Goal: Task Accomplishment & Management: Manage account settings

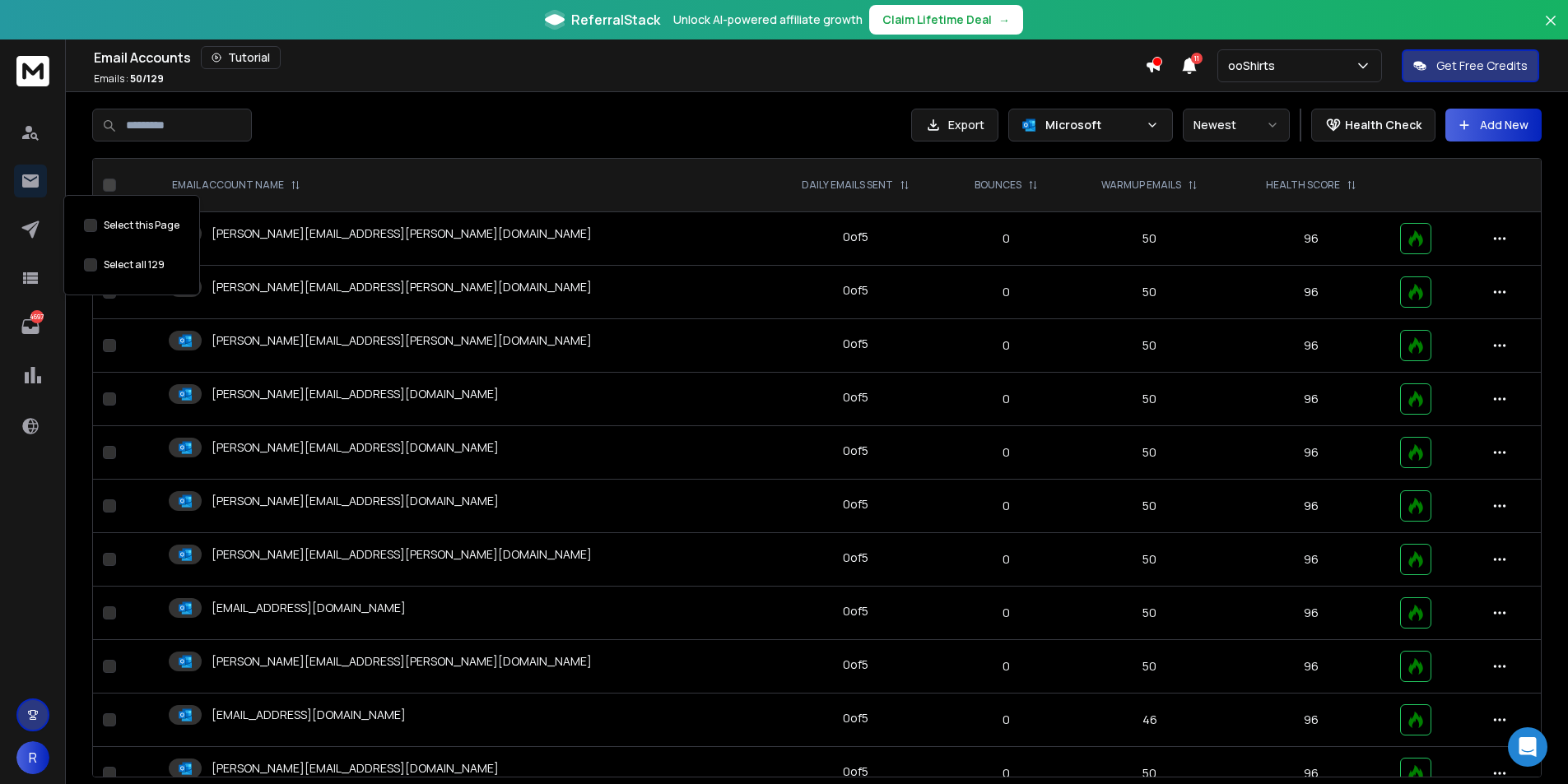
click at [104, 179] on button "Select this Page" at bounding box center [109, 185] width 13 height 13
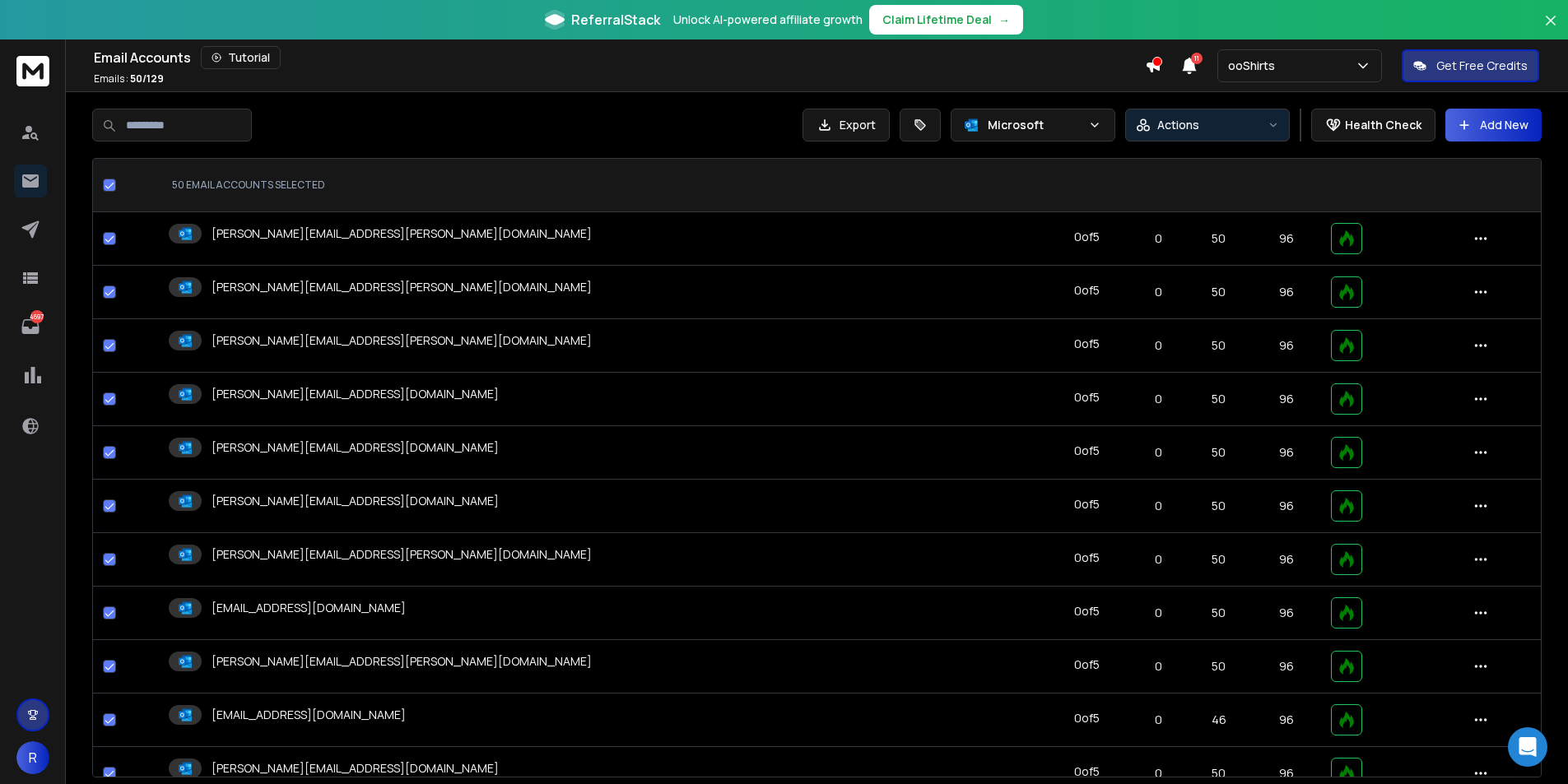
click at [1269, 129] on button "Actions" at bounding box center [1207, 125] width 165 height 33
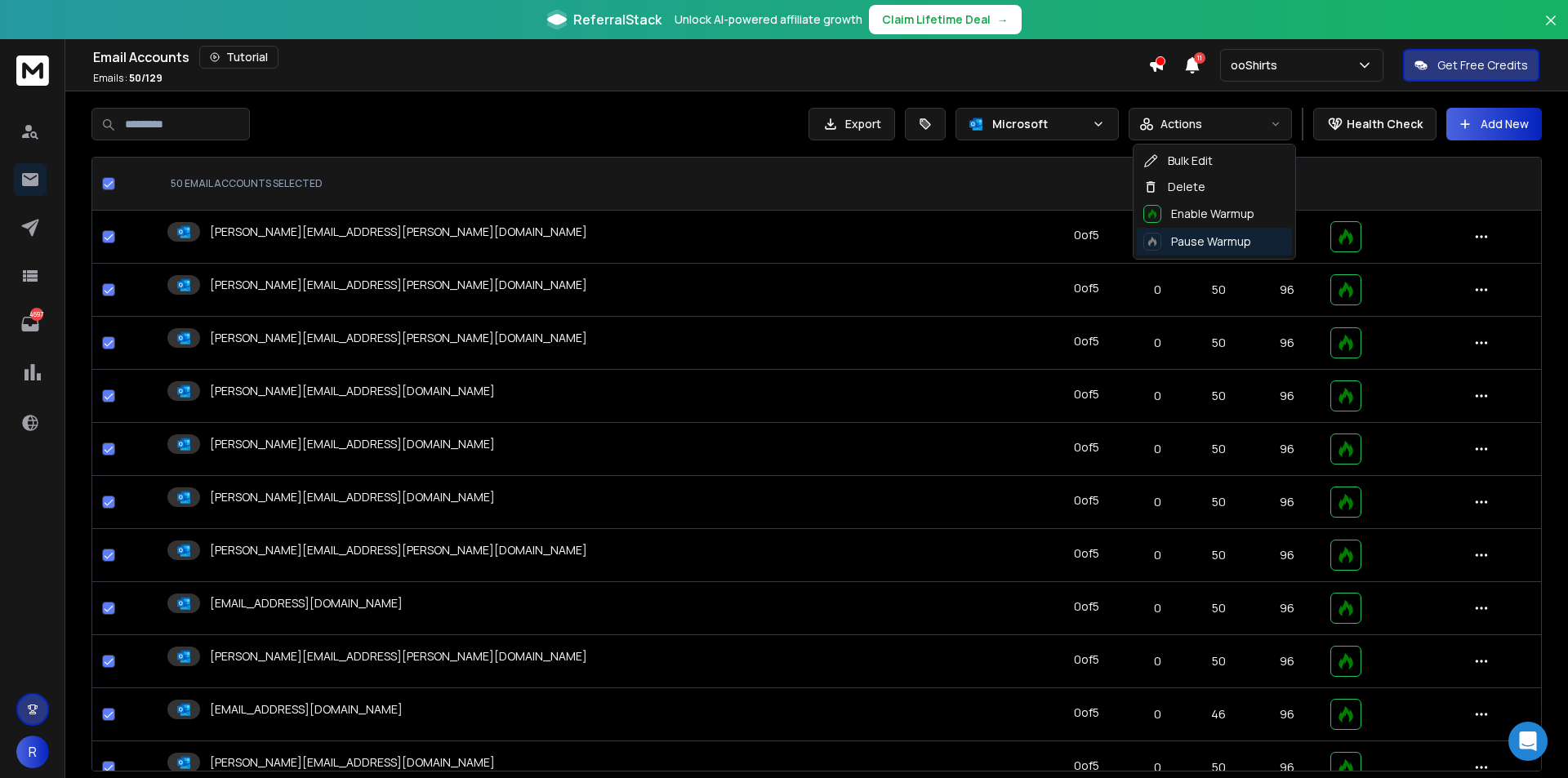
click at [1225, 250] on div "Pause Warmup" at bounding box center [1197, 241] width 108 height 18
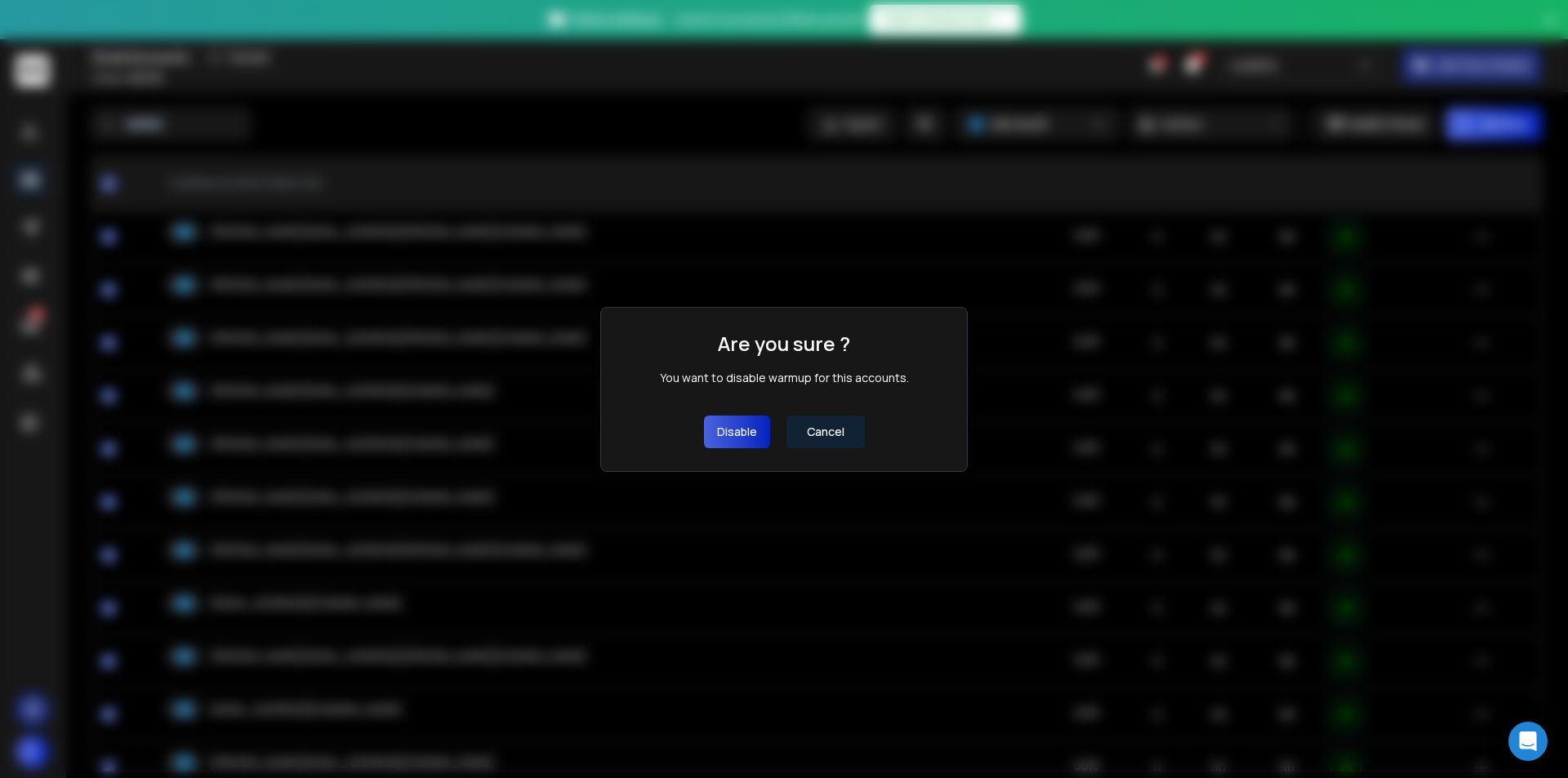
click at [742, 434] on button "Disable" at bounding box center [737, 432] width 66 height 33
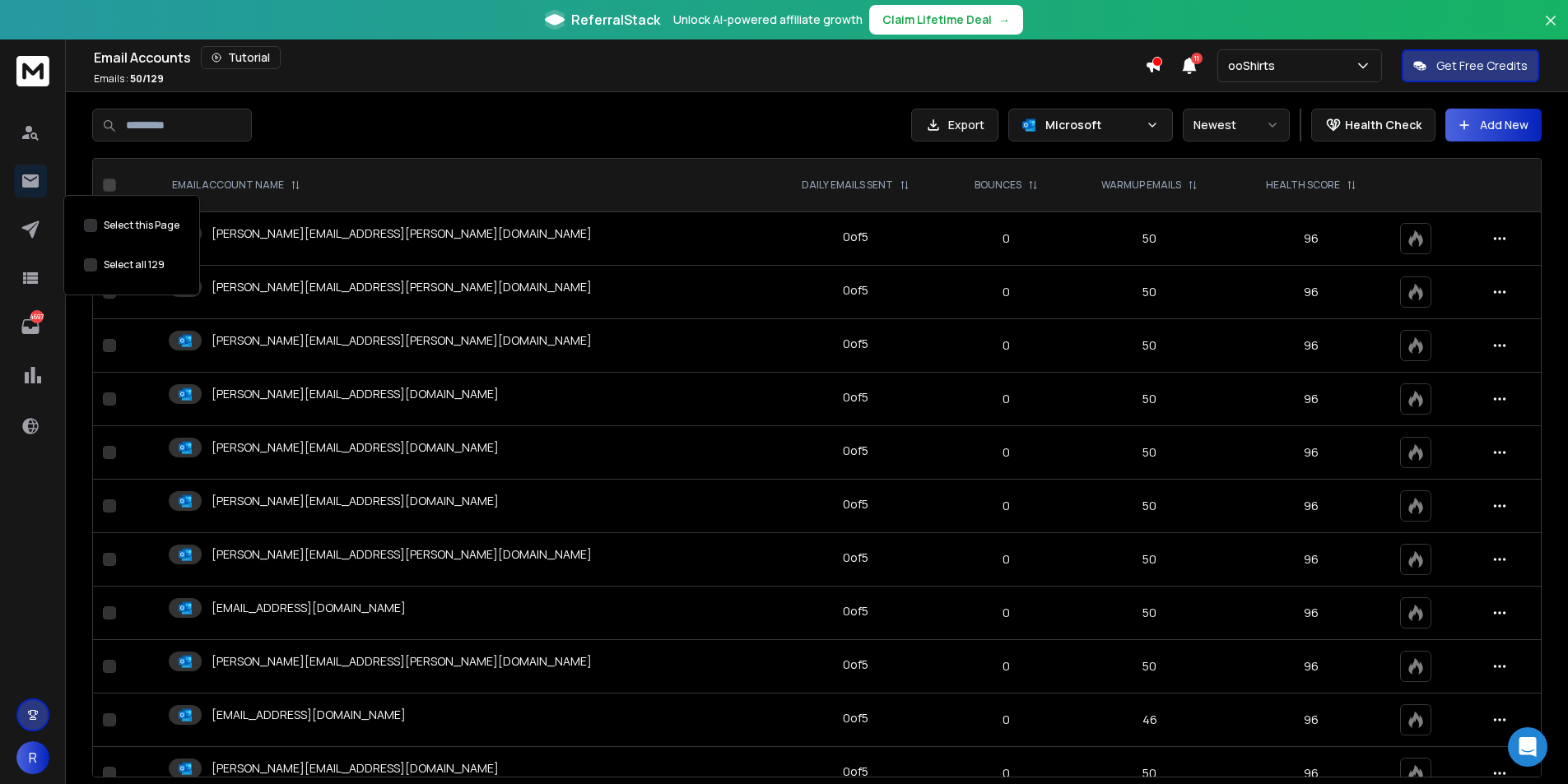
click at [114, 182] on button "Select this Page" at bounding box center [109, 185] width 13 height 13
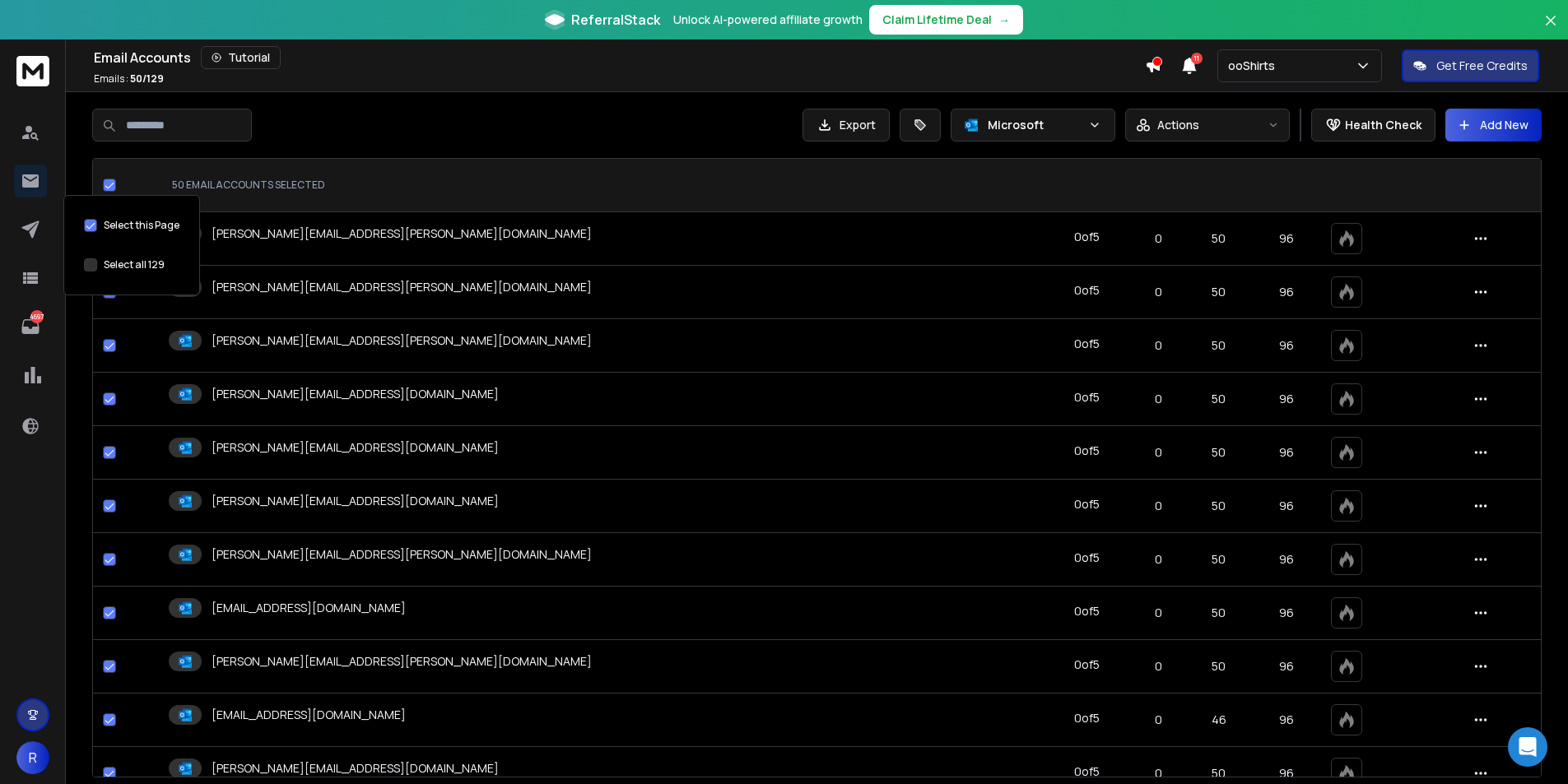
click at [109, 182] on button "Select this Page" at bounding box center [109, 185] width 13 height 13
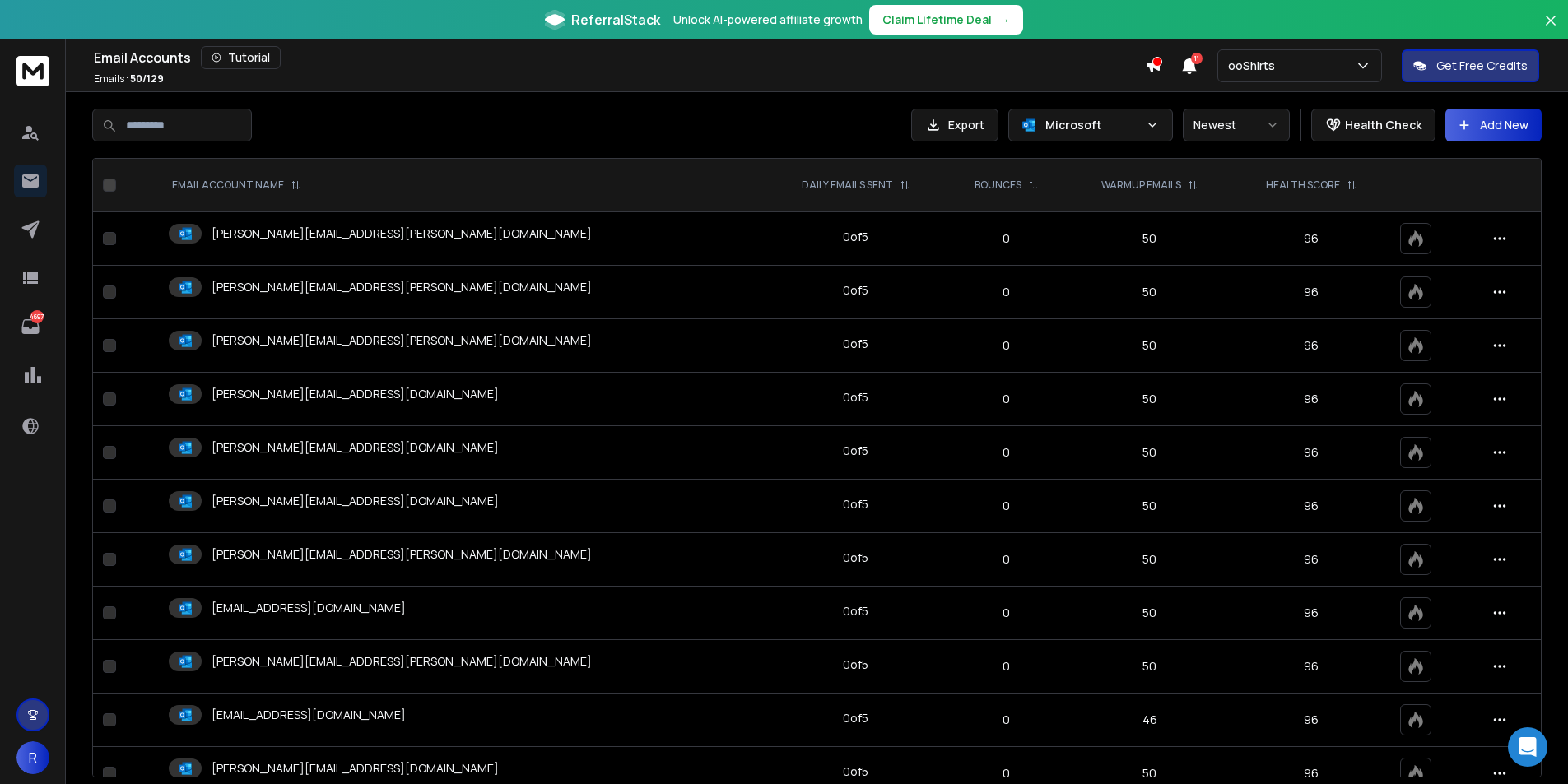
click at [1122, 121] on p "Microsoft" at bounding box center [1092, 125] width 94 height 16
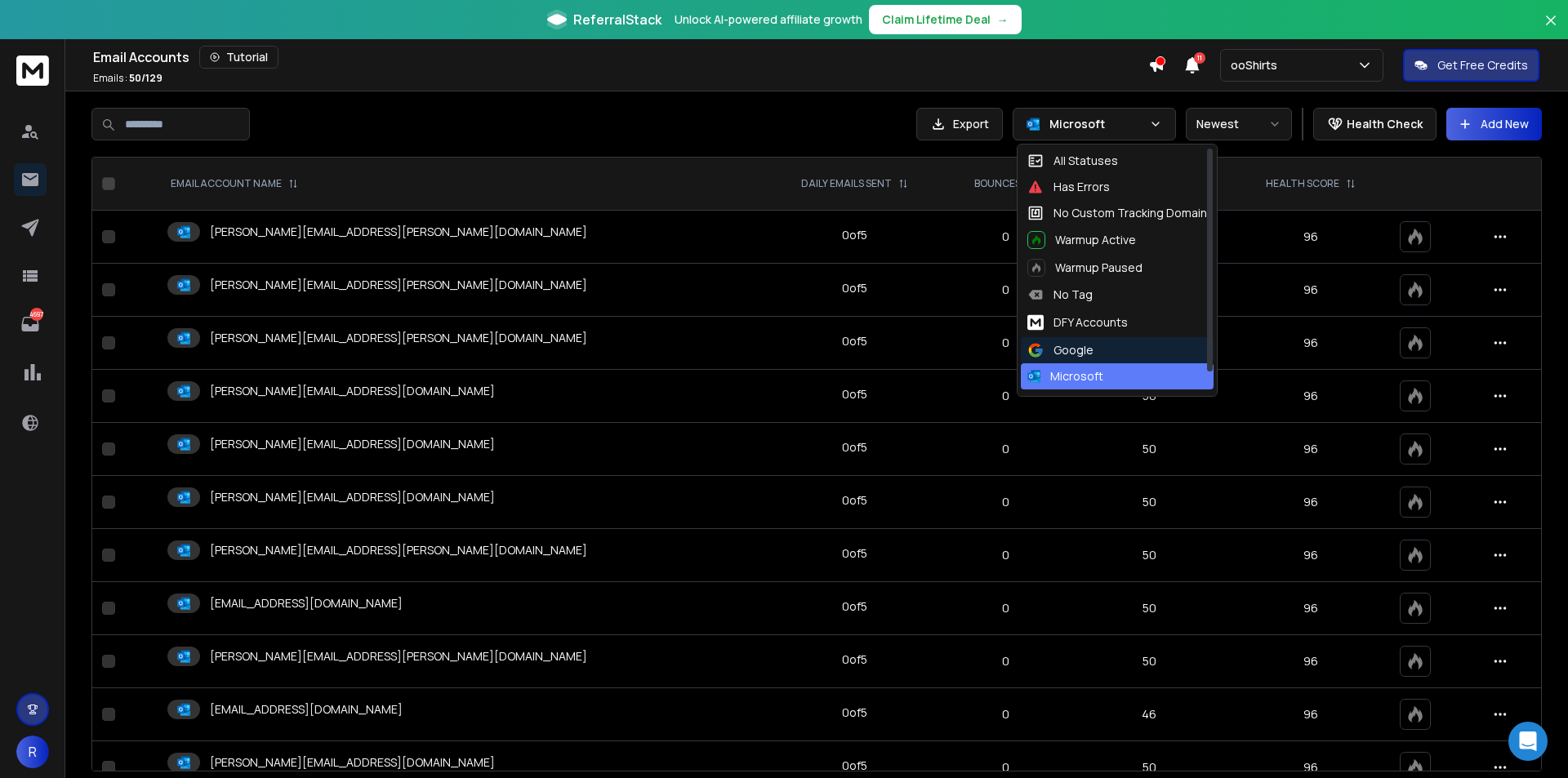
click at [1091, 356] on div "Google" at bounding box center [1060, 350] width 66 height 16
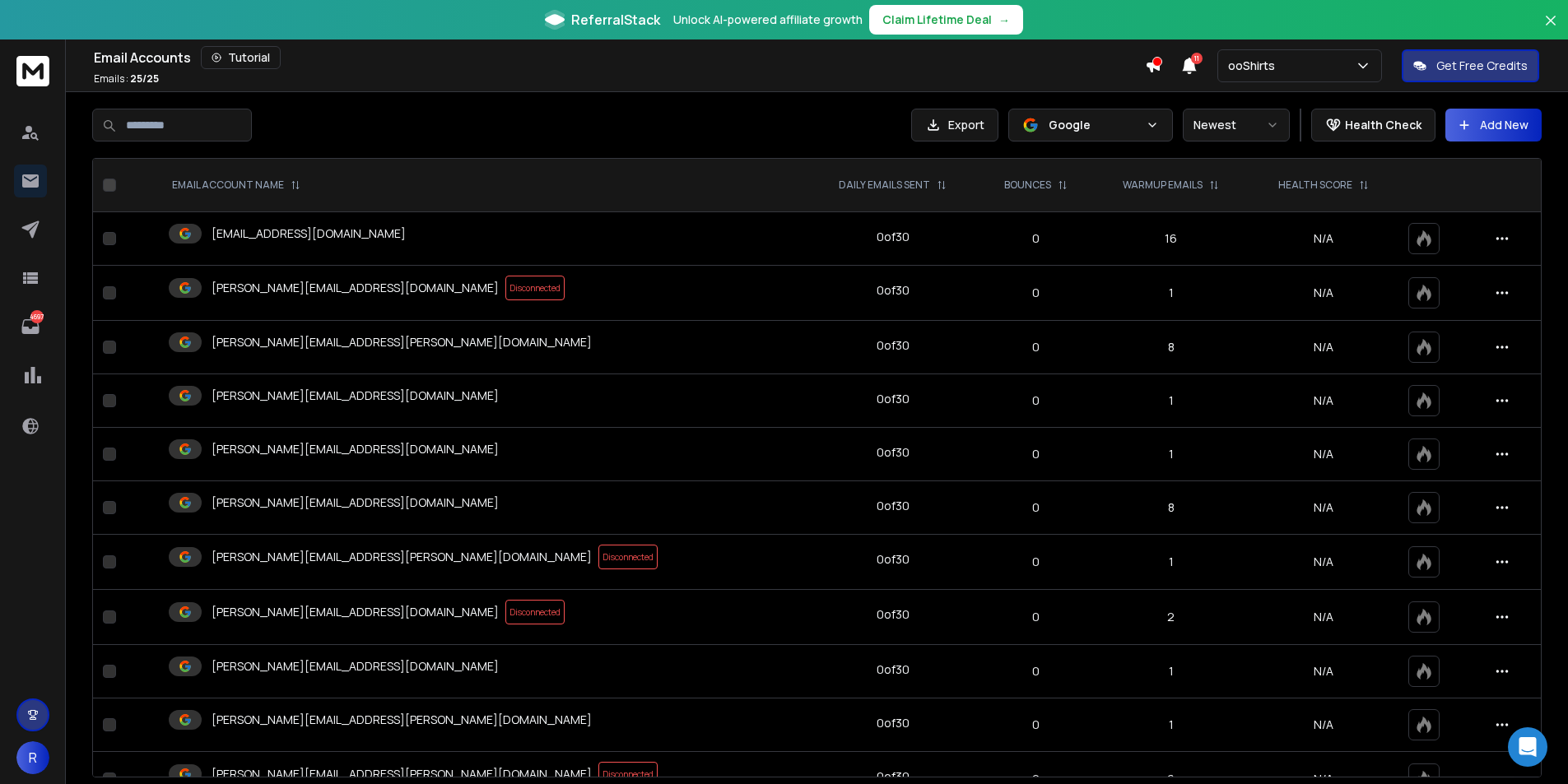
click at [1151, 137] on div "Google" at bounding box center [1091, 125] width 165 height 33
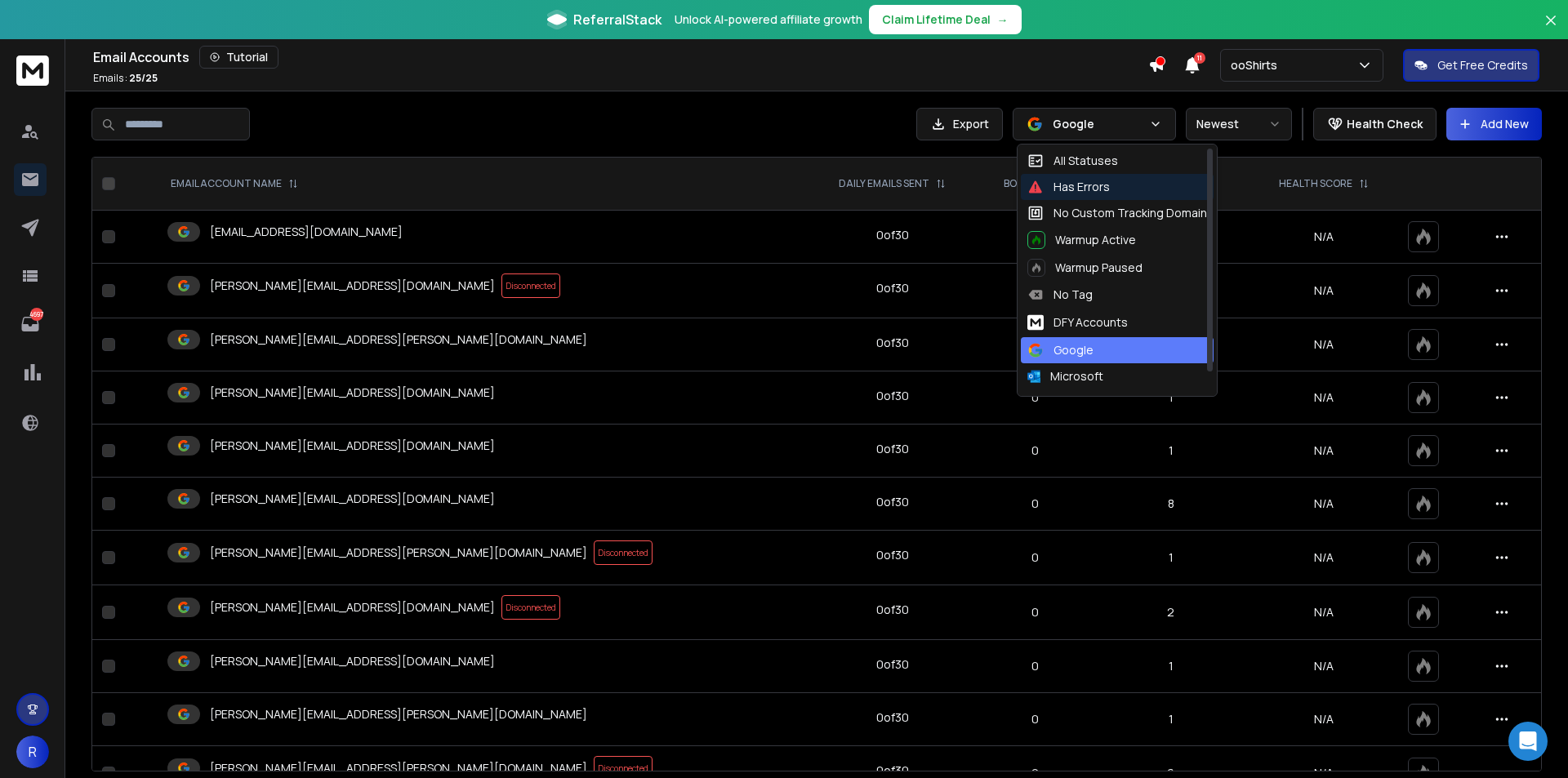
click at [1101, 187] on div "Has Errors" at bounding box center [1069, 187] width 83 height 16
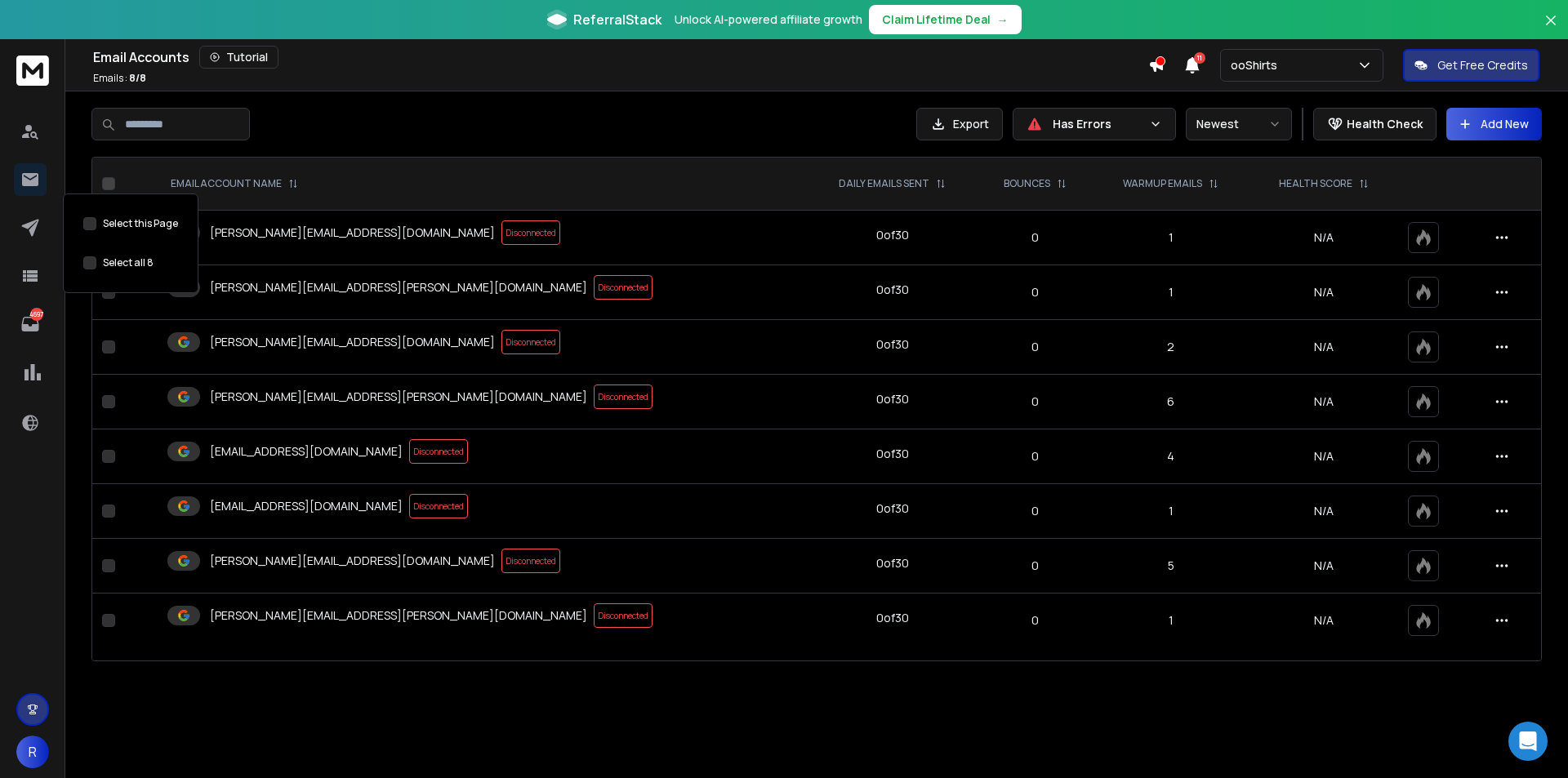
click at [104, 184] on button "Select this Page" at bounding box center [108, 183] width 13 height 13
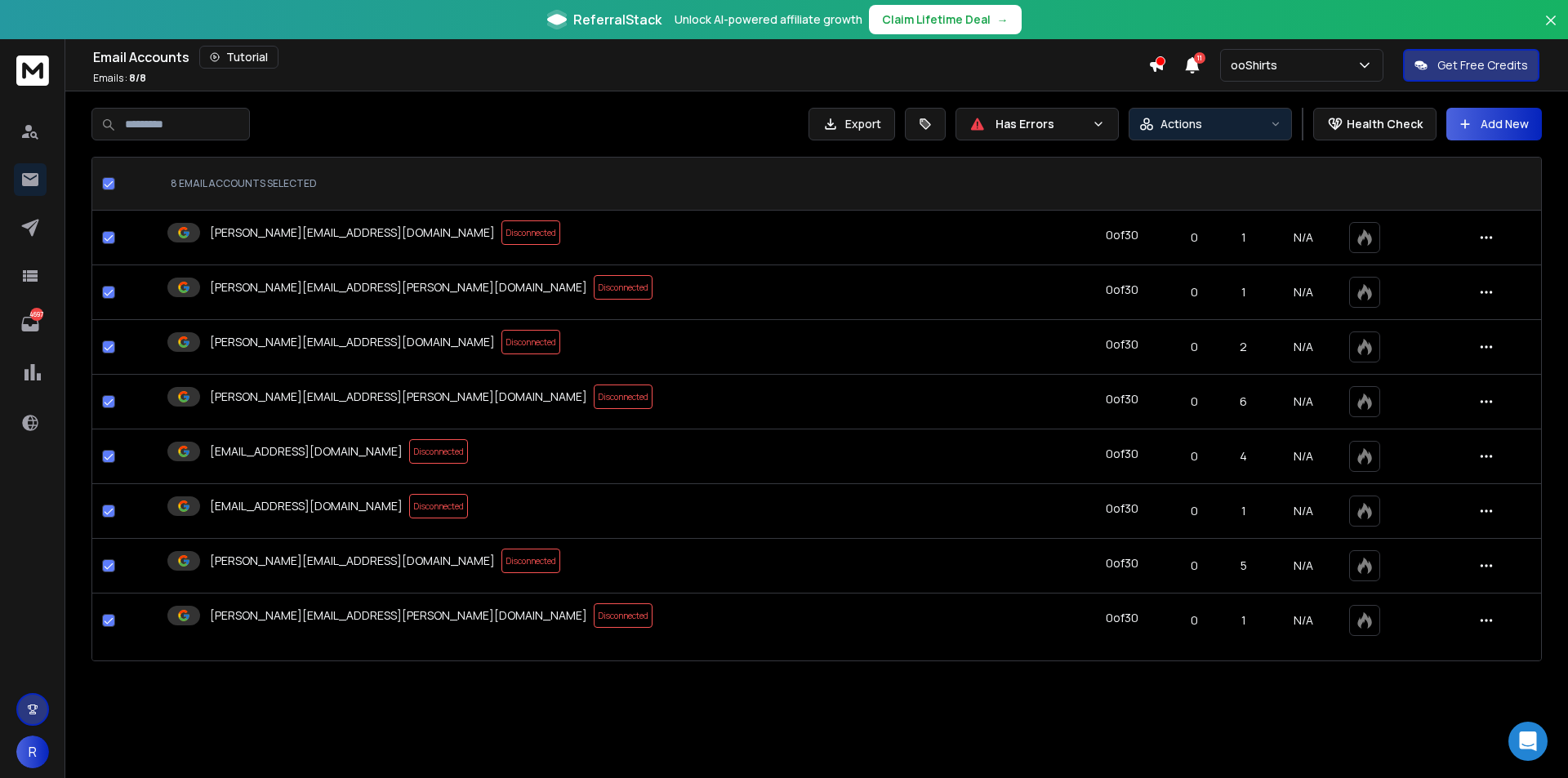
click at [1233, 131] on div "Actions" at bounding box center [1201, 124] width 124 height 16
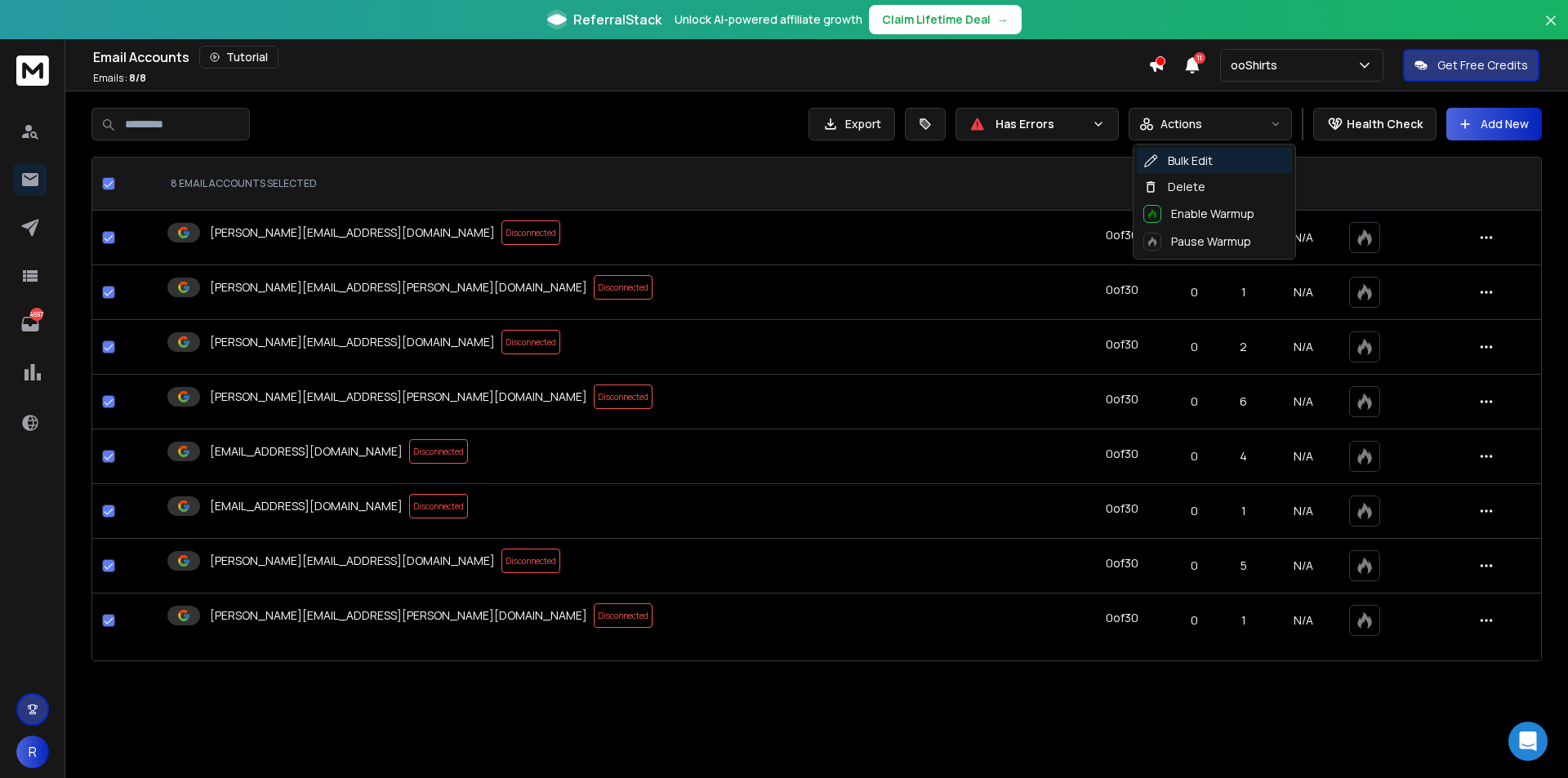
click at [1176, 175] on div "Delete" at bounding box center [1214, 187] width 155 height 26
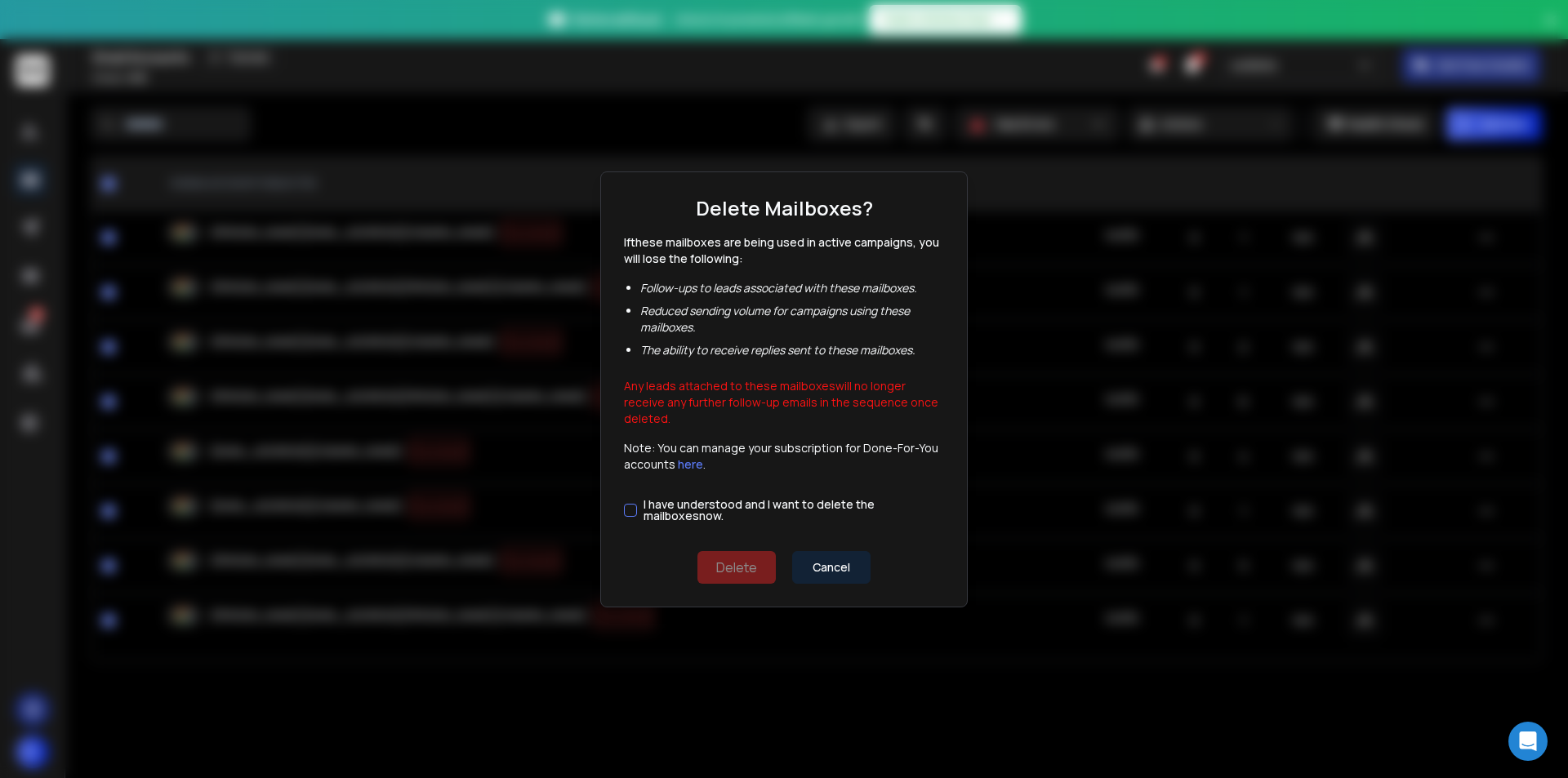
click at [629, 494] on div "I have understood and I want to delete the mailbox es now." at bounding box center [784, 504] width 320 height 36
click at [637, 500] on div "I have understood and I want to delete the mailbox es now." at bounding box center [784, 504] width 320 height 36
click at [633, 504] on button "I have understood and I want to delete the mailbox es now." at bounding box center [630, 510] width 13 height 13
click at [725, 552] on button "Delete" at bounding box center [737, 568] width 78 height 33
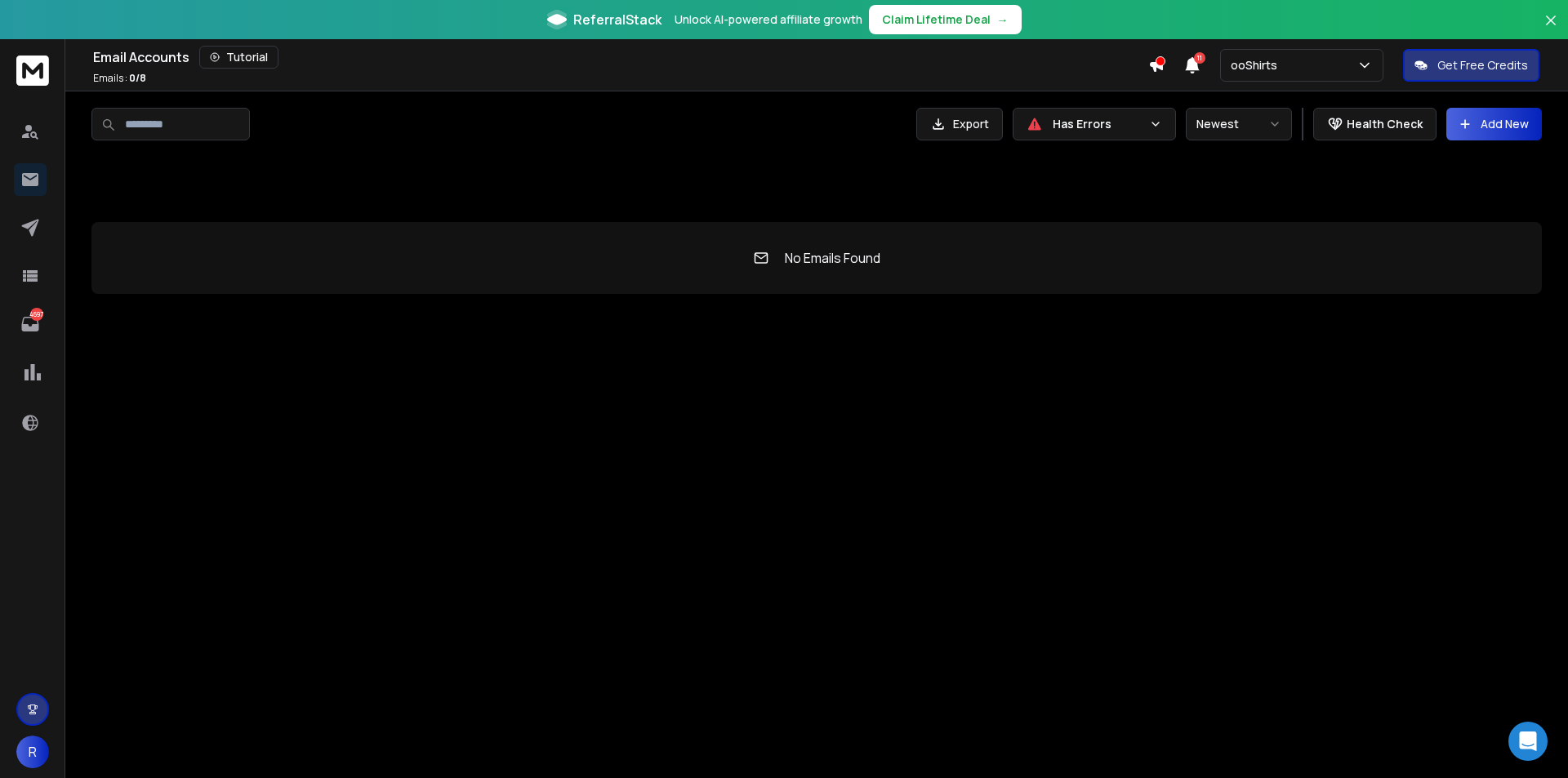
click at [1083, 125] on p "Has Errors" at bounding box center [1097, 124] width 90 height 16
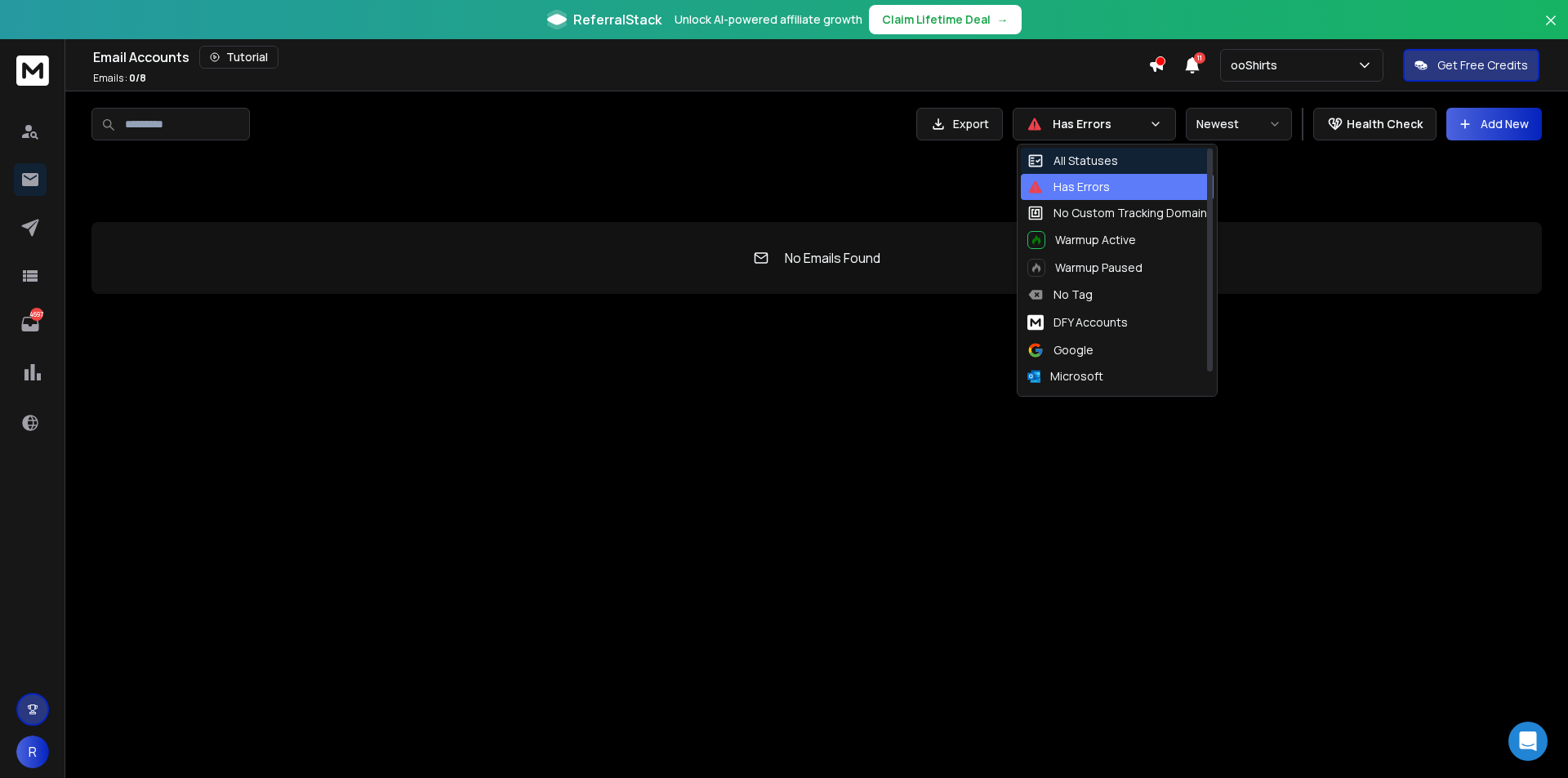
click at [1085, 159] on div "All Statuses" at bounding box center [1072, 160] width 90 height 16
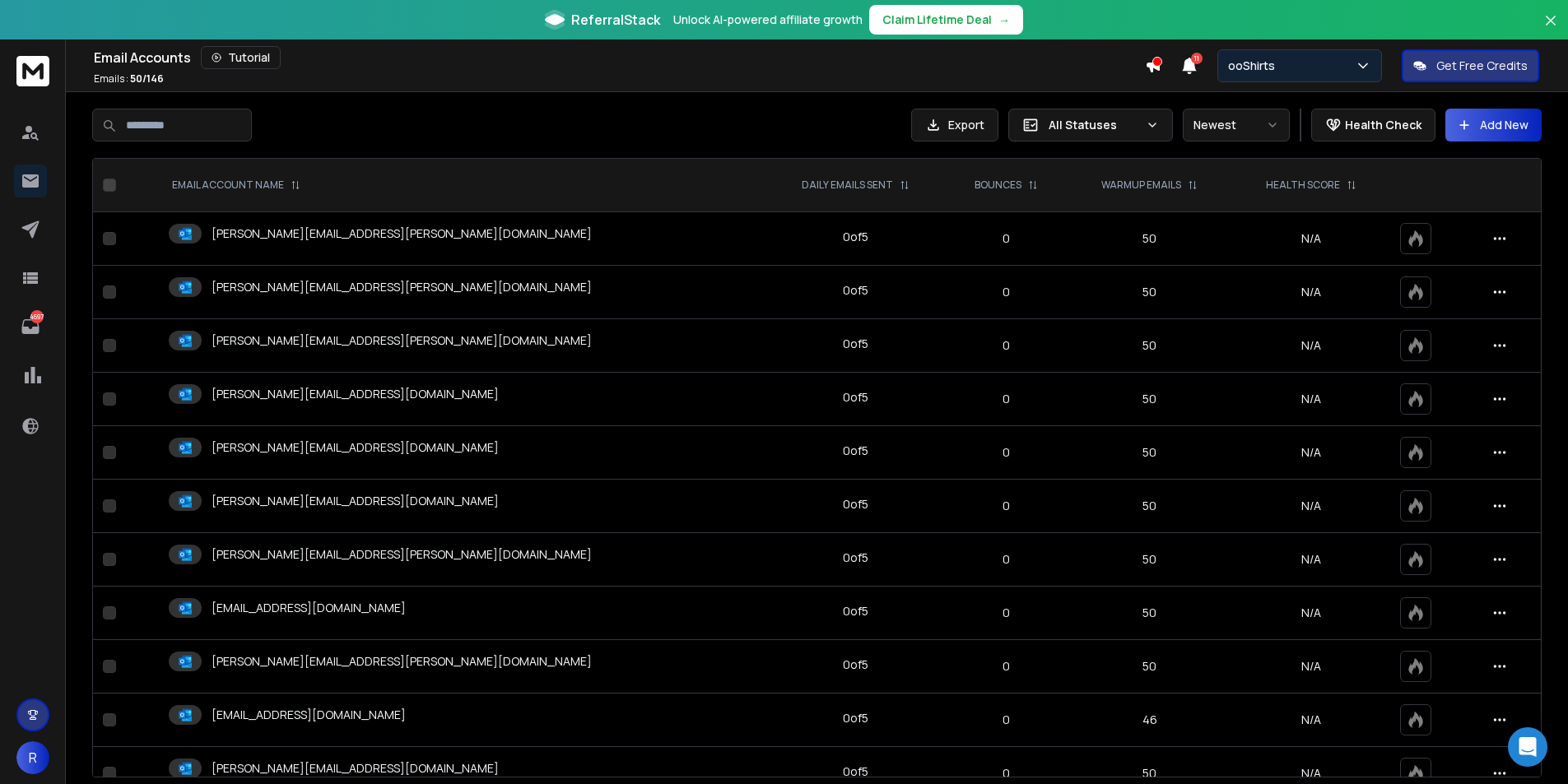
click at [1344, 68] on div "ooShirts" at bounding box center [1299, 65] width 143 height 16
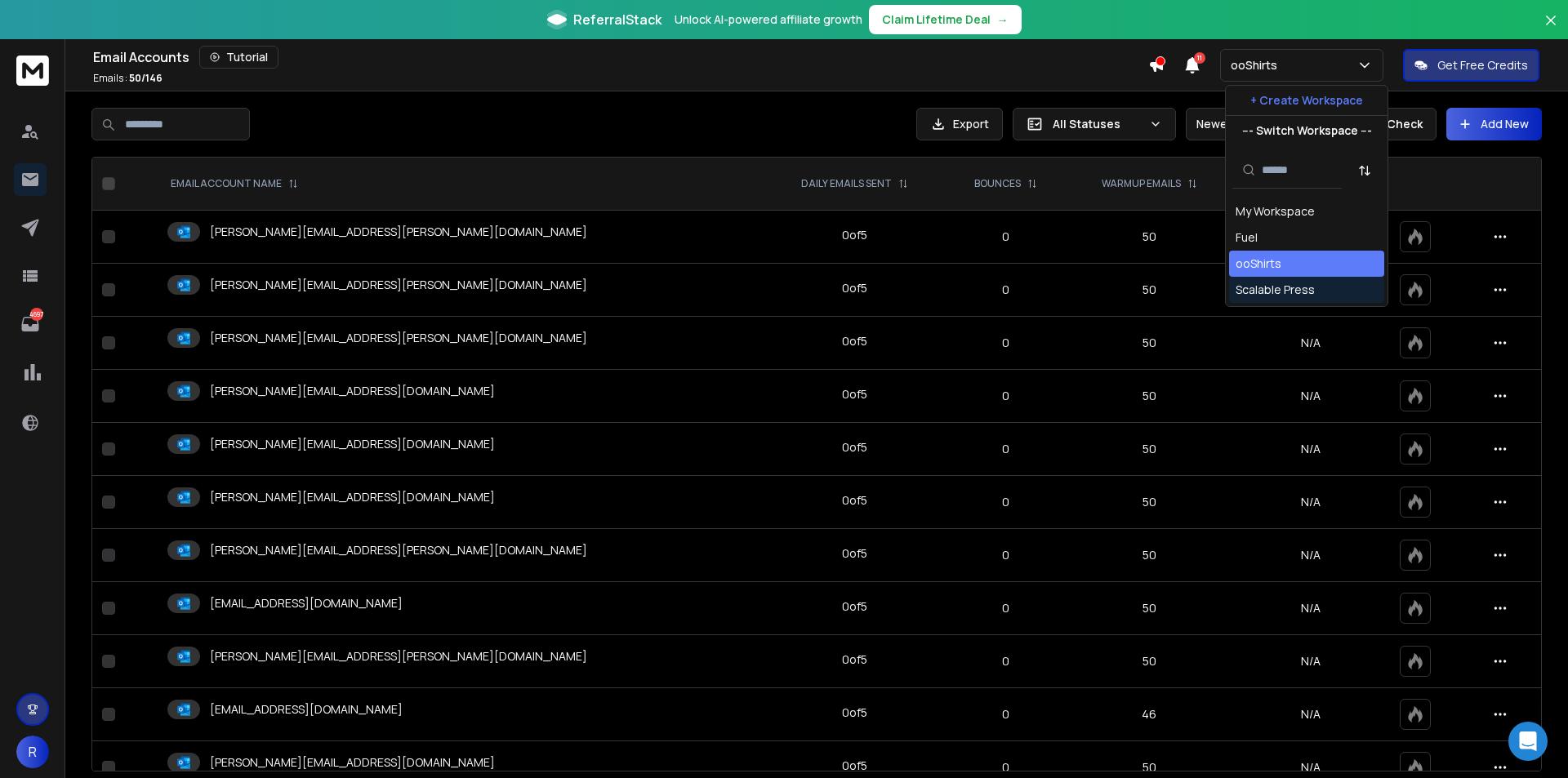
click at [1262, 288] on div "Scalable Press" at bounding box center [1275, 289] width 79 height 16
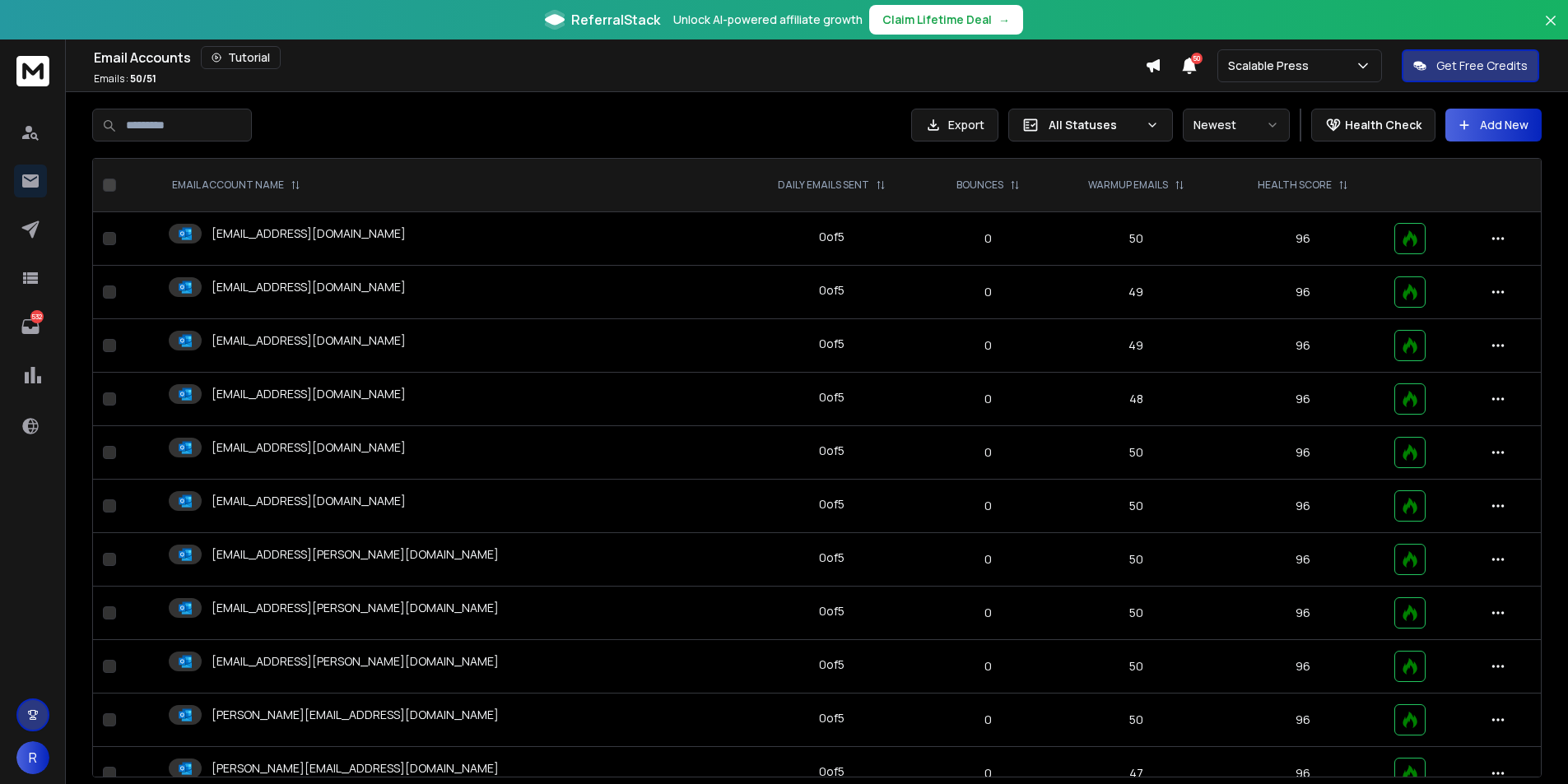
click at [1095, 133] on p "All Statuses" at bounding box center [1094, 125] width 90 height 16
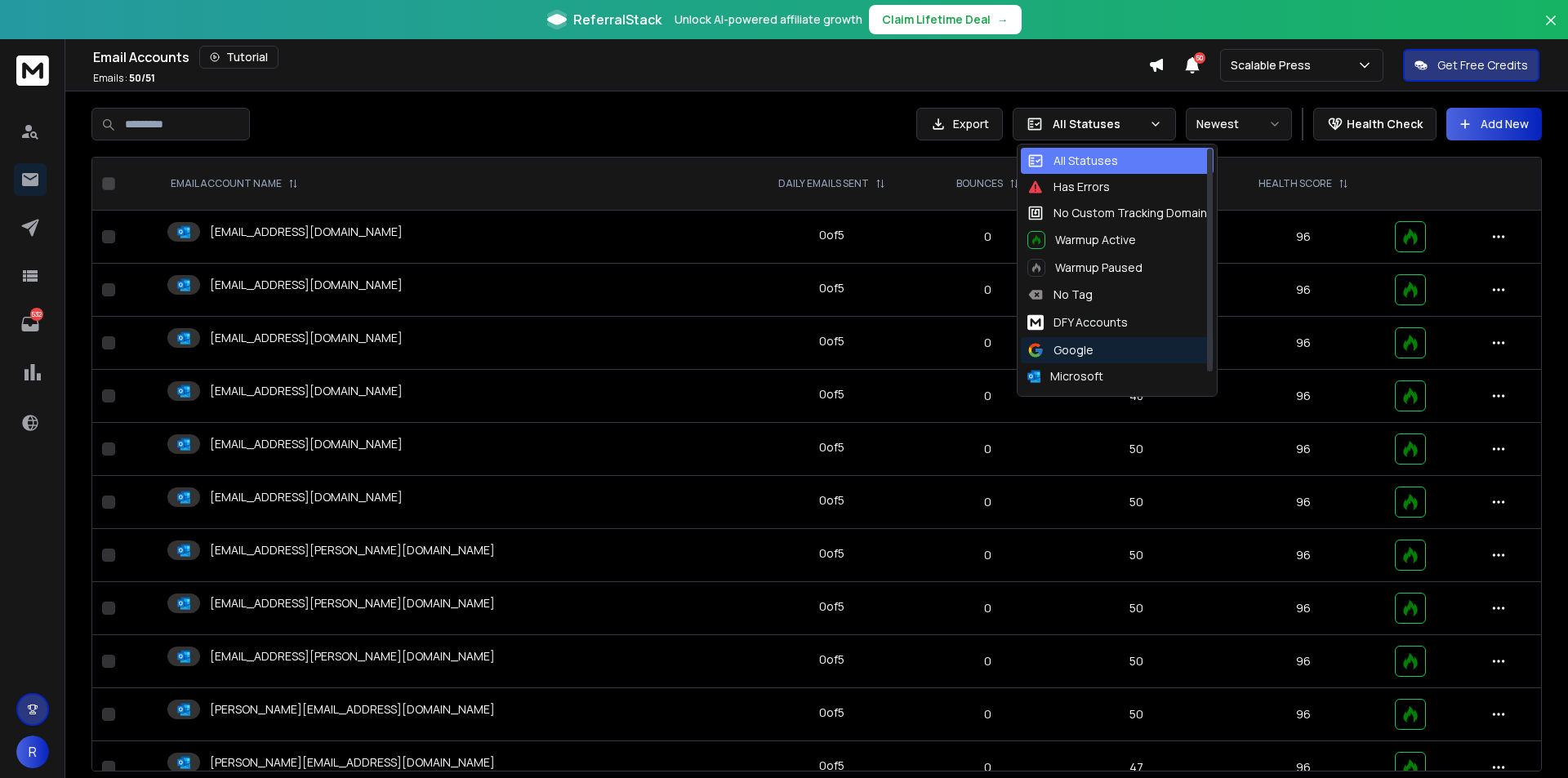
click at [1068, 355] on div "Google" at bounding box center [1060, 350] width 66 height 16
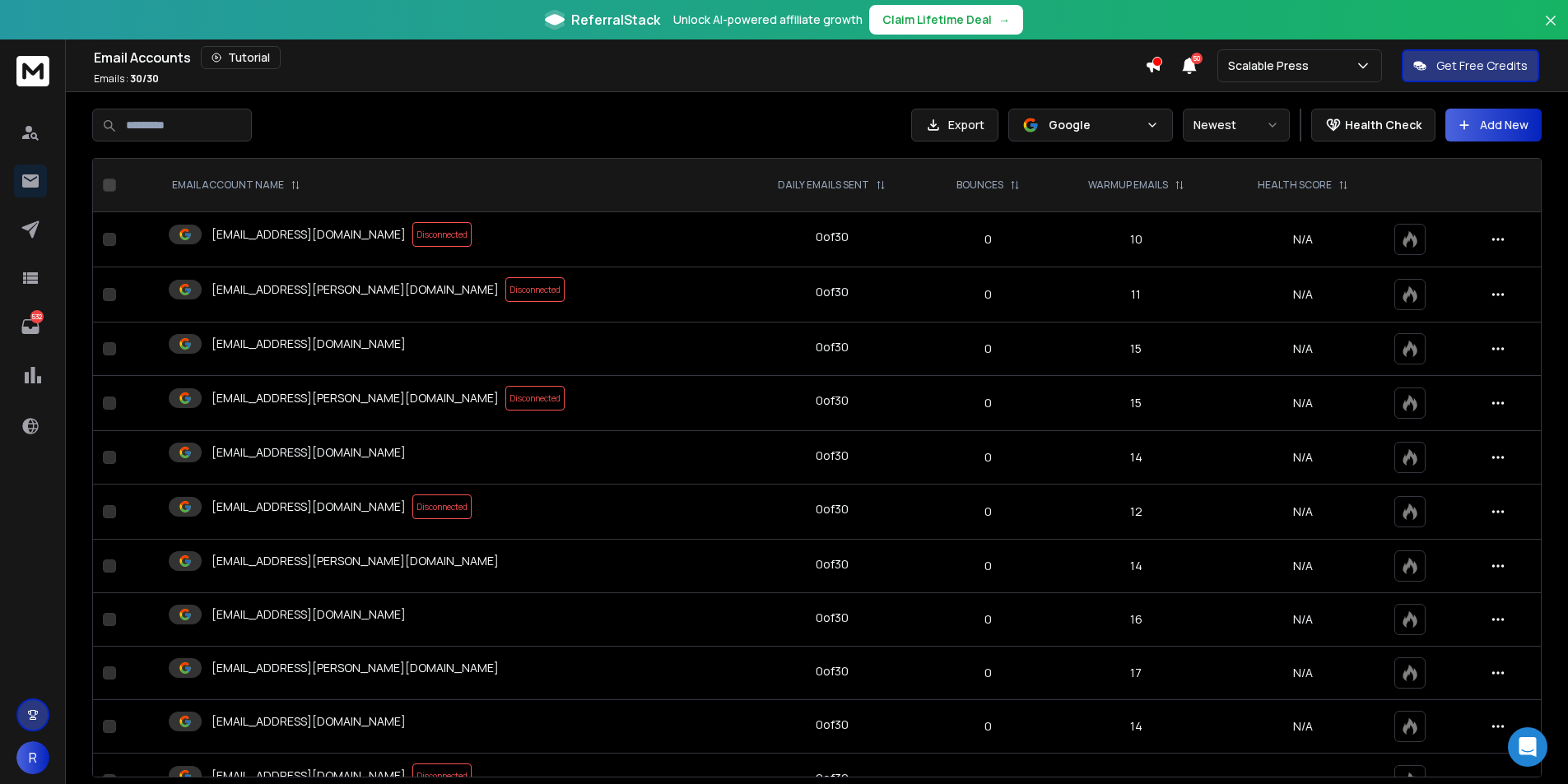
click at [1140, 117] on p "Google" at bounding box center [1094, 125] width 90 height 16
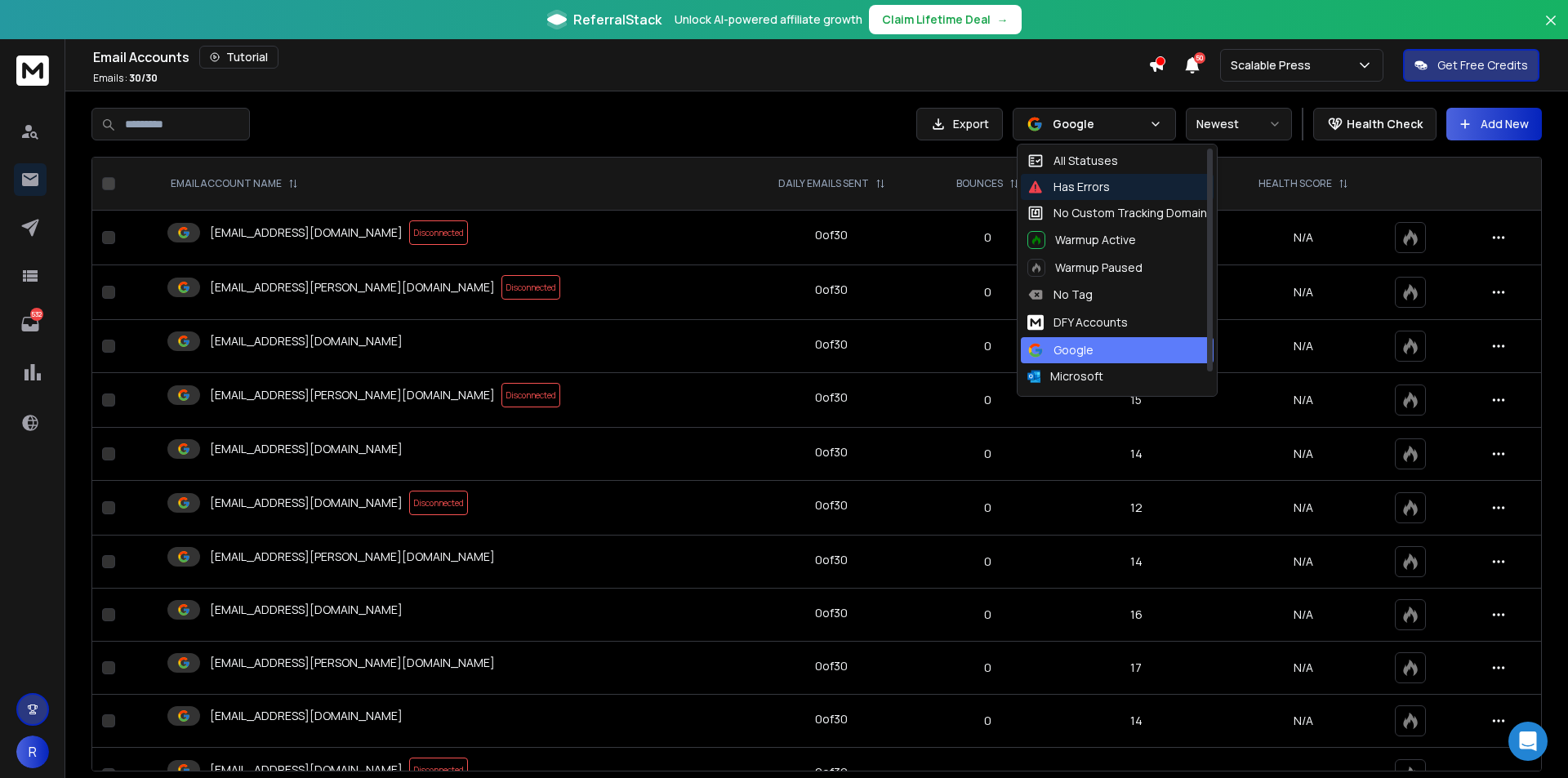
click at [1100, 183] on div "Has Errors" at bounding box center [1069, 187] width 83 height 16
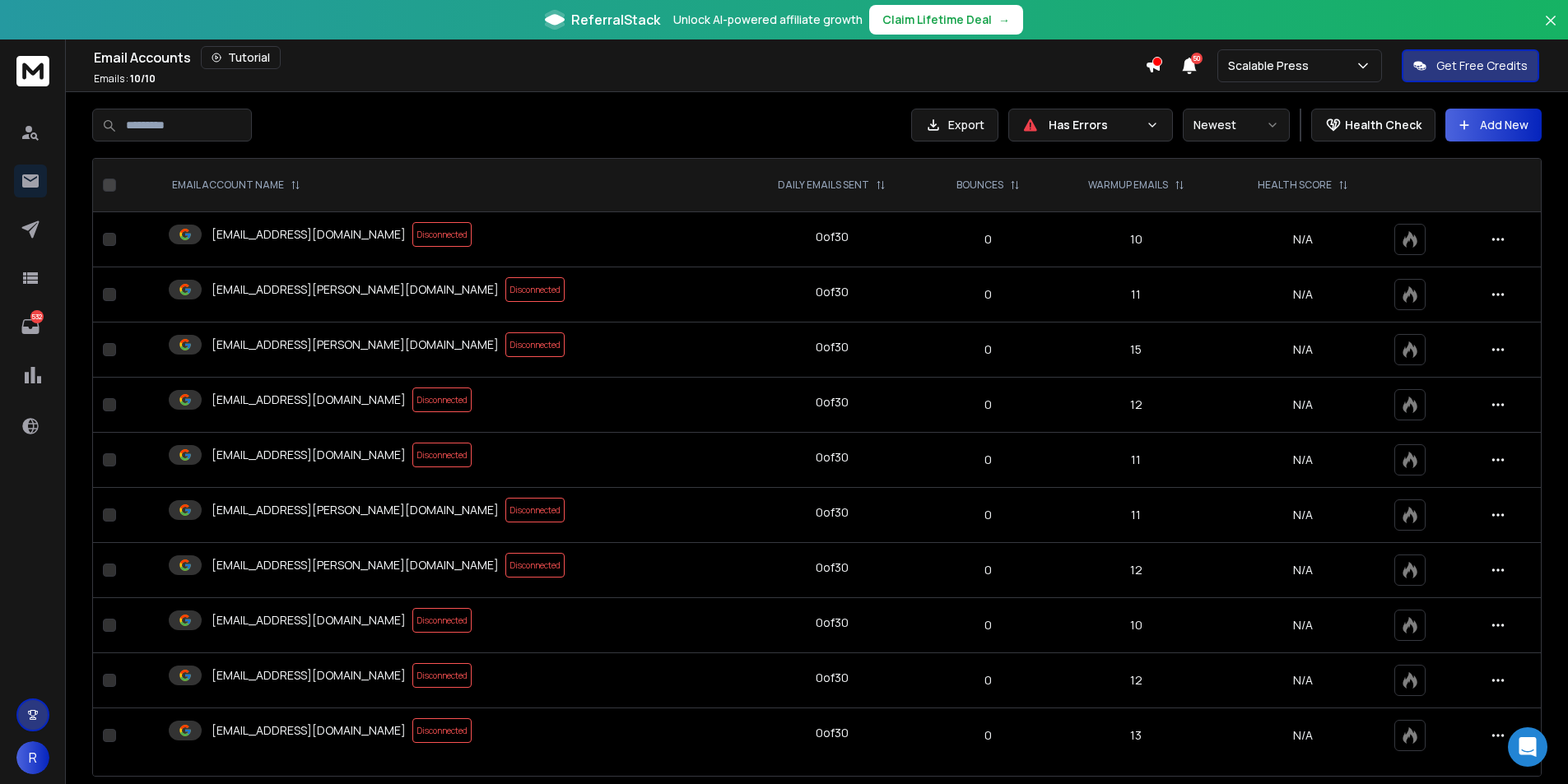
scroll to position [9, 0]
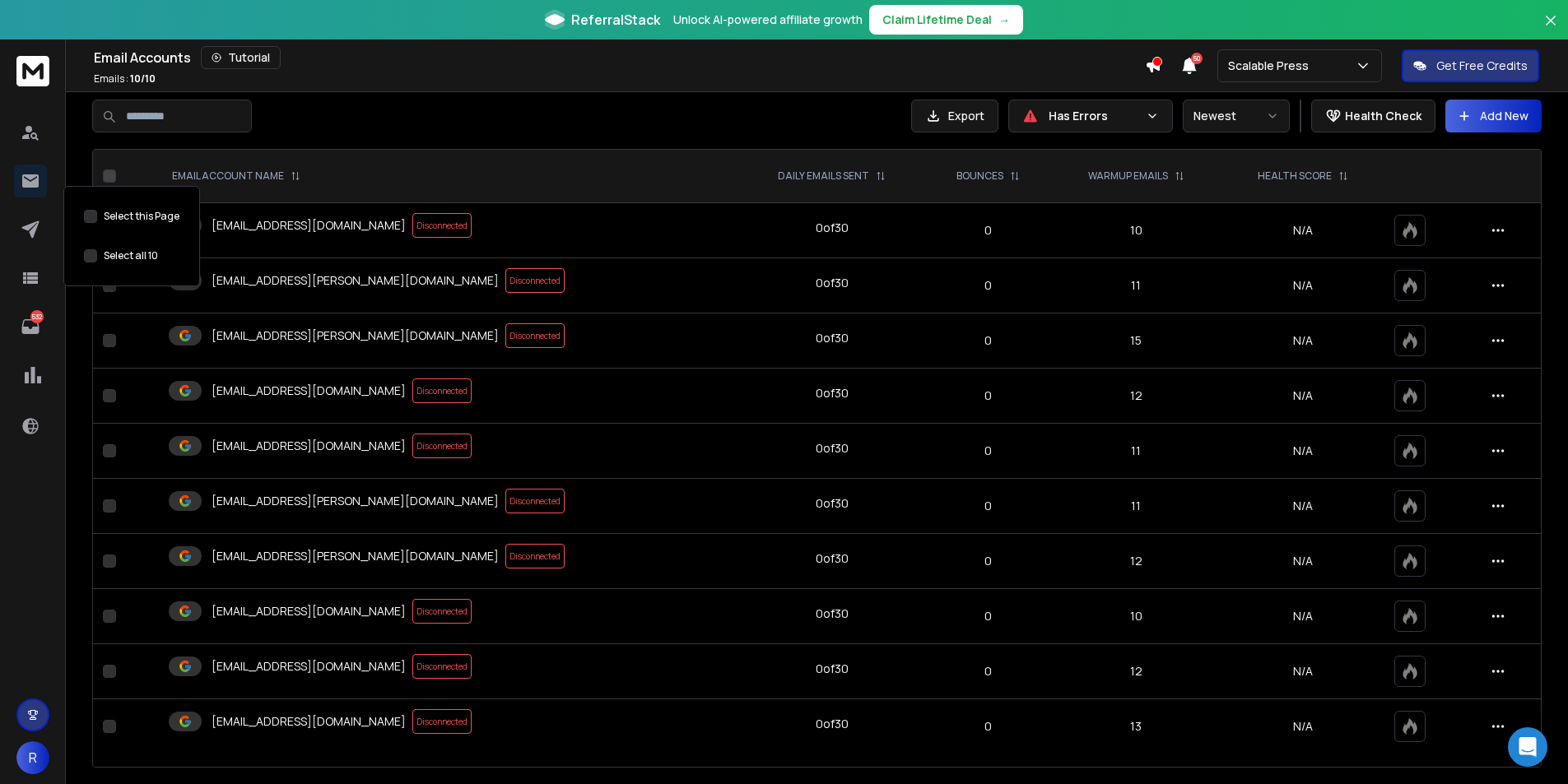
click at [113, 173] on button "Select this Page" at bounding box center [109, 176] width 13 height 13
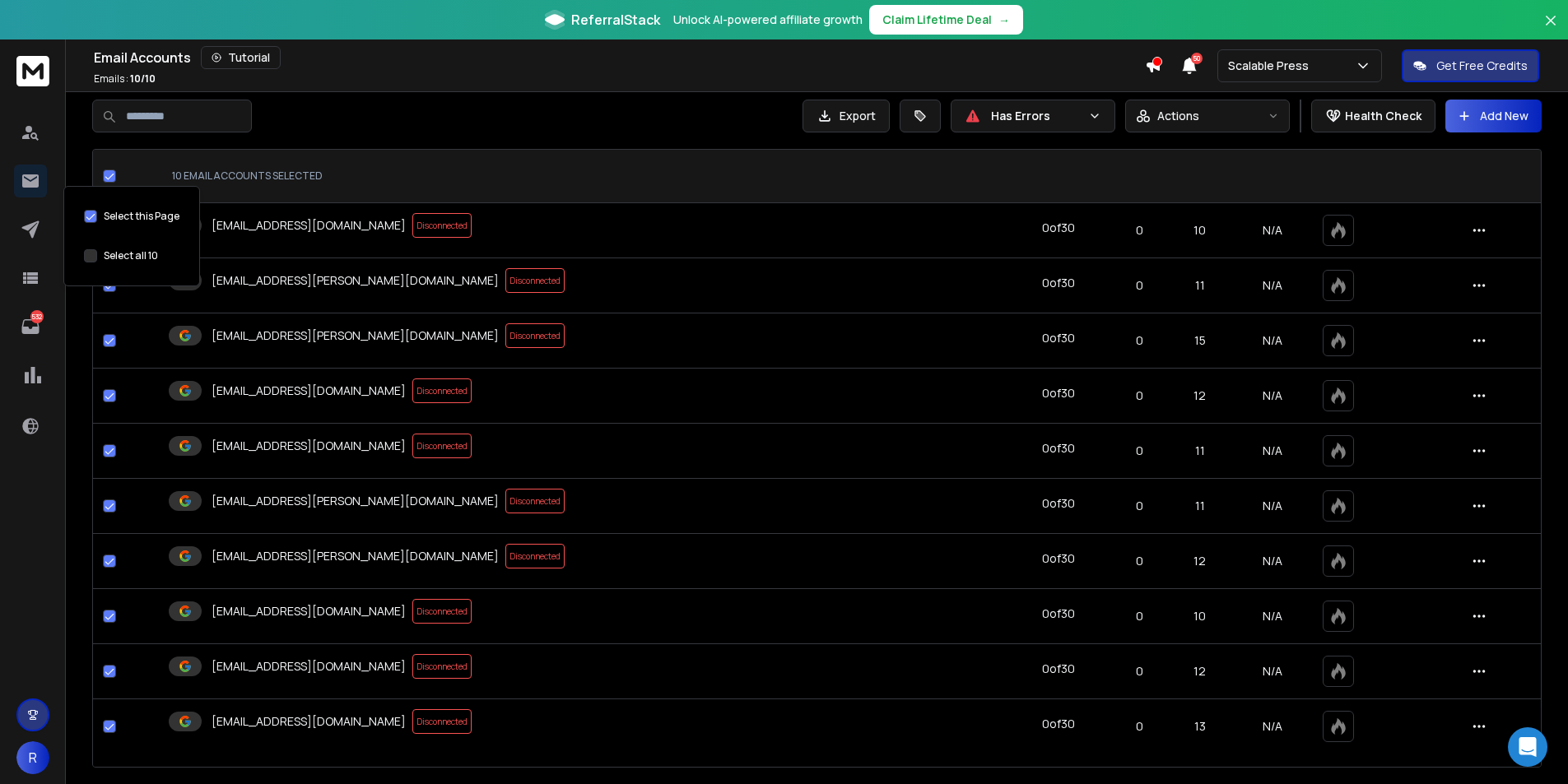
click at [156, 252] on label "Select all 10" at bounding box center [131, 256] width 55 height 13
click at [1240, 112] on div "Actions" at bounding box center [1199, 115] width 125 height 16
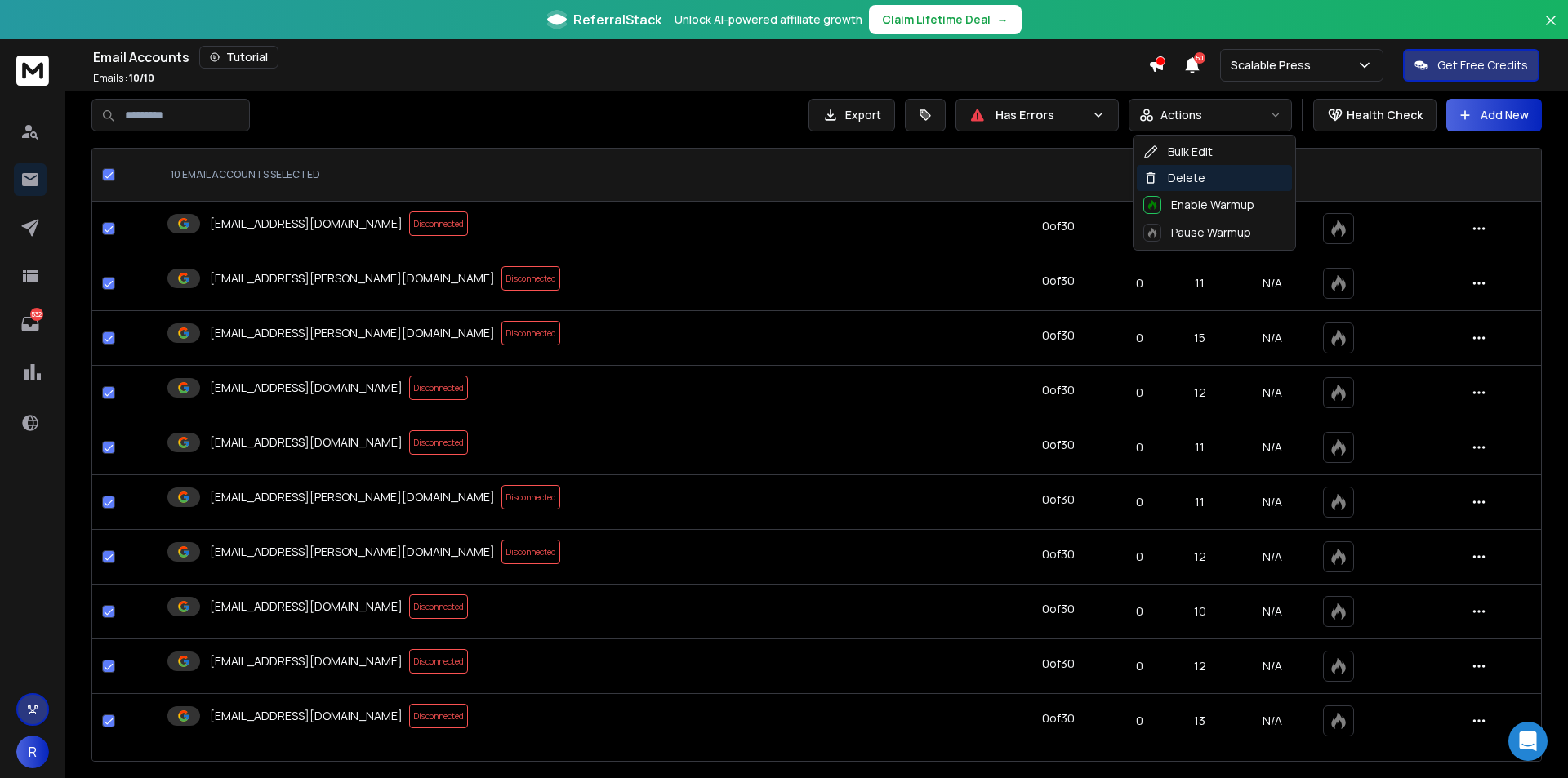
click at [1207, 171] on div "Delete" at bounding box center [1214, 178] width 155 height 26
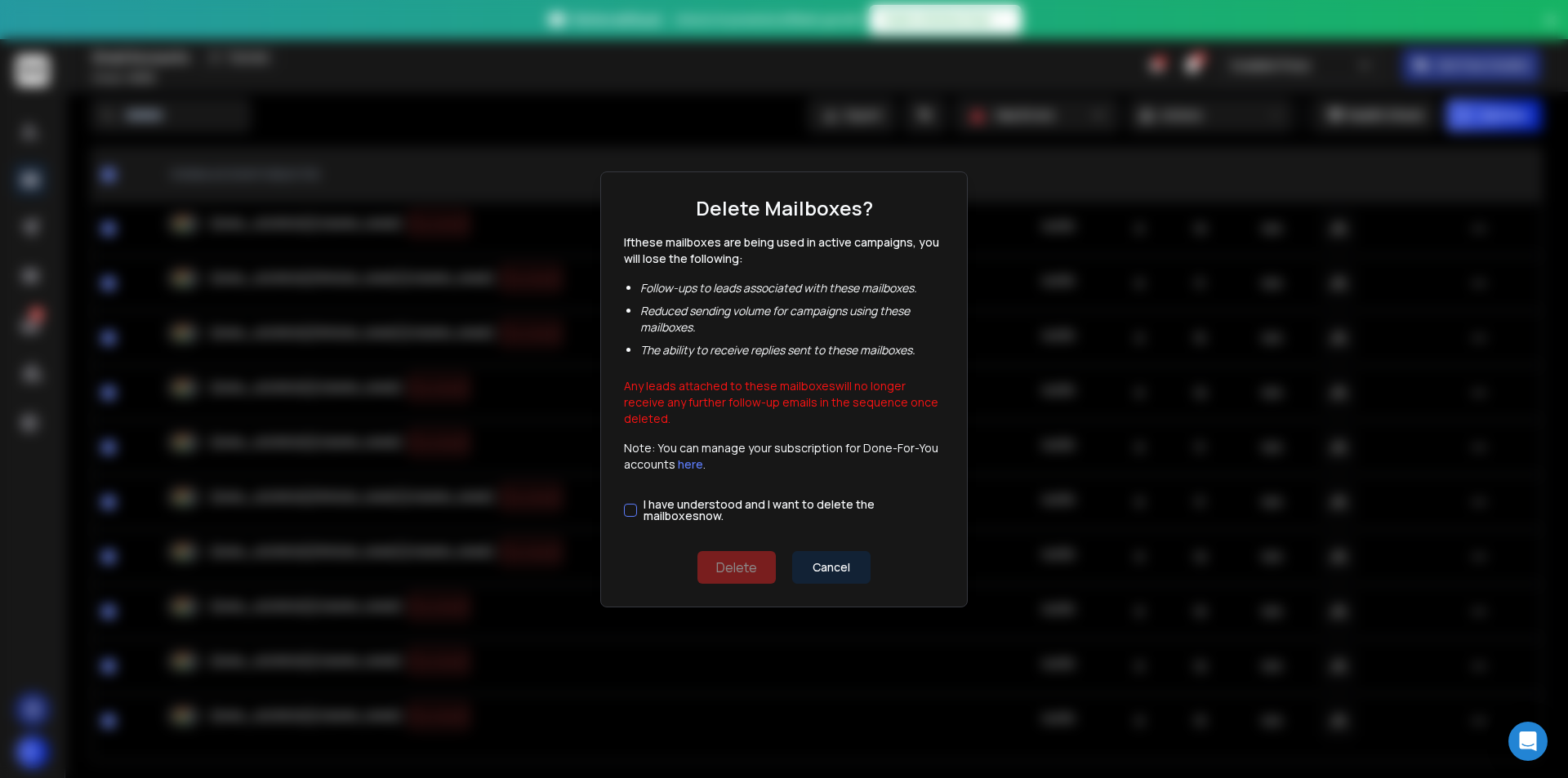
click at [630, 504] on button "I have understood and I want to delete the mailbox es now." at bounding box center [630, 510] width 13 height 13
click at [715, 556] on button "Delete" at bounding box center [737, 568] width 78 height 33
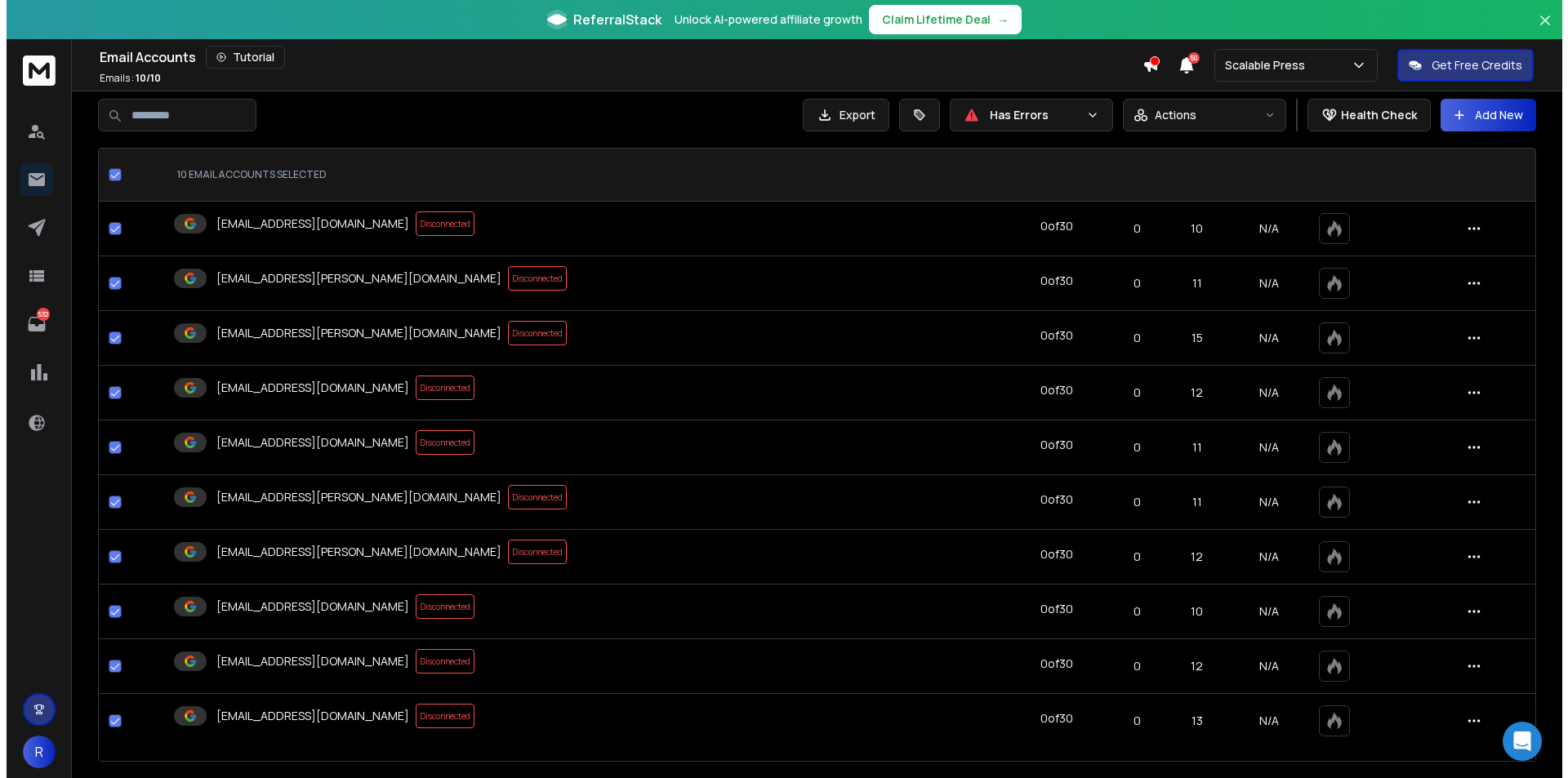
scroll to position [0, 0]
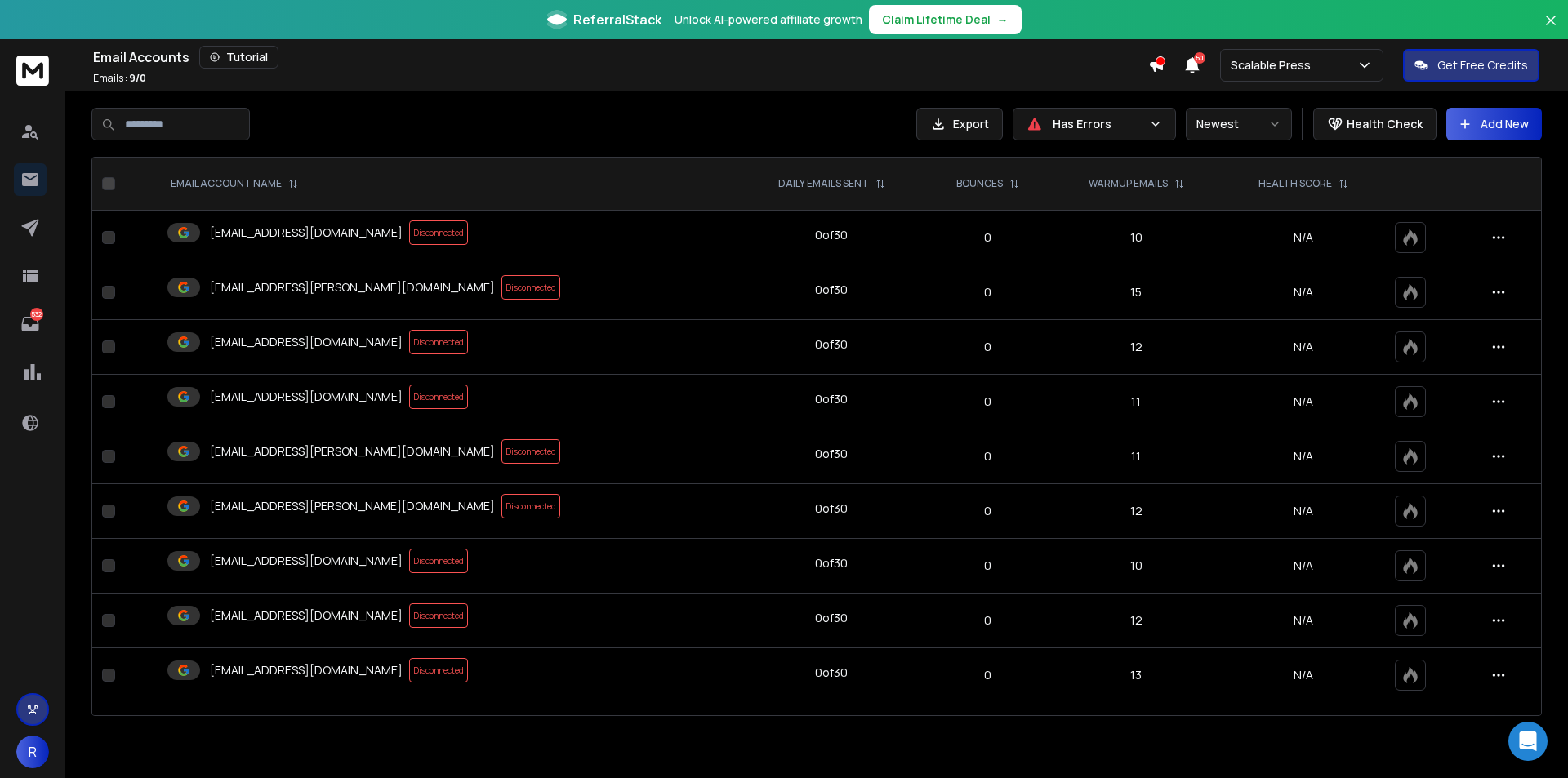
click at [1112, 136] on div "Has Errors" at bounding box center [1095, 124] width 164 height 33
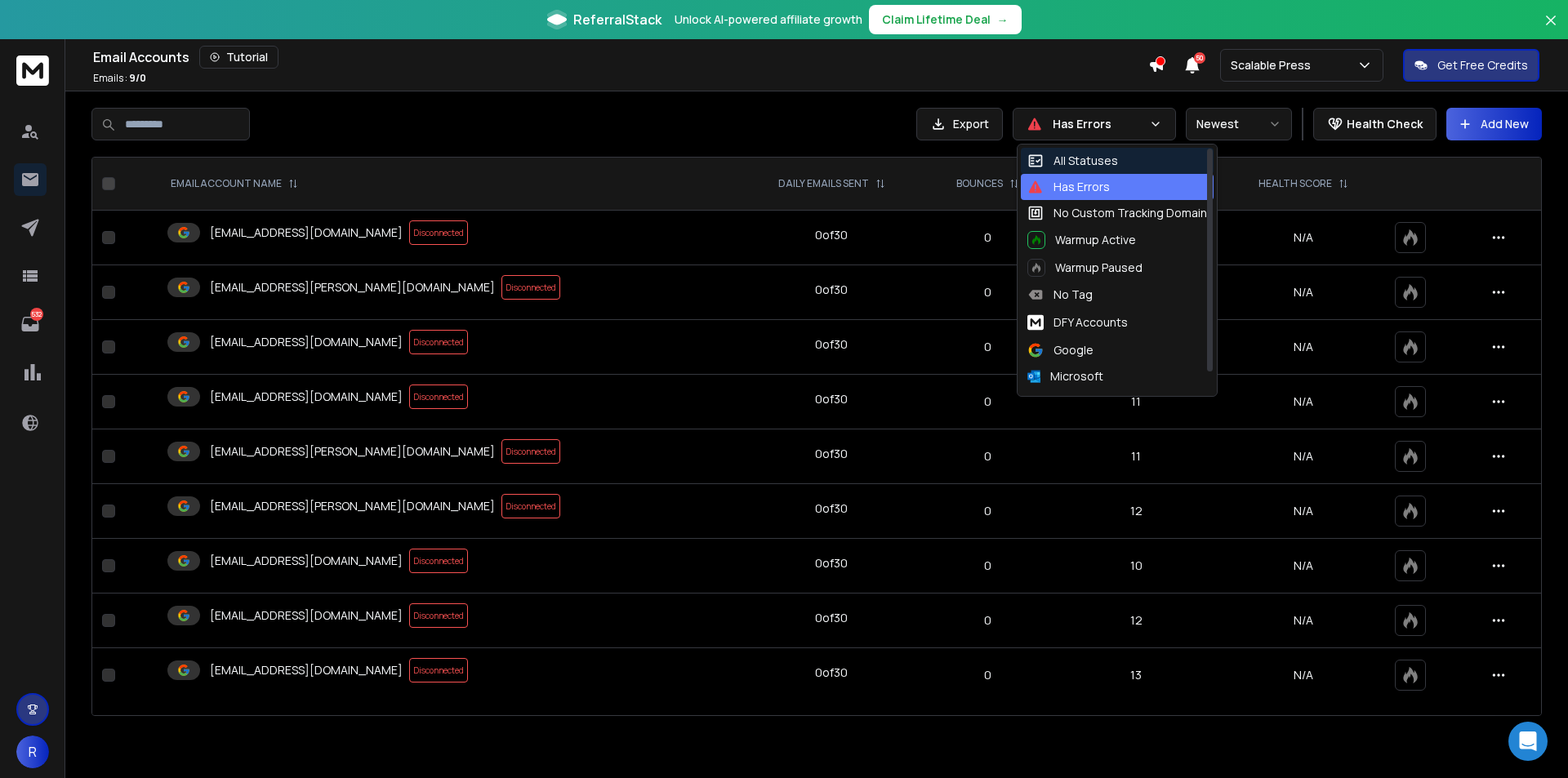
click at [1100, 161] on div "All Statuses" at bounding box center [1072, 160] width 90 height 16
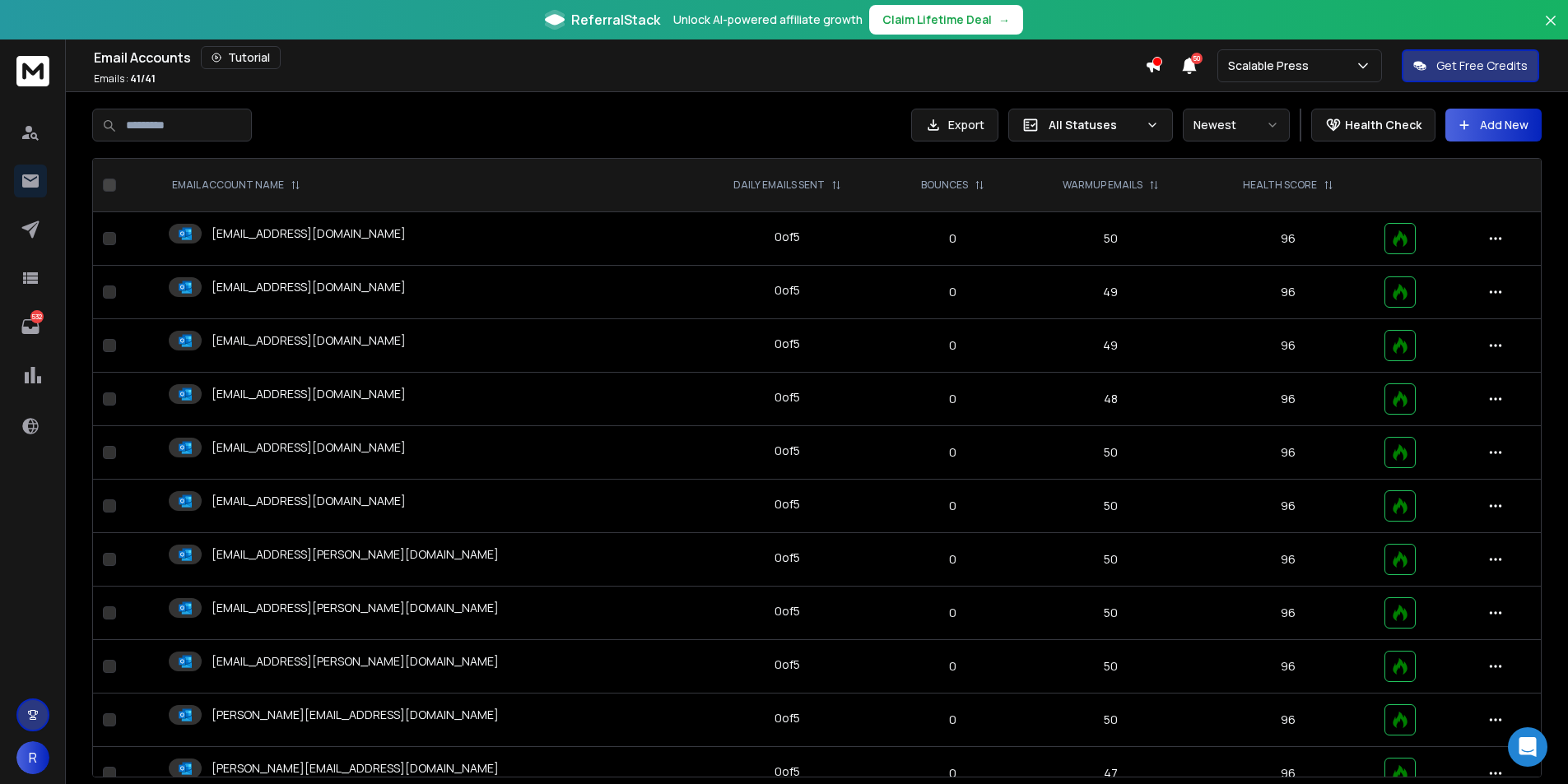
click at [1111, 127] on p "All Statuses" at bounding box center [1094, 125] width 90 height 16
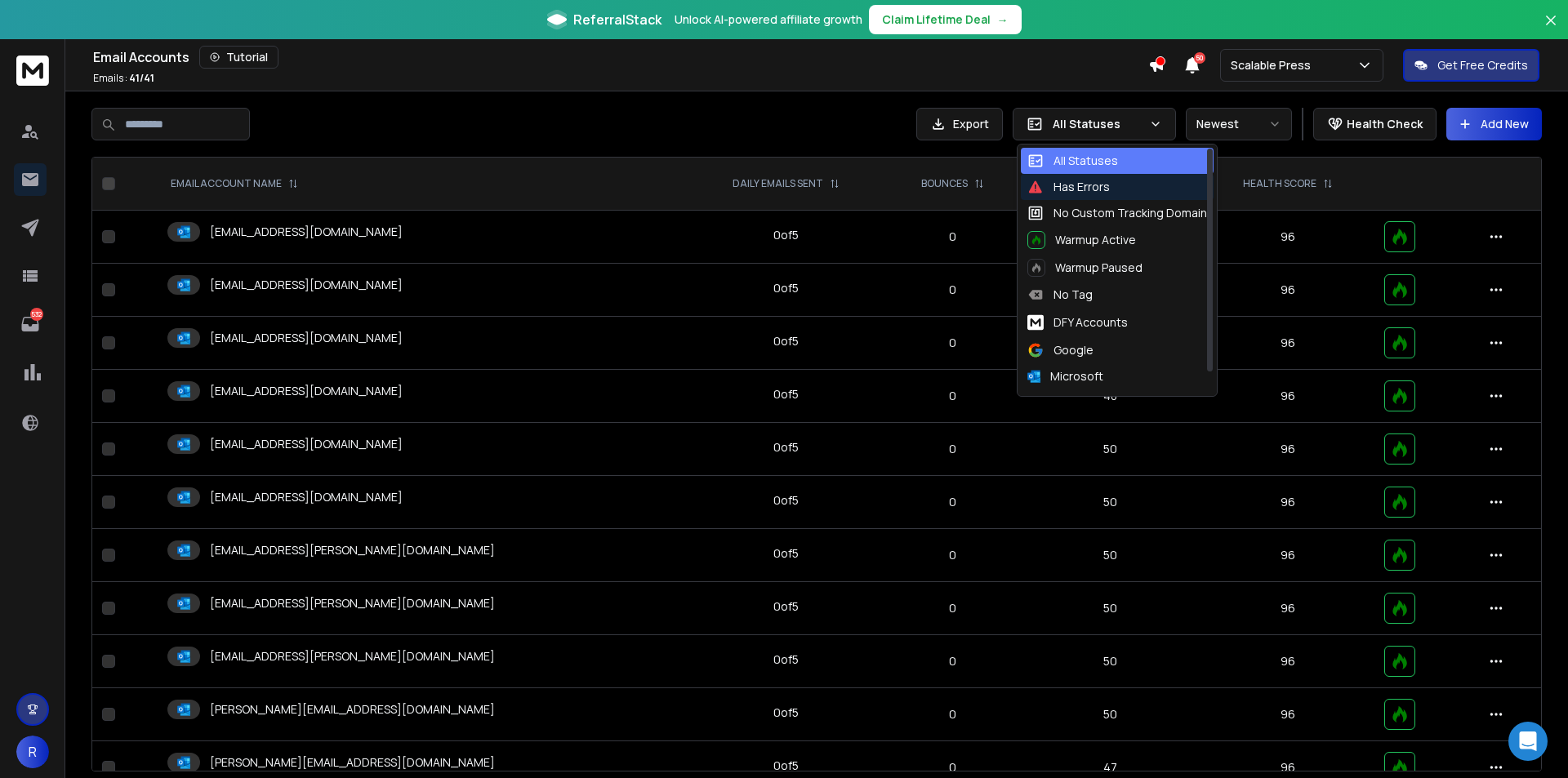
click at [1089, 194] on div "Has Errors" at bounding box center [1069, 187] width 83 height 16
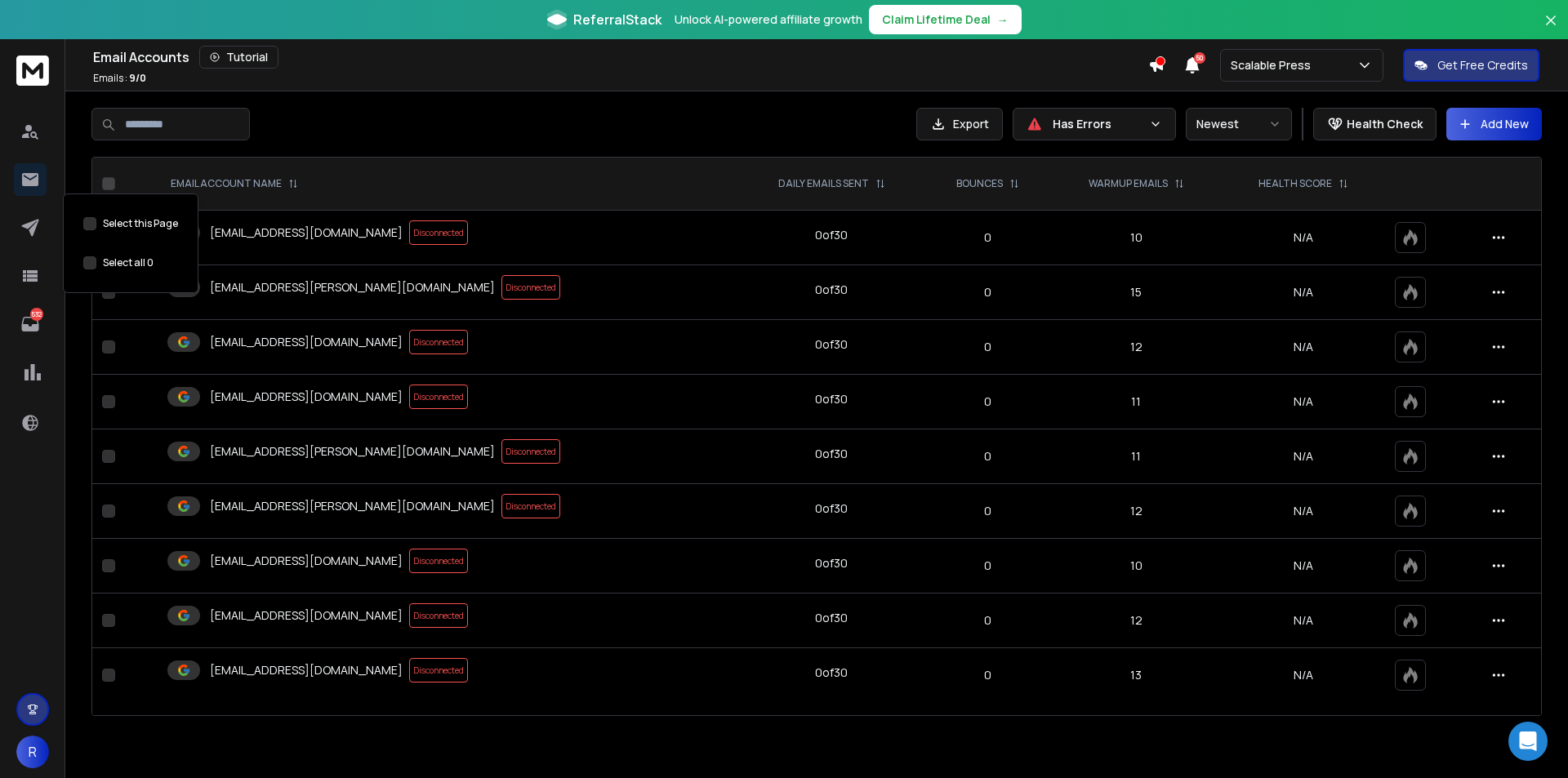
click at [107, 183] on button "Select this Page" at bounding box center [108, 183] width 13 height 13
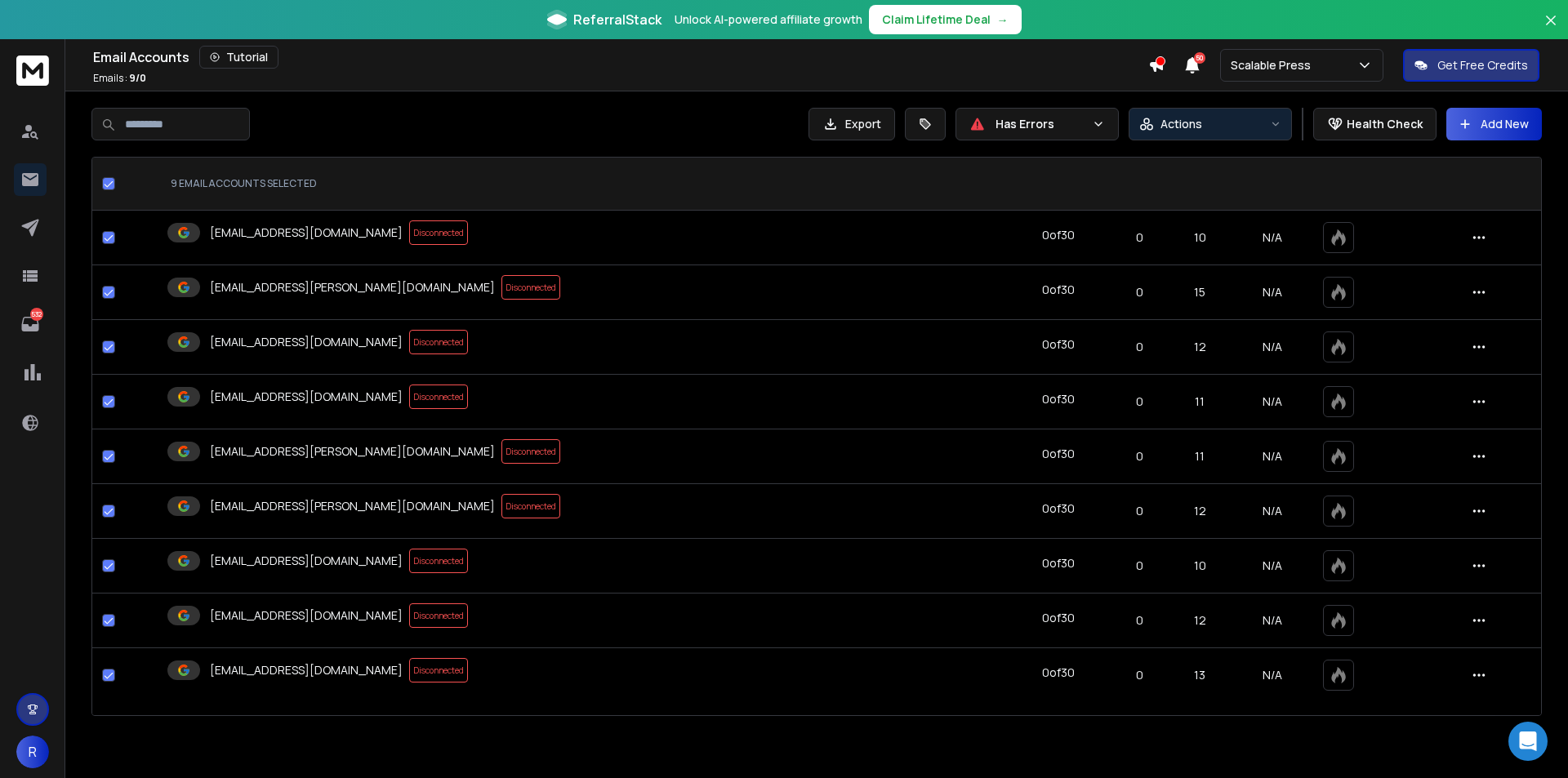
click at [1238, 125] on div "Actions" at bounding box center [1201, 124] width 124 height 16
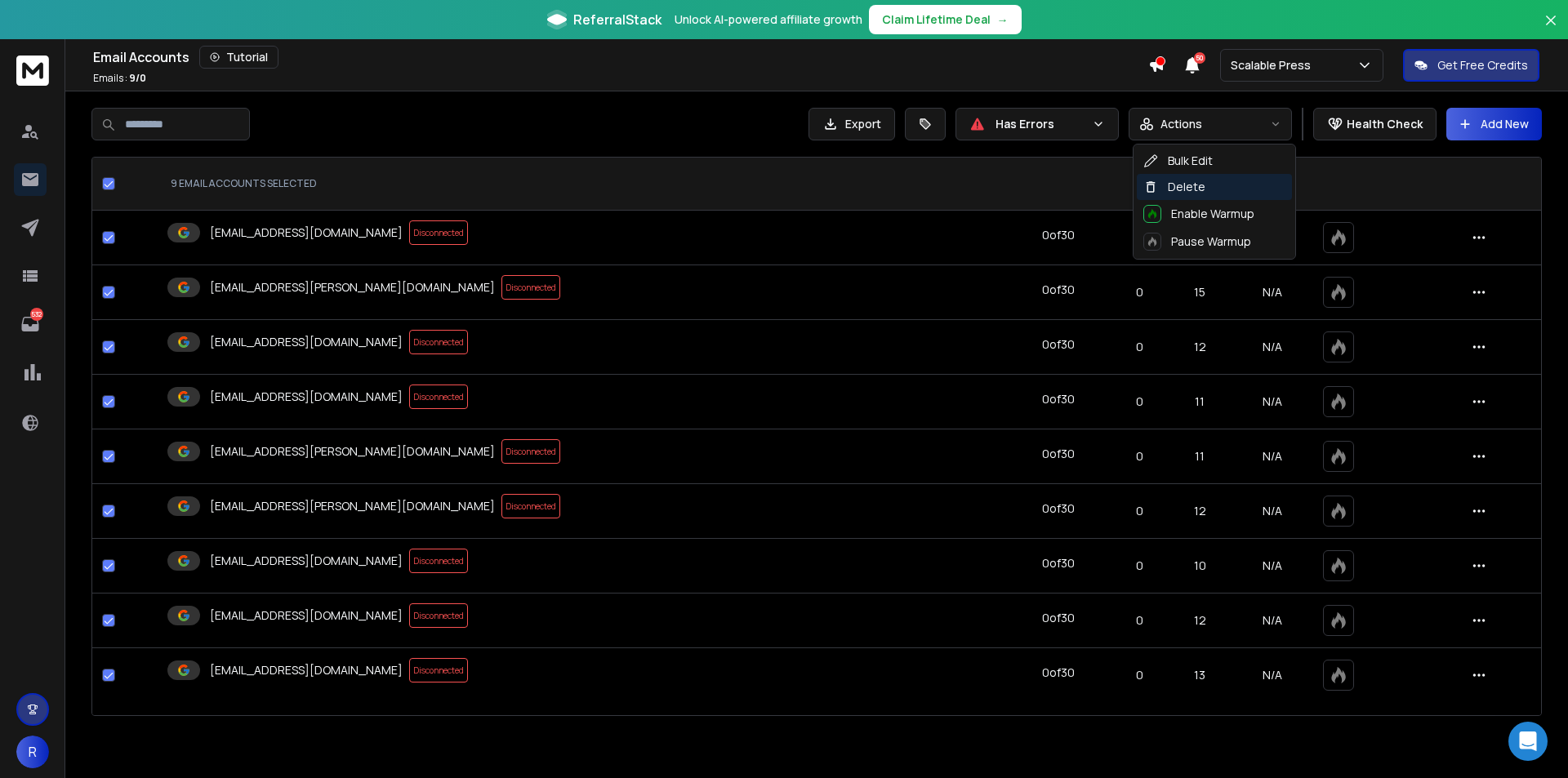
click at [1207, 181] on div "Delete" at bounding box center [1214, 187] width 155 height 26
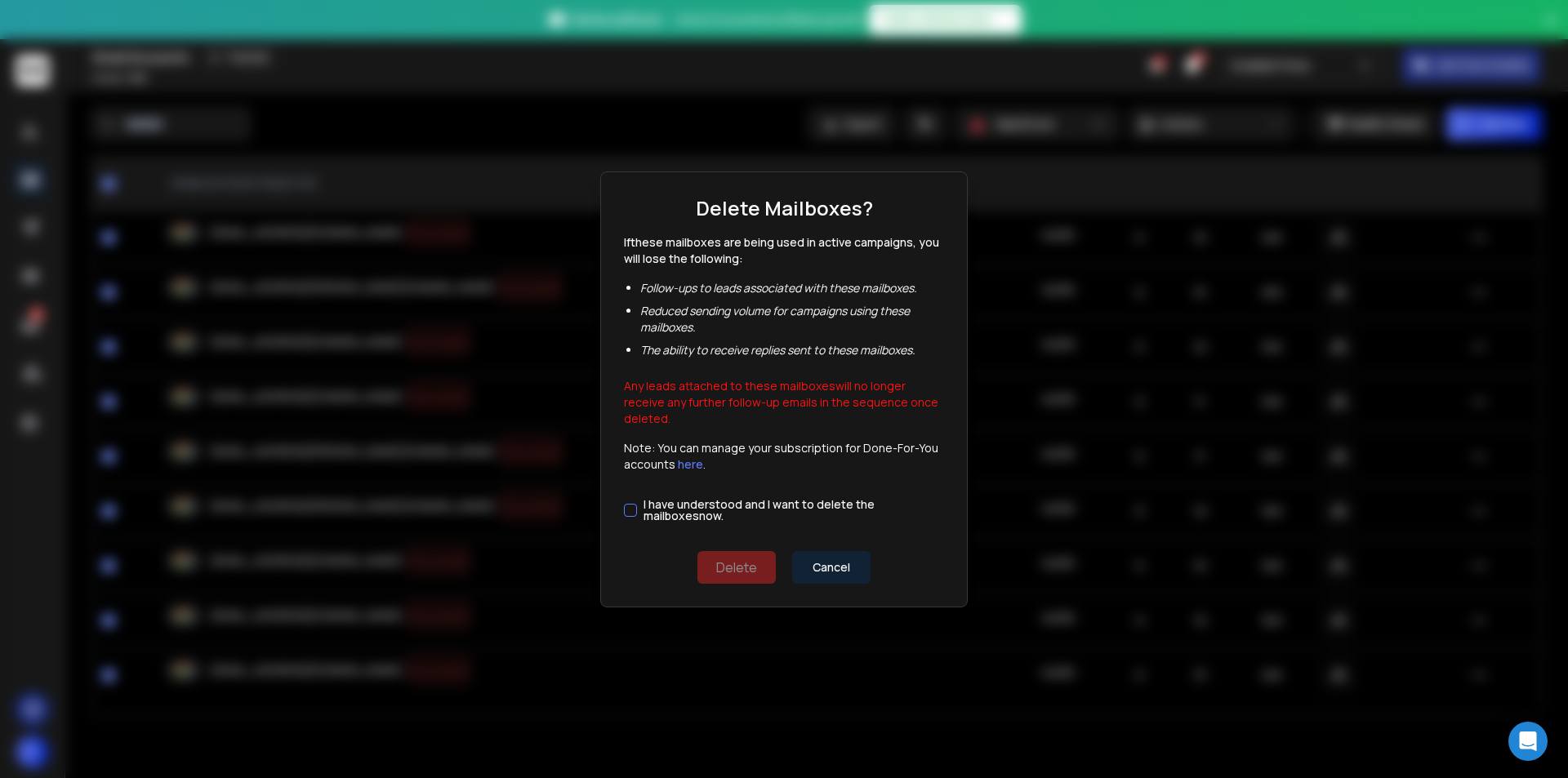
click at [638, 500] on div "I have understood and I want to delete the mailbox es now." at bounding box center [784, 504] width 320 height 36
click at [630, 504] on button "I have understood and I want to delete the mailbox es now." at bounding box center [630, 510] width 13 height 13
click at [744, 557] on button "Delete" at bounding box center [737, 568] width 78 height 33
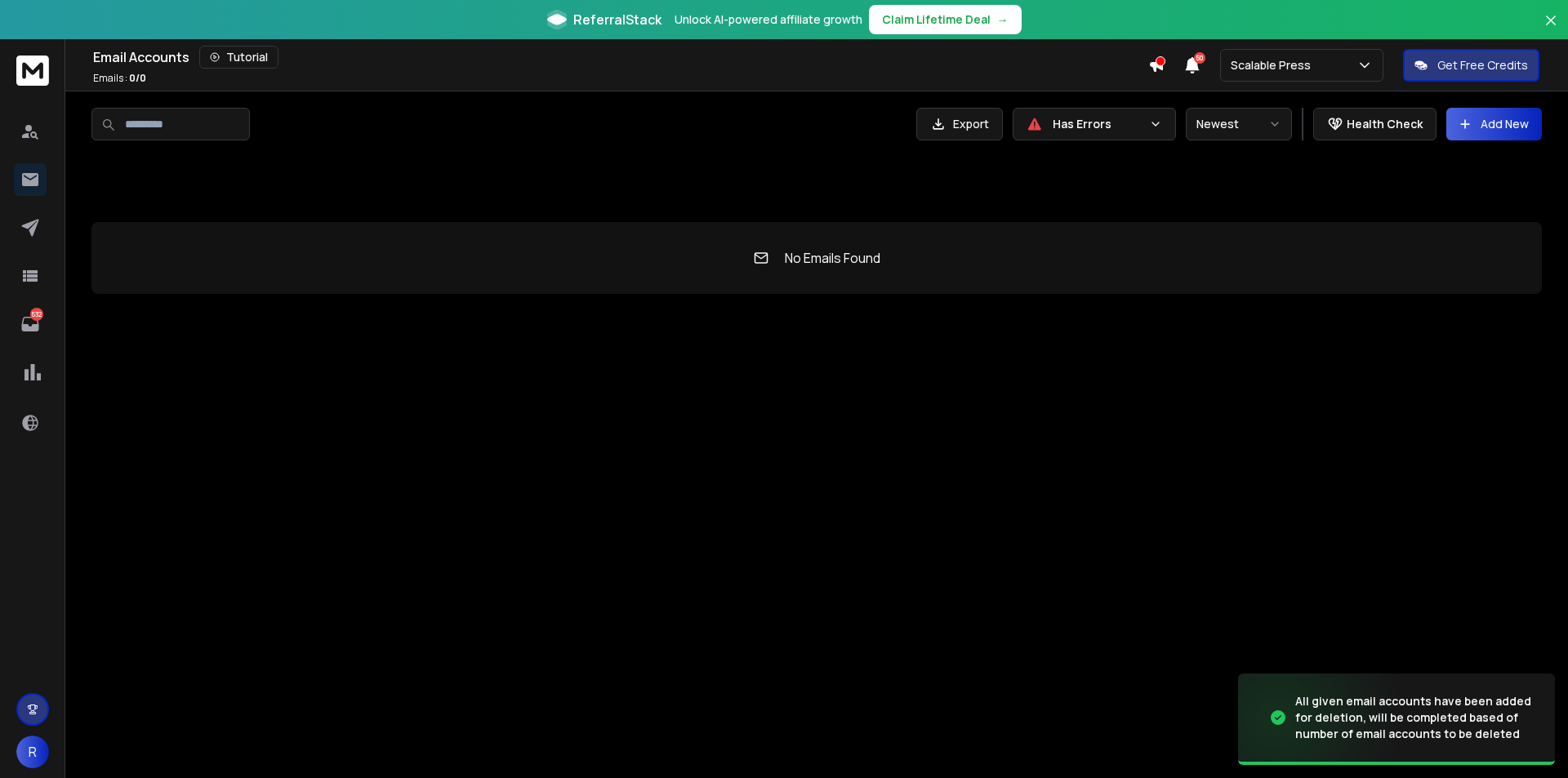
click at [564, 517] on div "ReferralStack Unlock AI-powered affiliate growth Lifetime Deals available! Clai…" at bounding box center [784, 389] width 1568 height 778
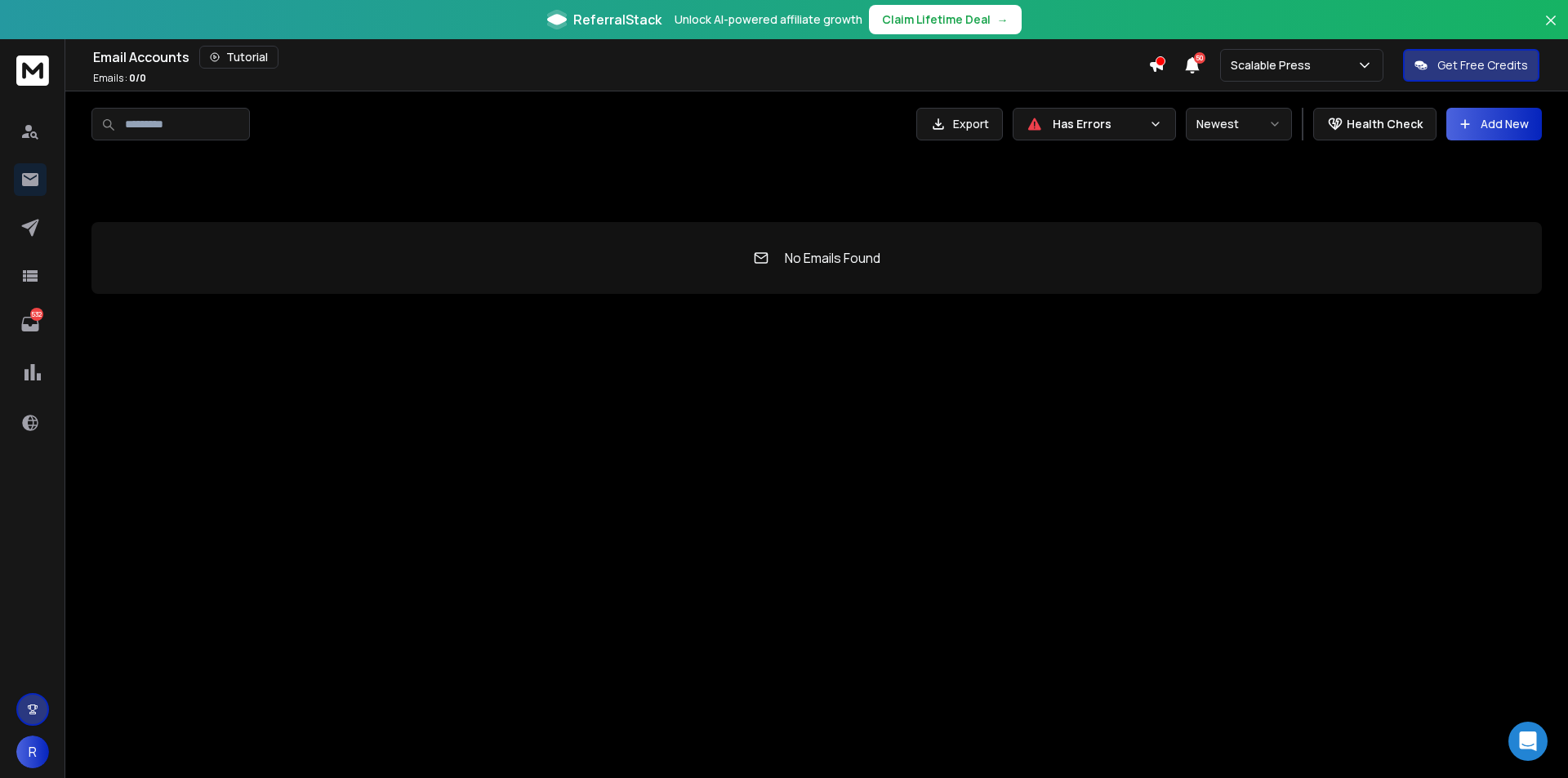
click at [1111, 140] on div "Export Has Errors Newest Health Check Add New No Emails Found" at bounding box center [817, 201] width 1451 height 186
click at [1108, 127] on p "Has Errors" at bounding box center [1097, 124] width 90 height 16
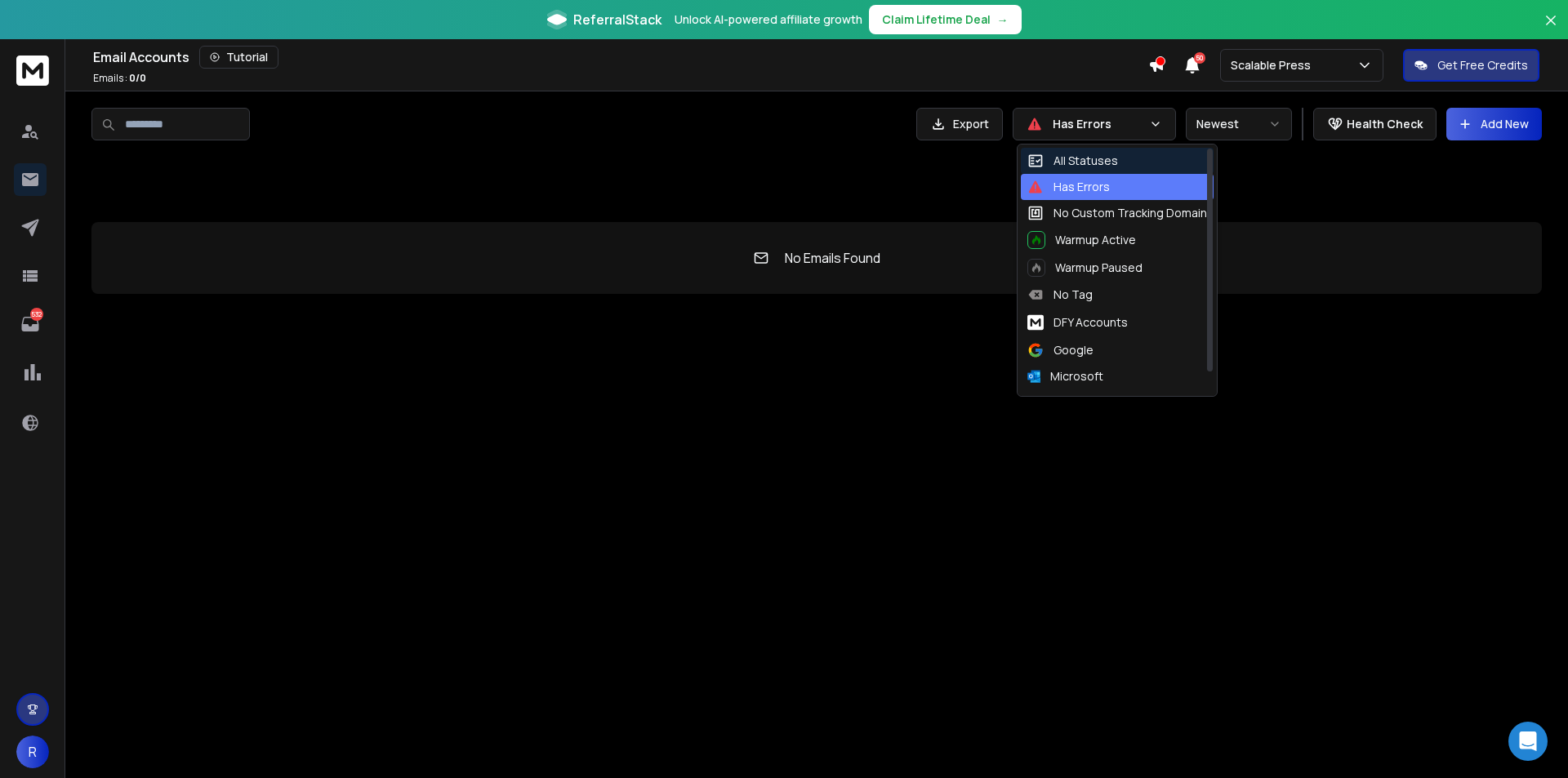
click at [1083, 153] on div "All Statuses" at bounding box center [1072, 160] width 90 height 16
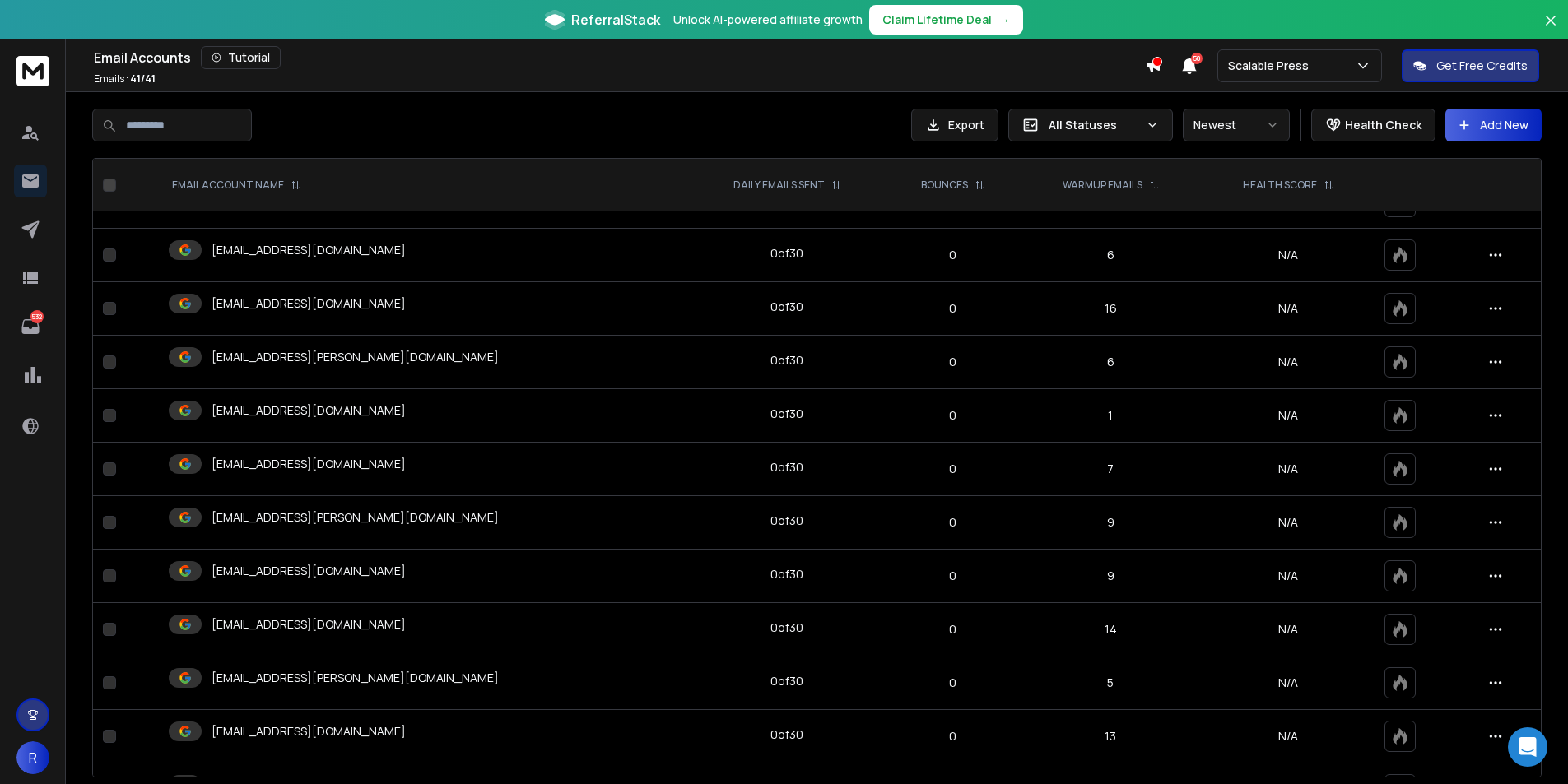
scroll to position [1641, 0]
drag, startPoint x: 262, startPoint y: 353, endPoint x: 403, endPoint y: 370, distance: 142.0
click at [403, 370] on td "[EMAIL_ADDRESS][DOMAIN_NAME]" at bounding box center [422, 363] width 528 height 54
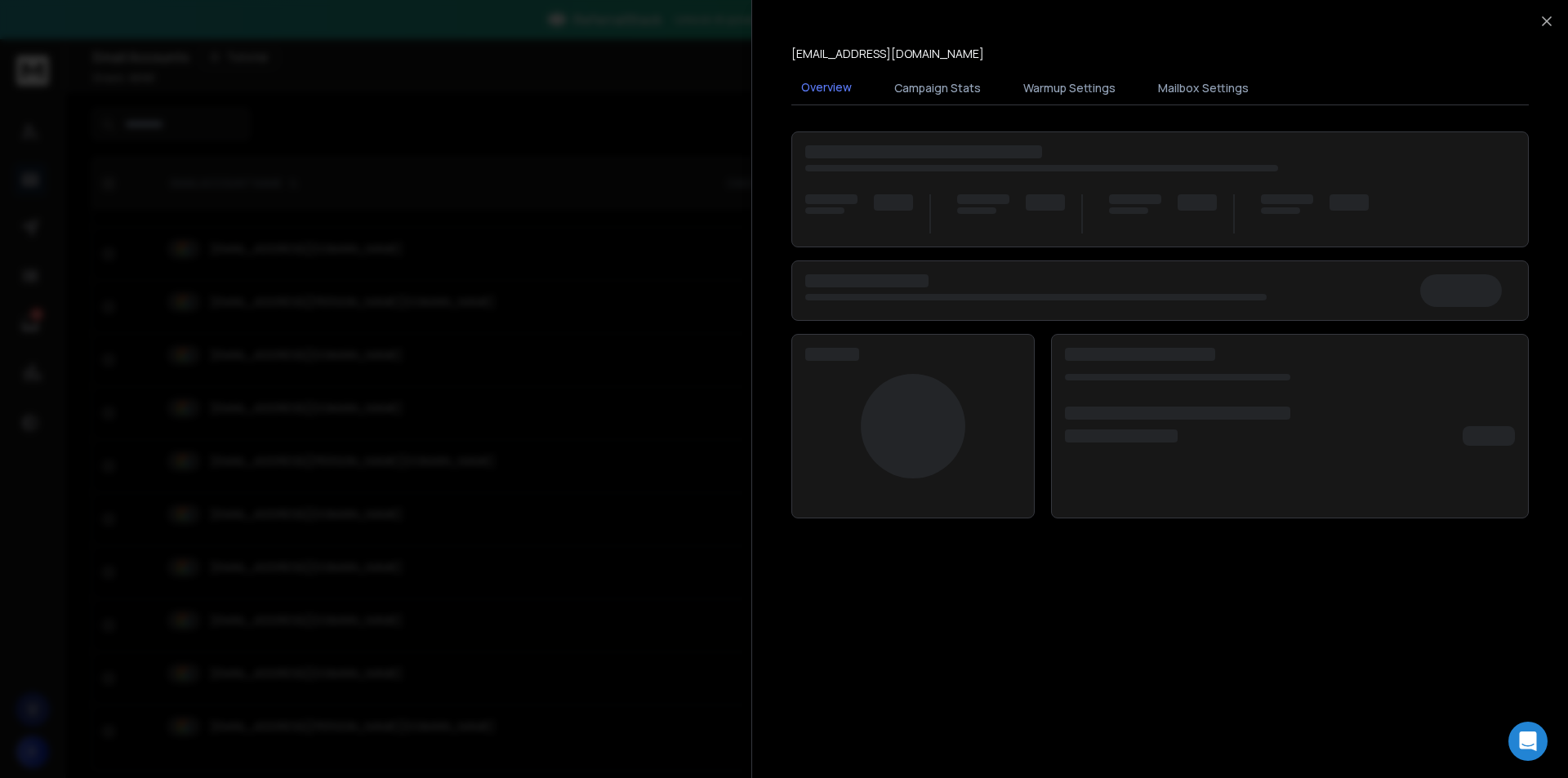
copy p "[DOMAIN_NAME]"
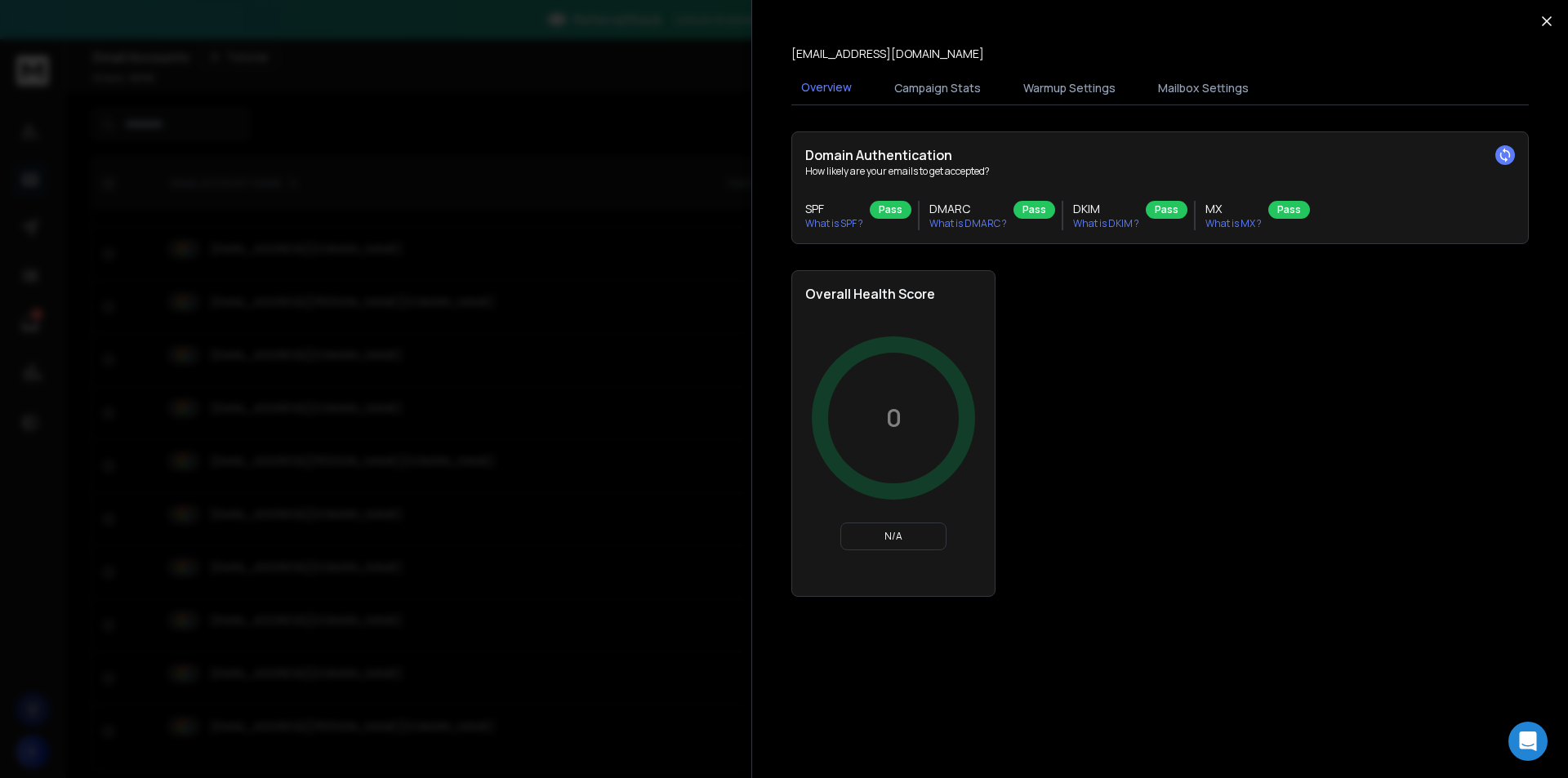
click at [1544, 24] on icon "button" at bounding box center [1546, 21] width 8 height 8
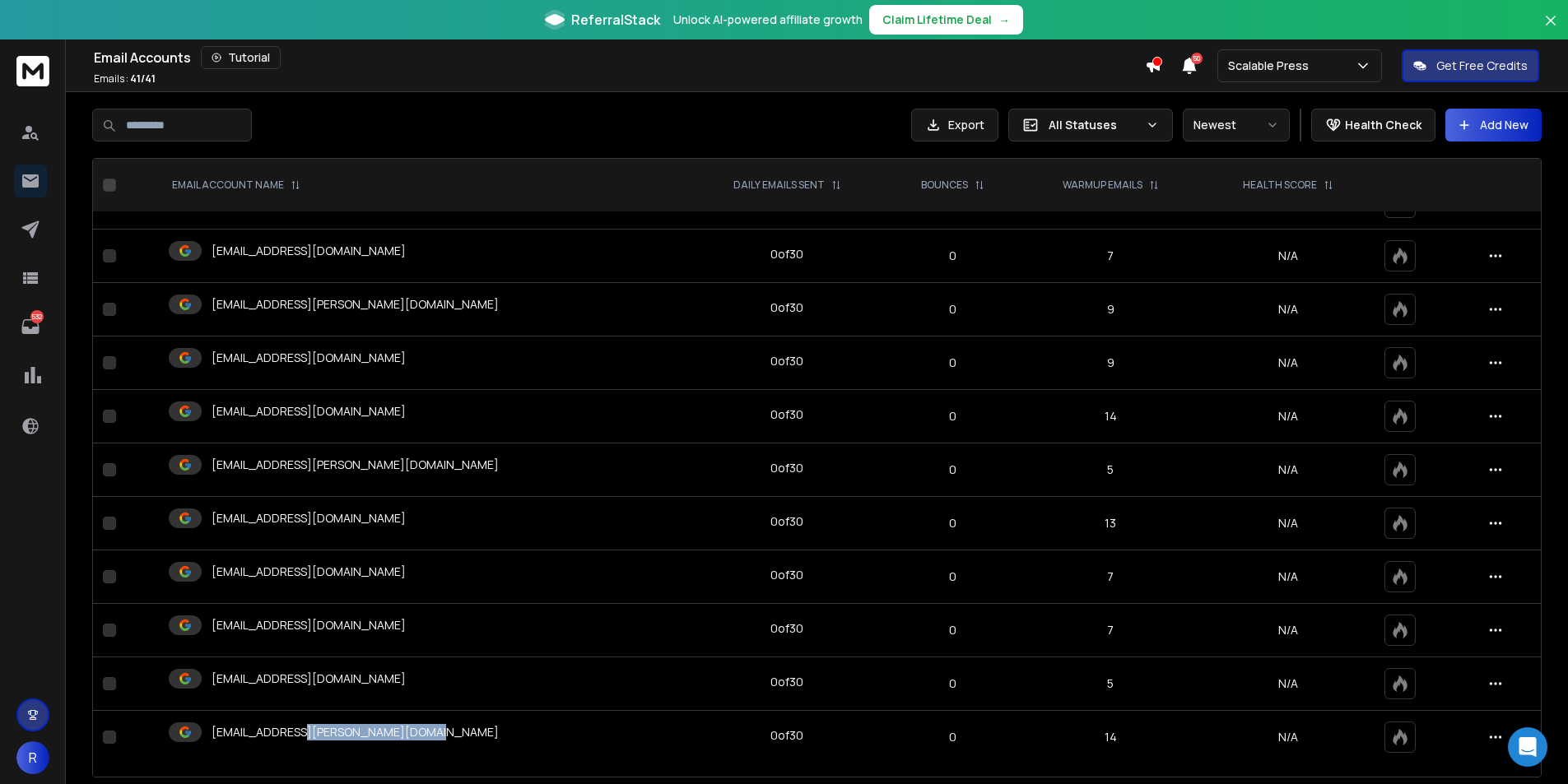
drag, startPoint x: 289, startPoint y: 735, endPoint x: 450, endPoint y: 738, distance: 161.0
click at [450, 738] on div "[EMAIL_ADDRESS][PERSON_NAME][DOMAIN_NAME]" at bounding box center [423, 732] width 509 height 20
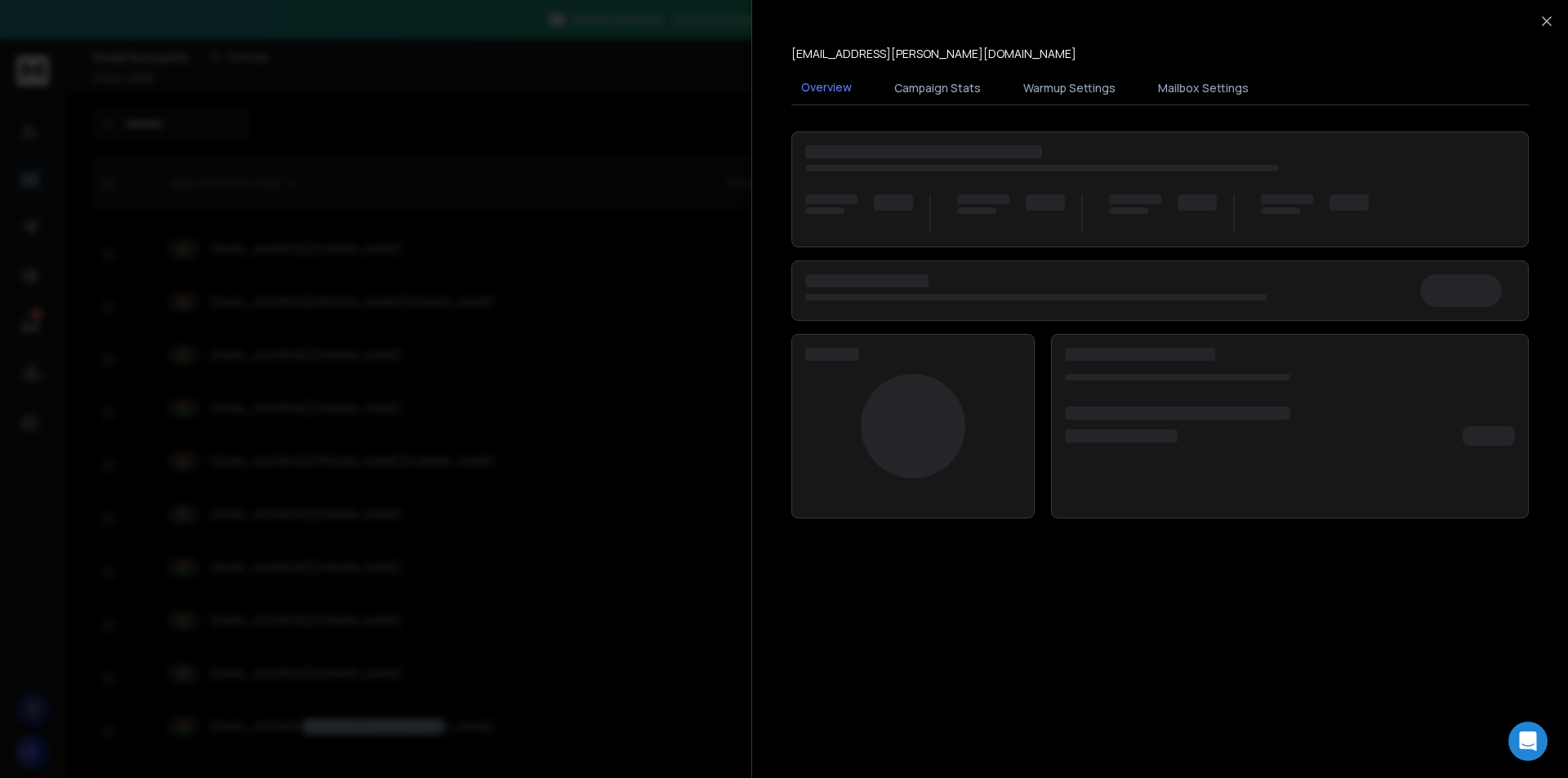
copy p "getscalablepress.com"
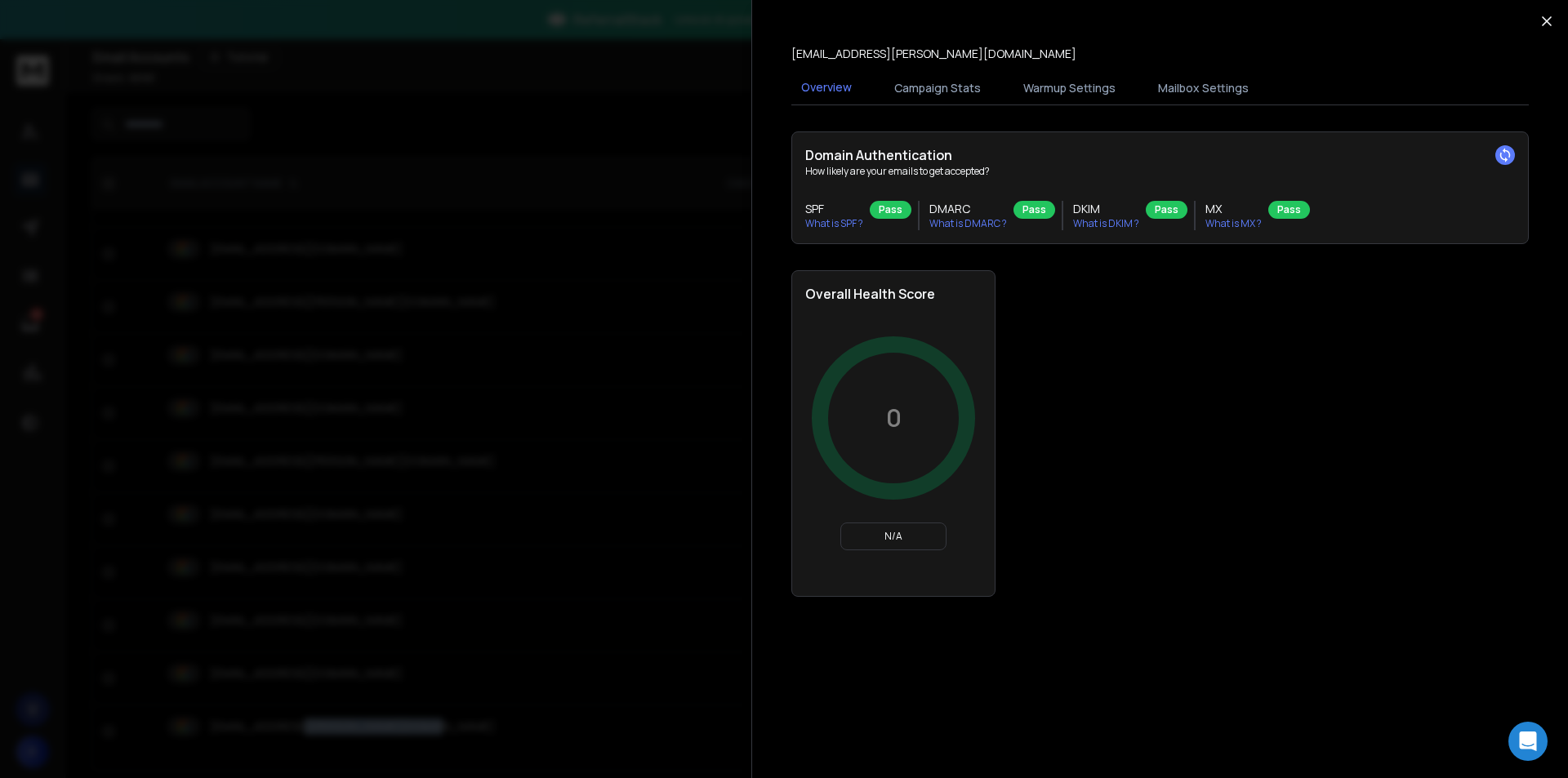
click at [1546, 18] on icon "button" at bounding box center [1546, 21] width 8 height 8
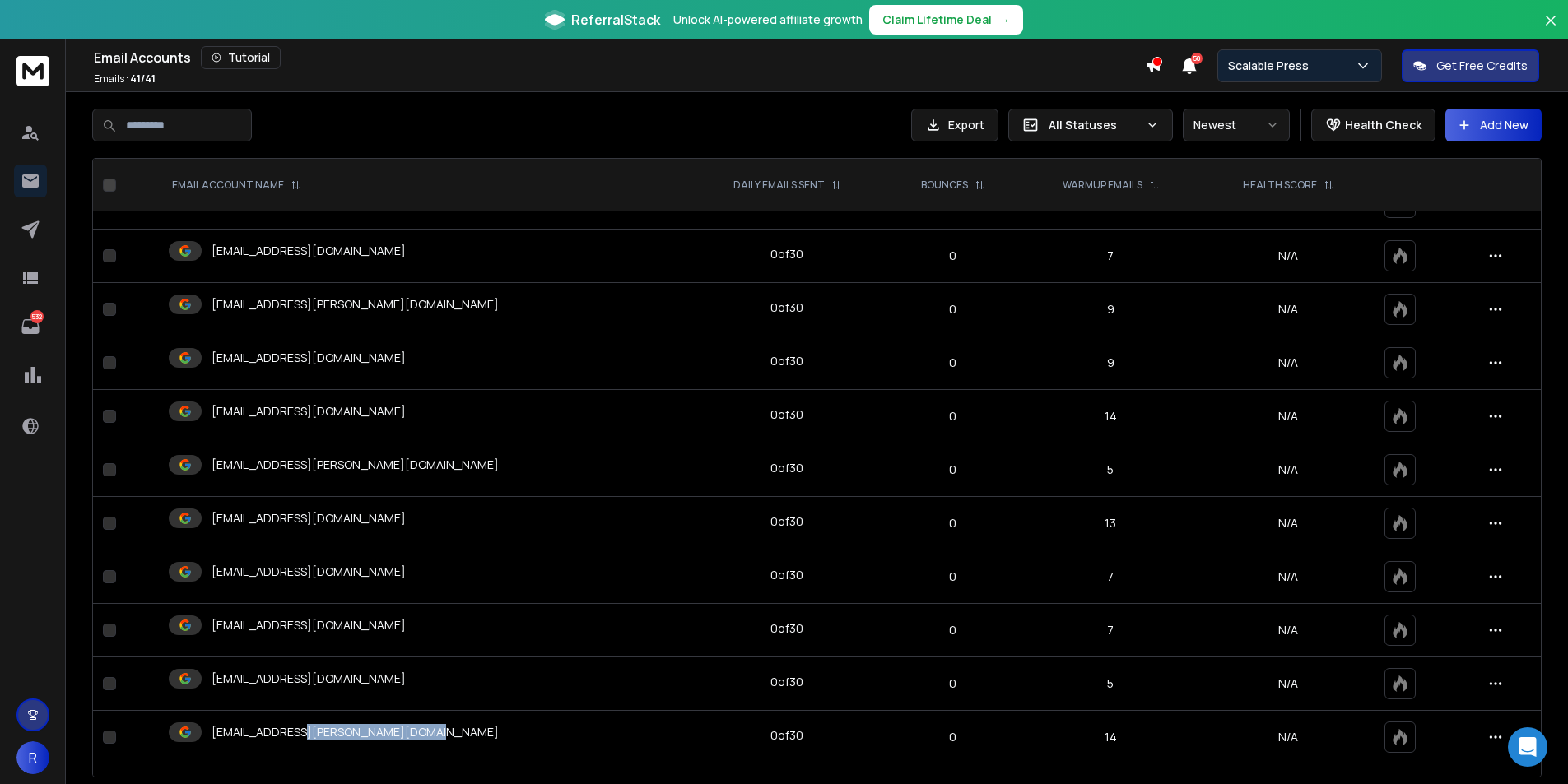
click at [1283, 65] on p "Scalable Press" at bounding box center [1271, 65] width 88 height 16
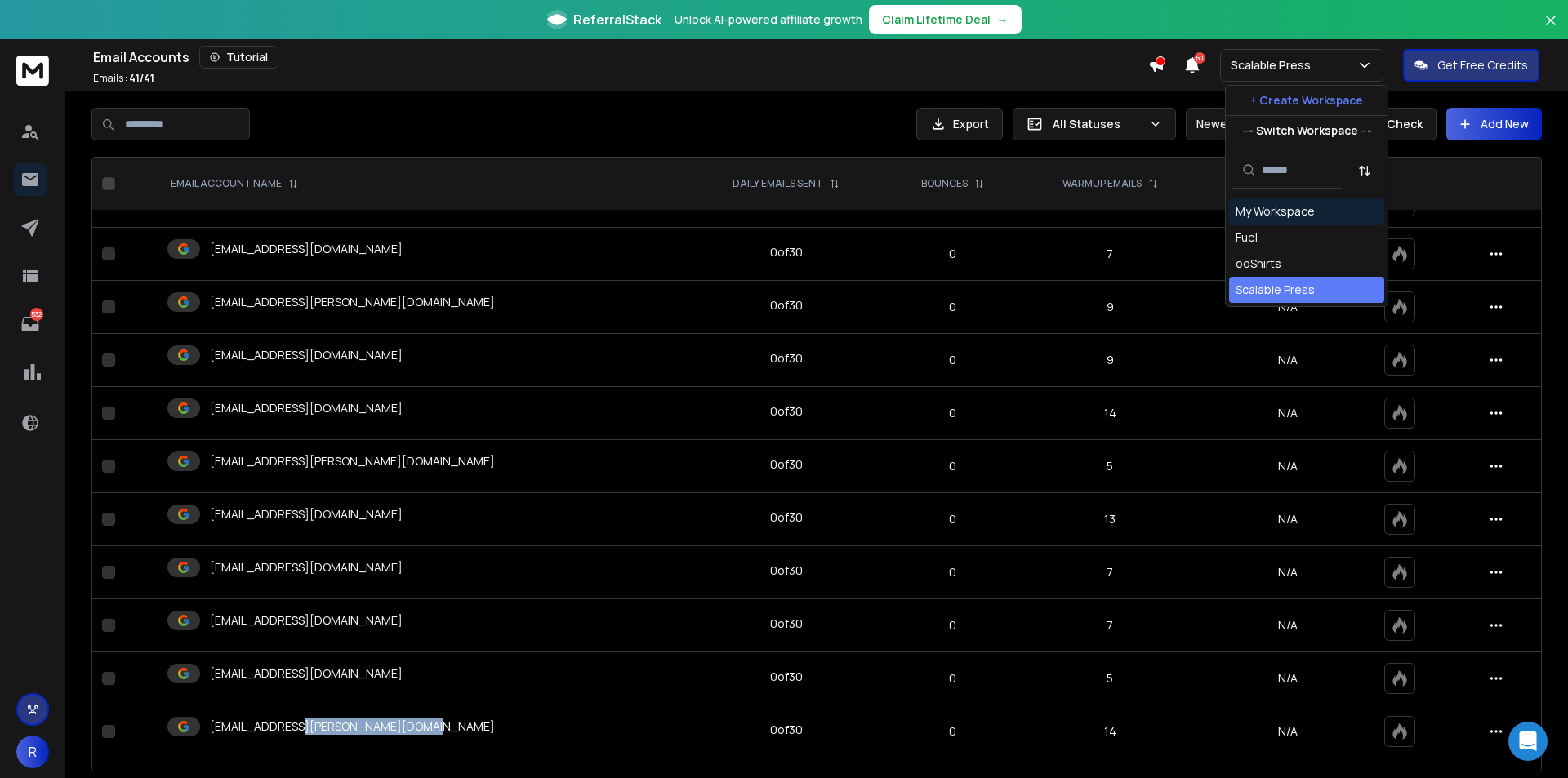
click at [1292, 206] on div "My Workspace" at bounding box center [1275, 211] width 79 height 16
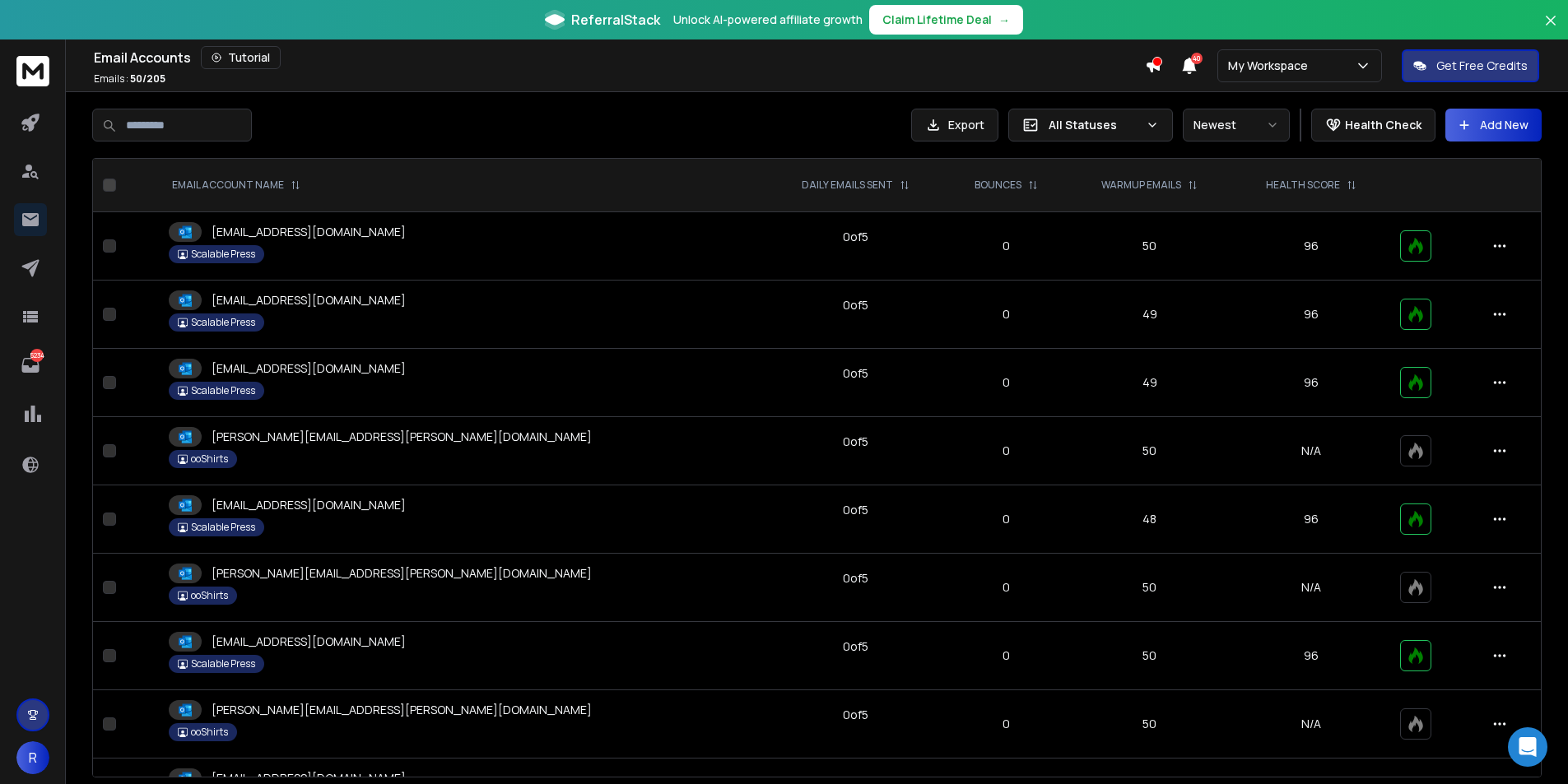
click at [1073, 119] on p "All Statuses" at bounding box center [1094, 125] width 90 height 16
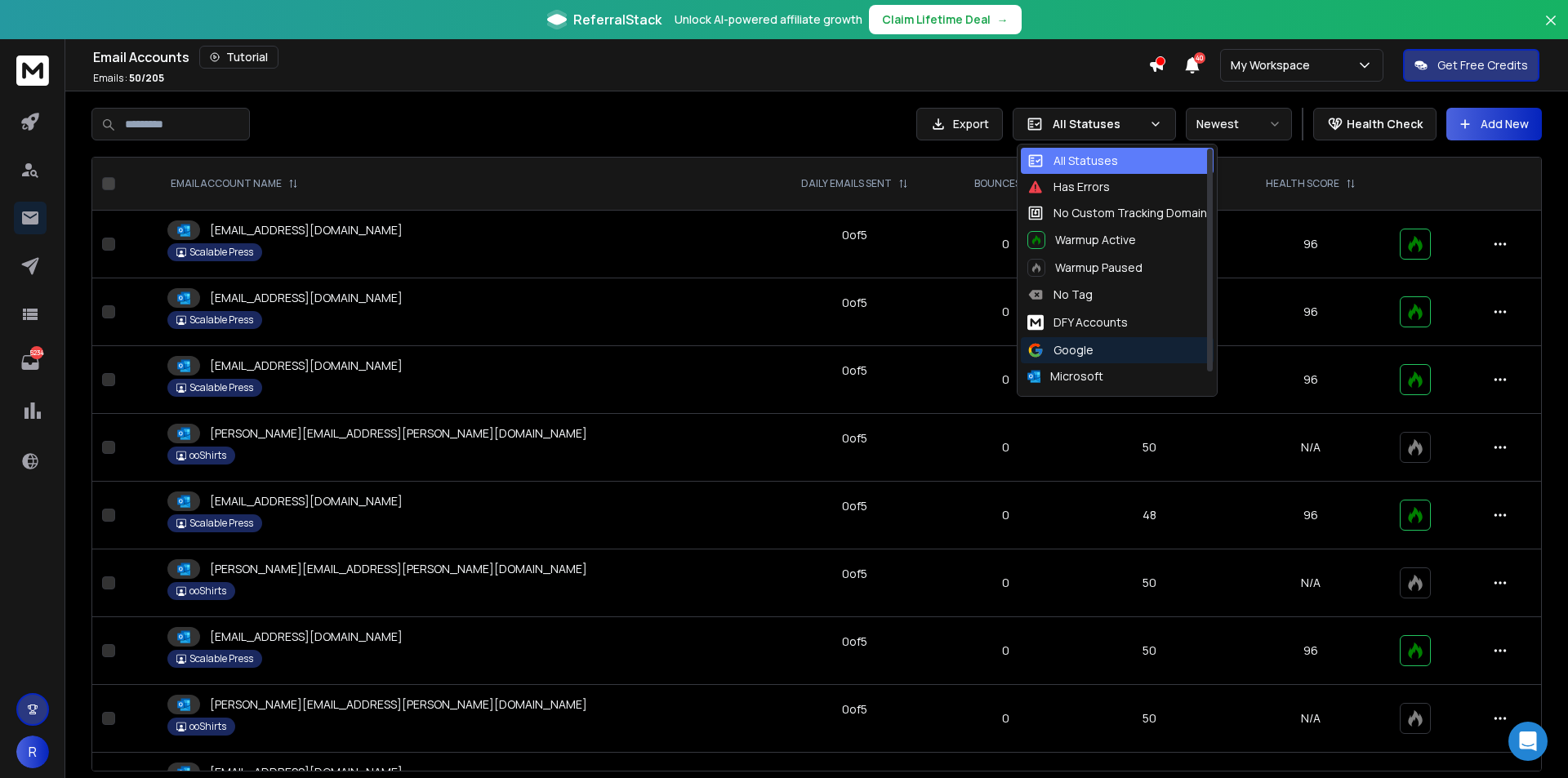
click at [1059, 355] on div "Google" at bounding box center [1060, 350] width 66 height 16
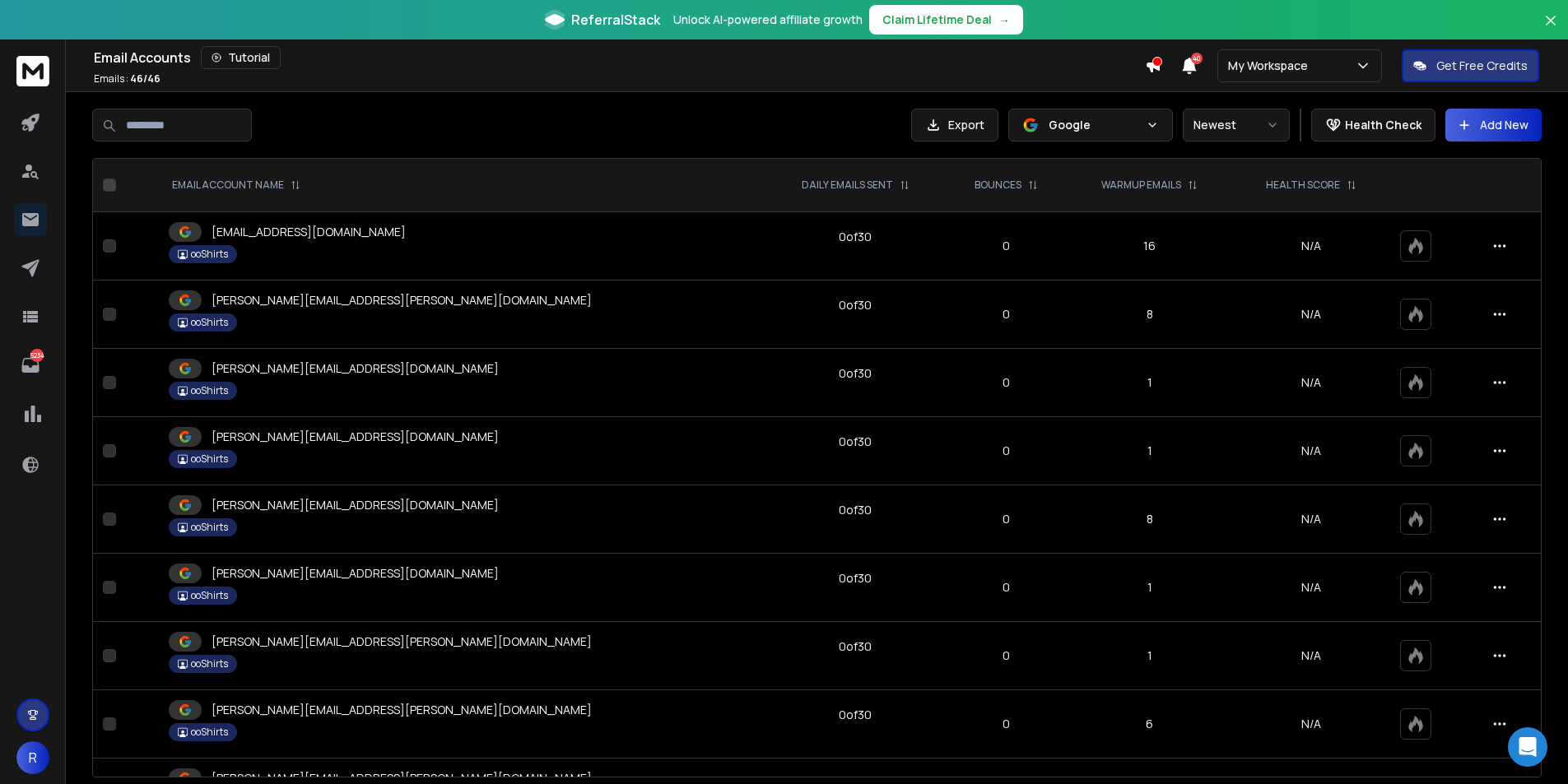
click at [1131, 135] on div "Google" at bounding box center [1091, 125] width 165 height 33
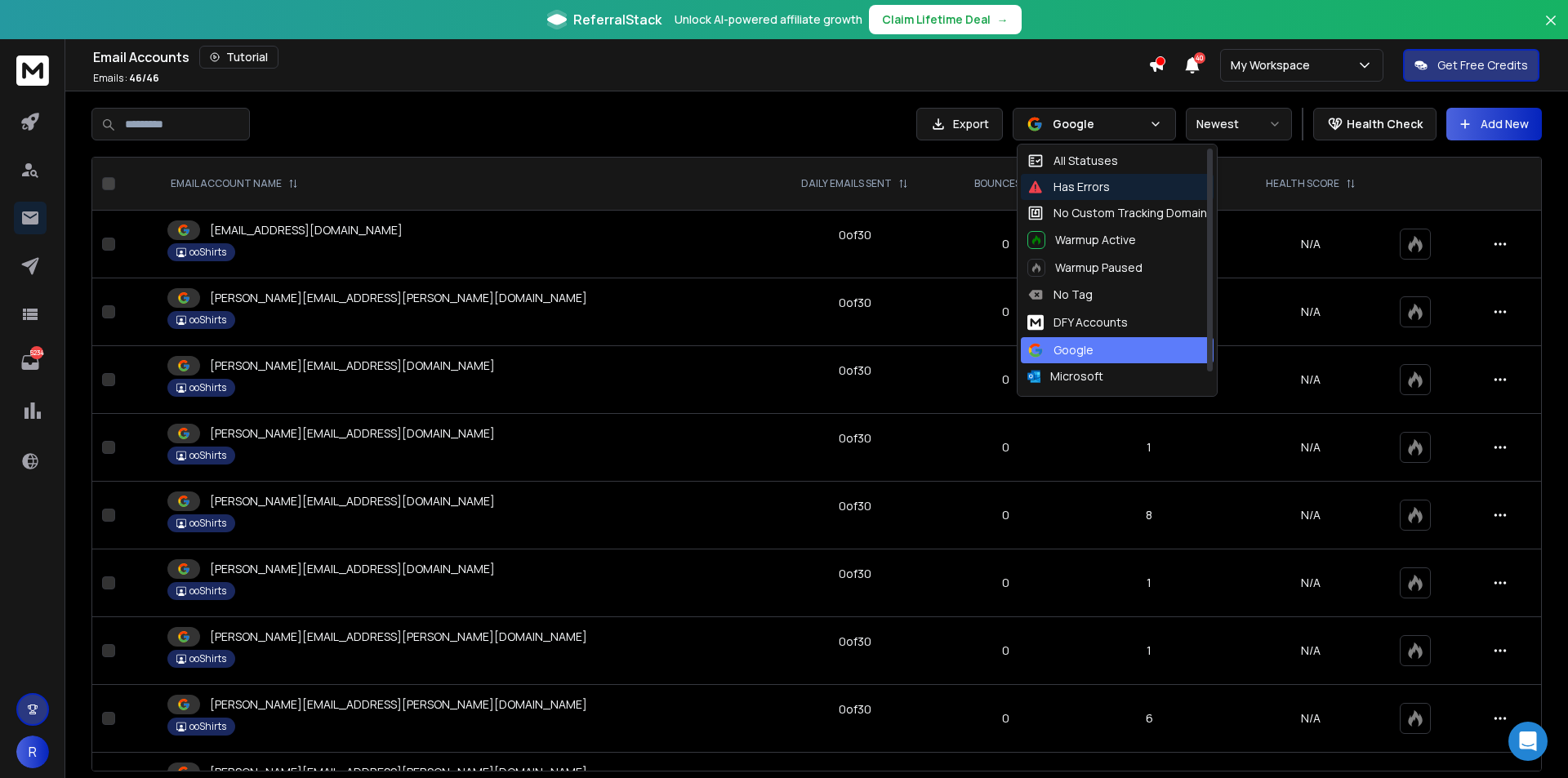
click at [1083, 183] on div "Has Errors" at bounding box center [1069, 187] width 83 height 16
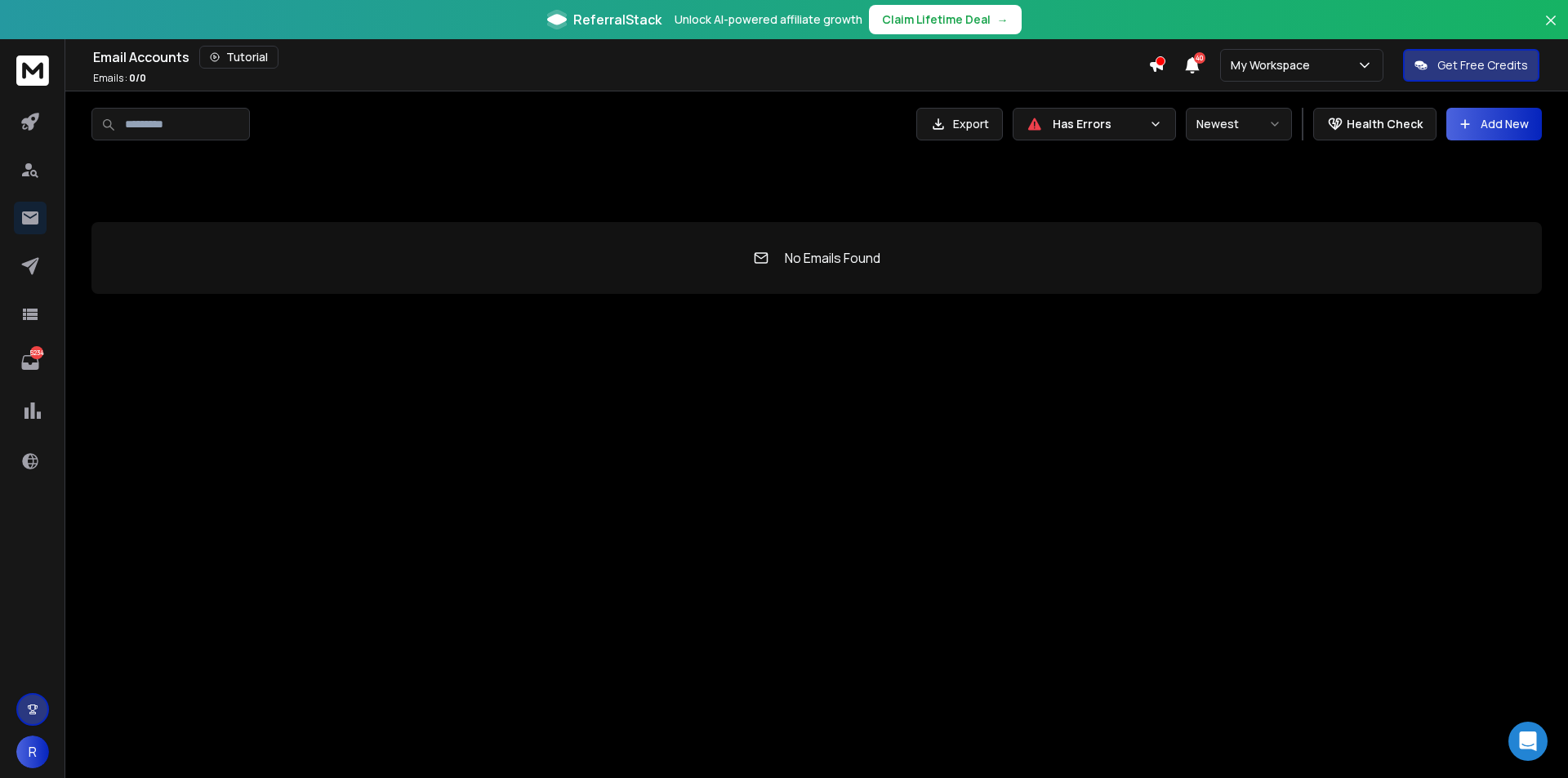
click at [1096, 130] on p "Has Errors" at bounding box center [1097, 124] width 90 height 16
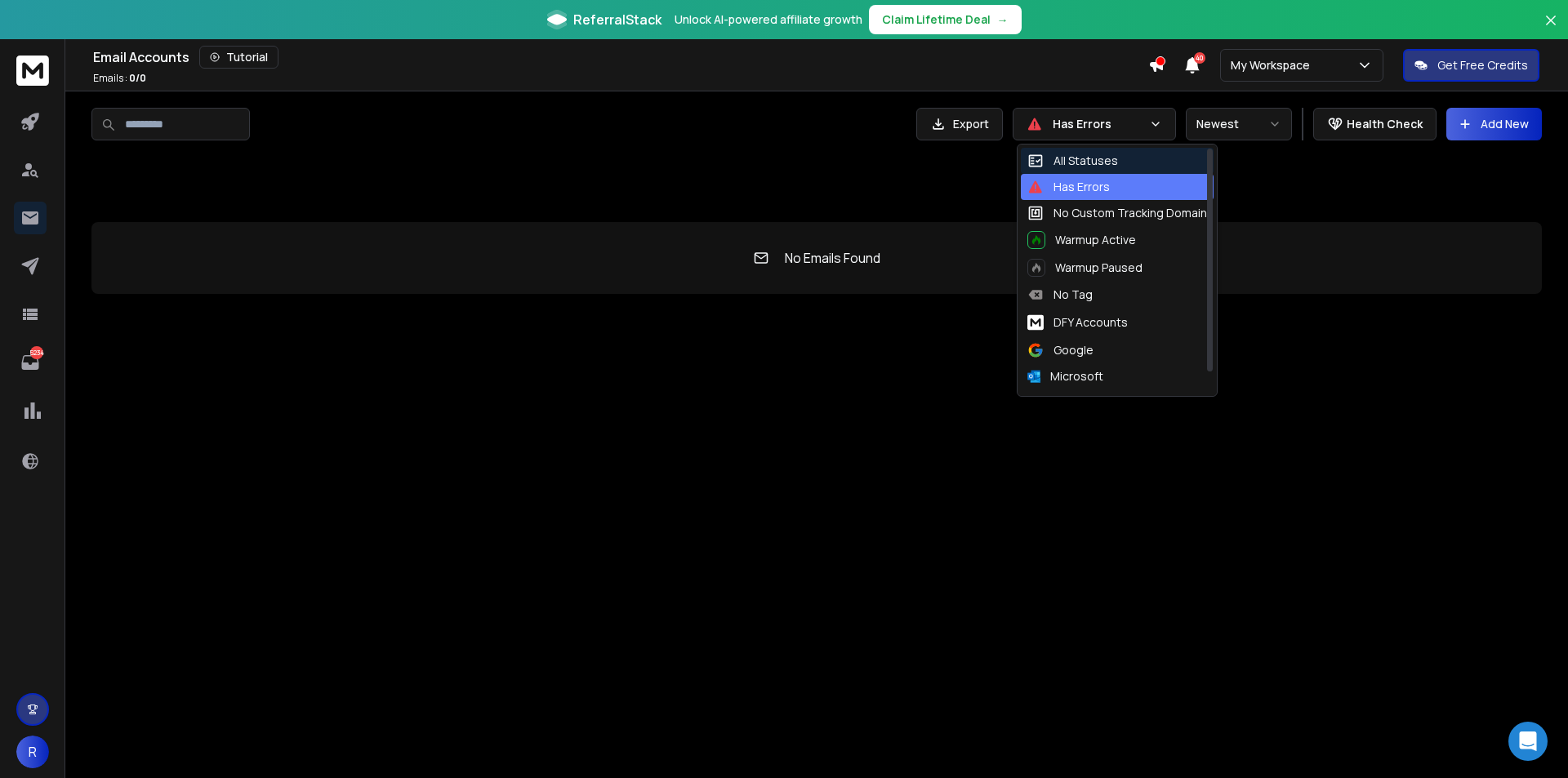
click at [1092, 169] on div "All Statuses" at bounding box center [1072, 160] width 90 height 16
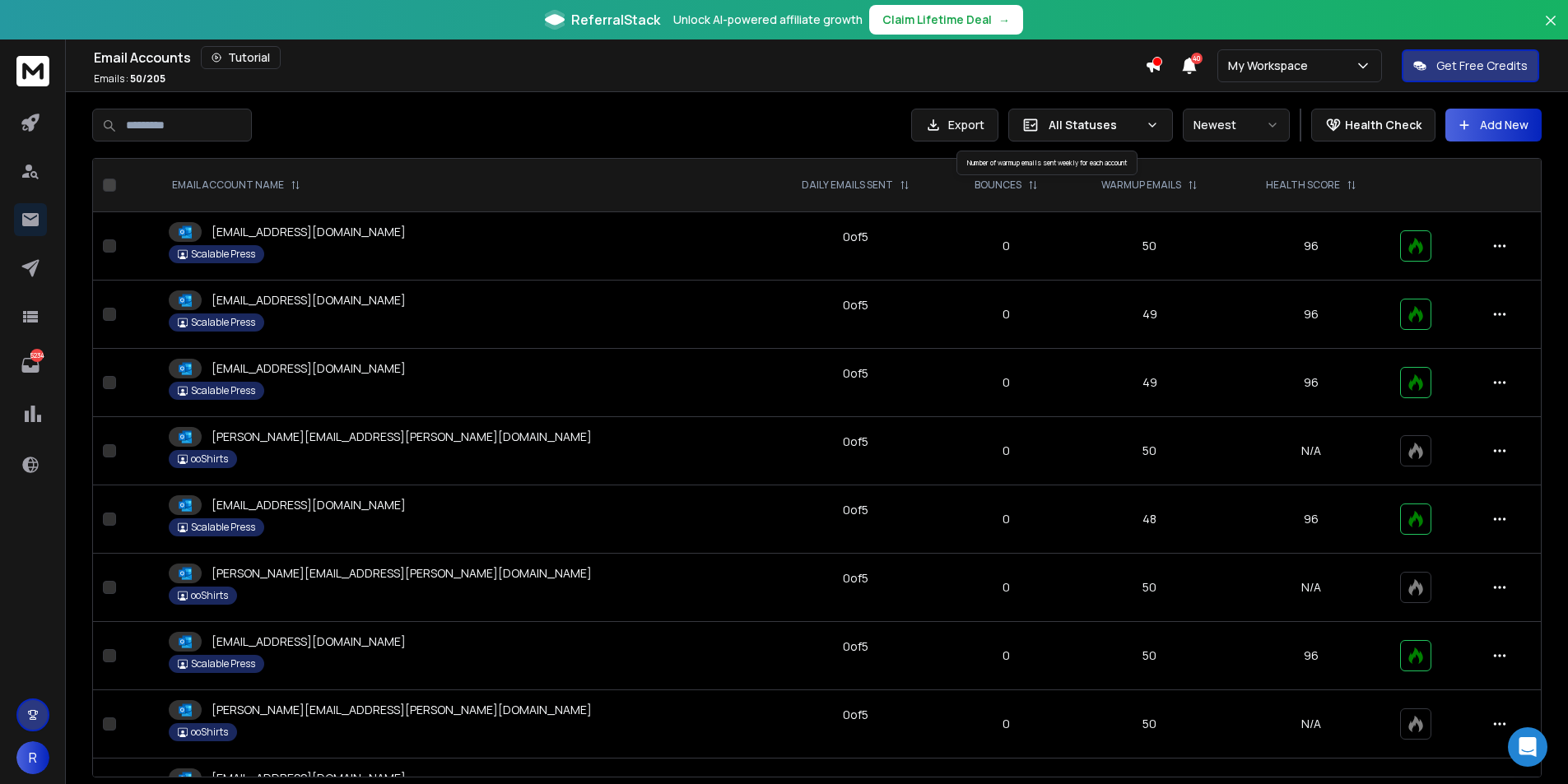
click at [1107, 114] on div "All Statuses" at bounding box center [1091, 125] width 165 height 33
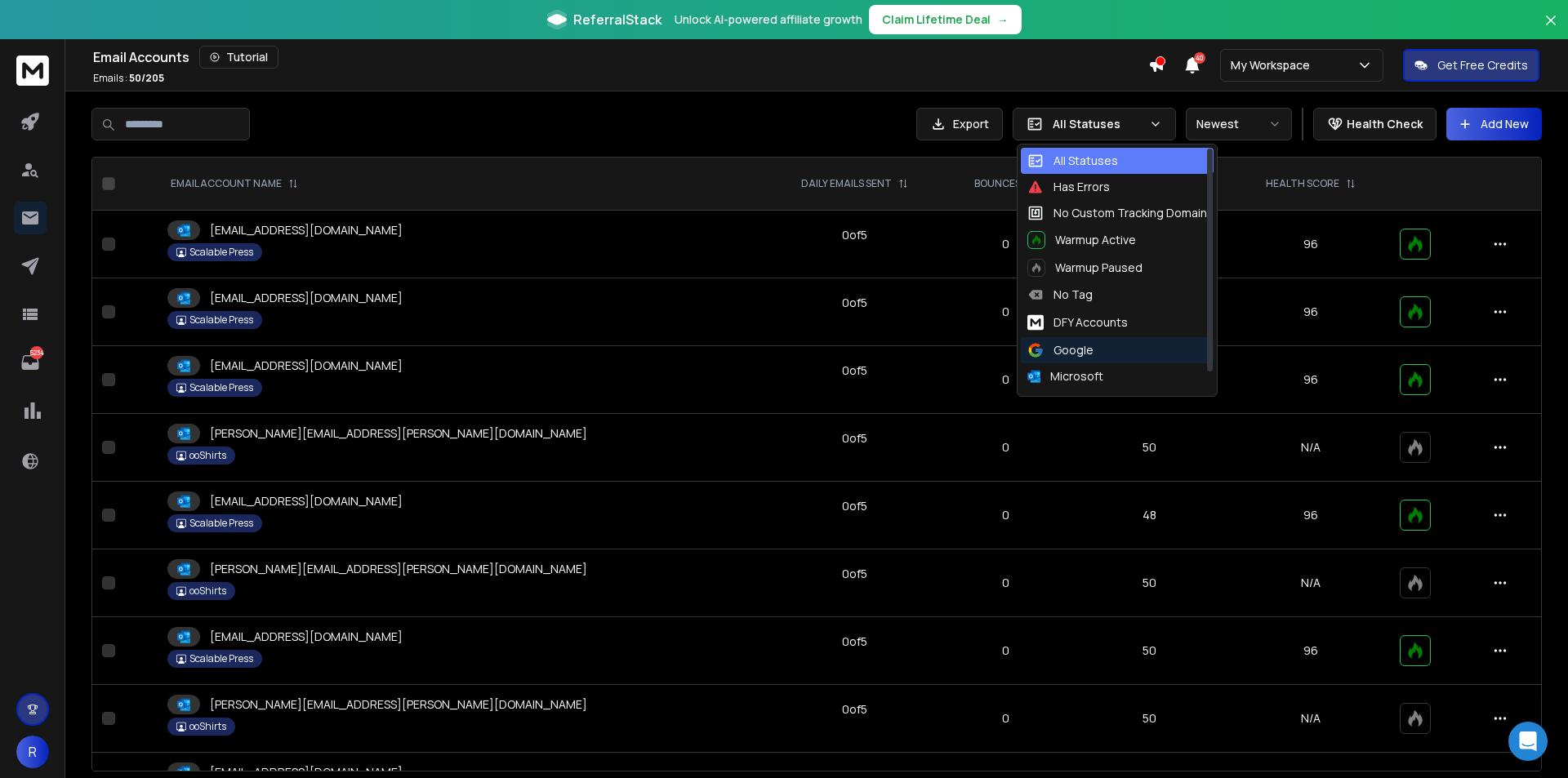
click at [1060, 359] on div "Google" at bounding box center [1117, 350] width 193 height 26
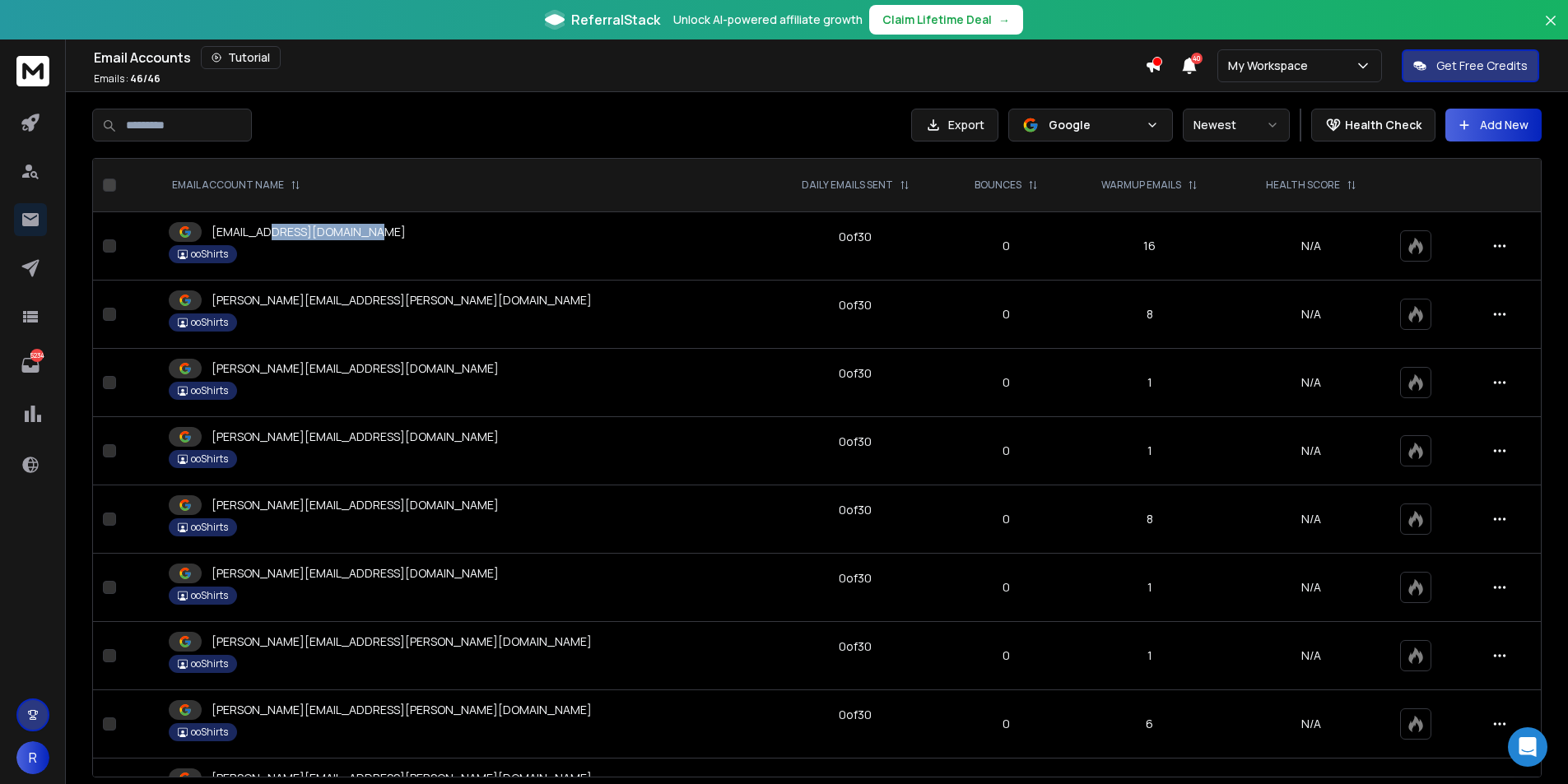
drag, startPoint x: 271, startPoint y: 233, endPoint x: 369, endPoint y: 241, distance: 98.3
click at [369, 241] on div "[EMAIL_ADDRESS][DOMAIN_NAME]" at bounding box center [462, 232] width 586 height 20
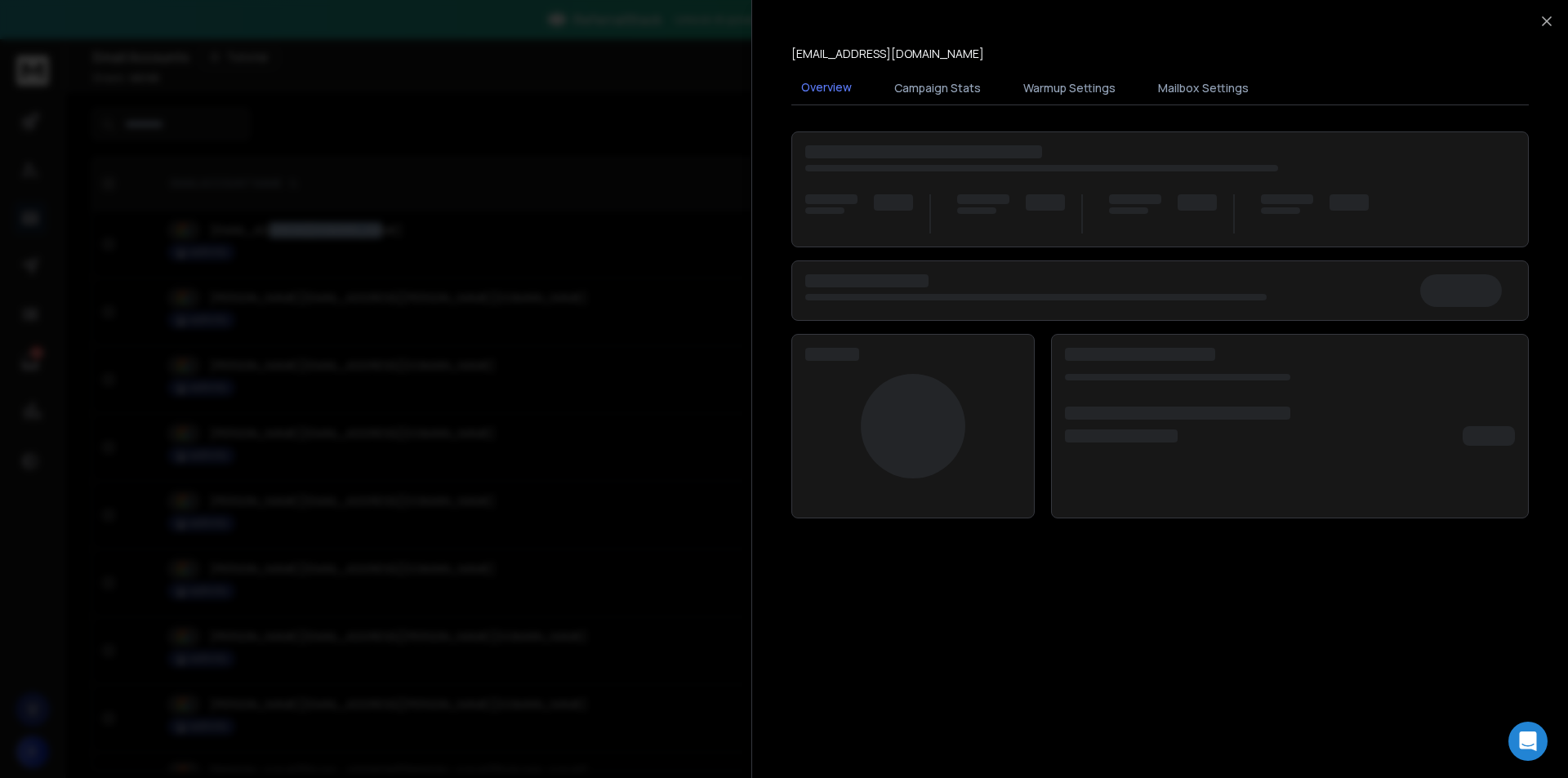
copy p "[DOMAIN_NAME]"
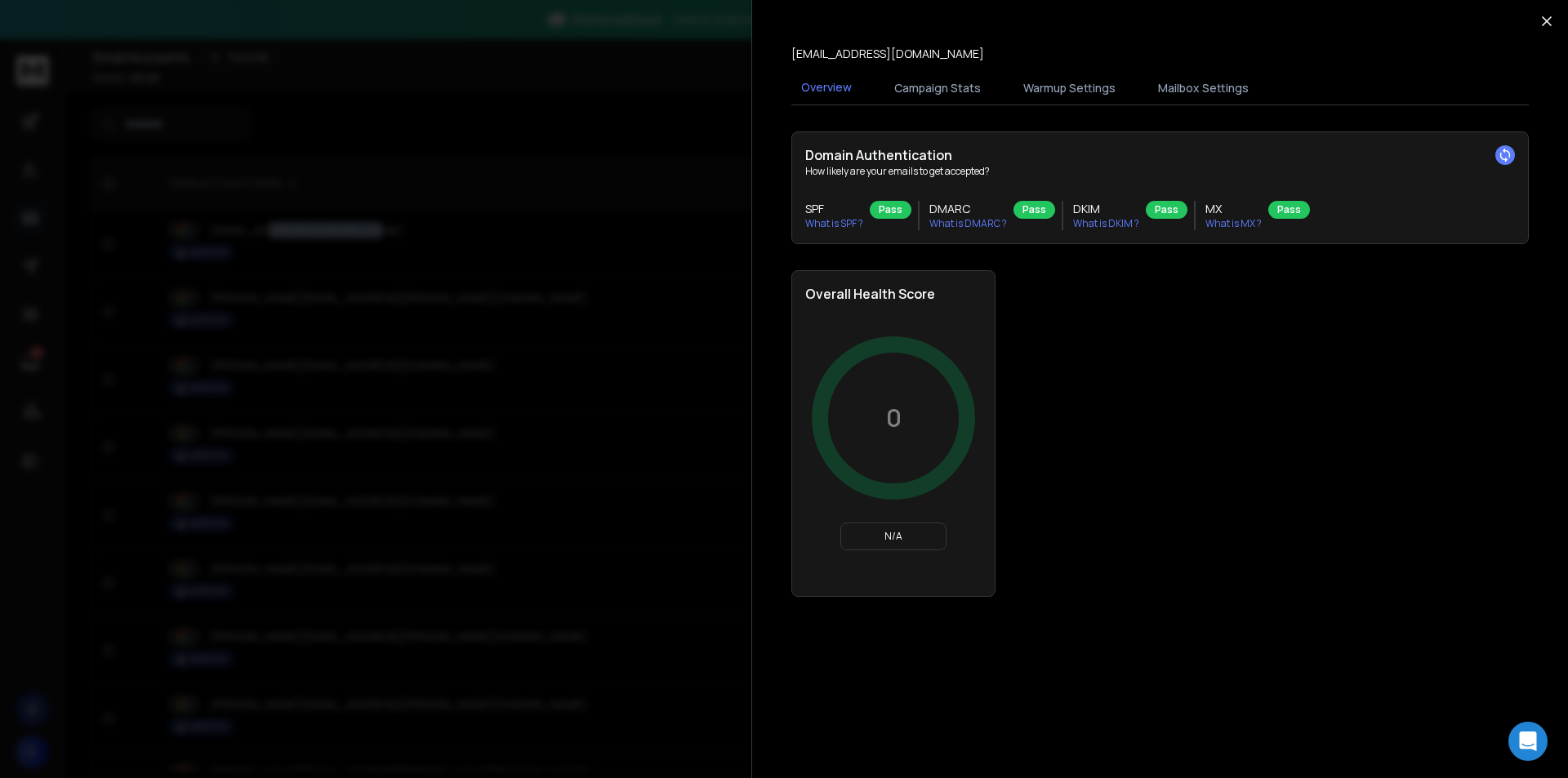
drag, startPoint x: 1543, startPoint y: 20, endPoint x: 1076, endPoint y: 330, distance: 560.5
click at [1544, 20] on icon "button" at bounding box center [1546, 21] width 8 height 8
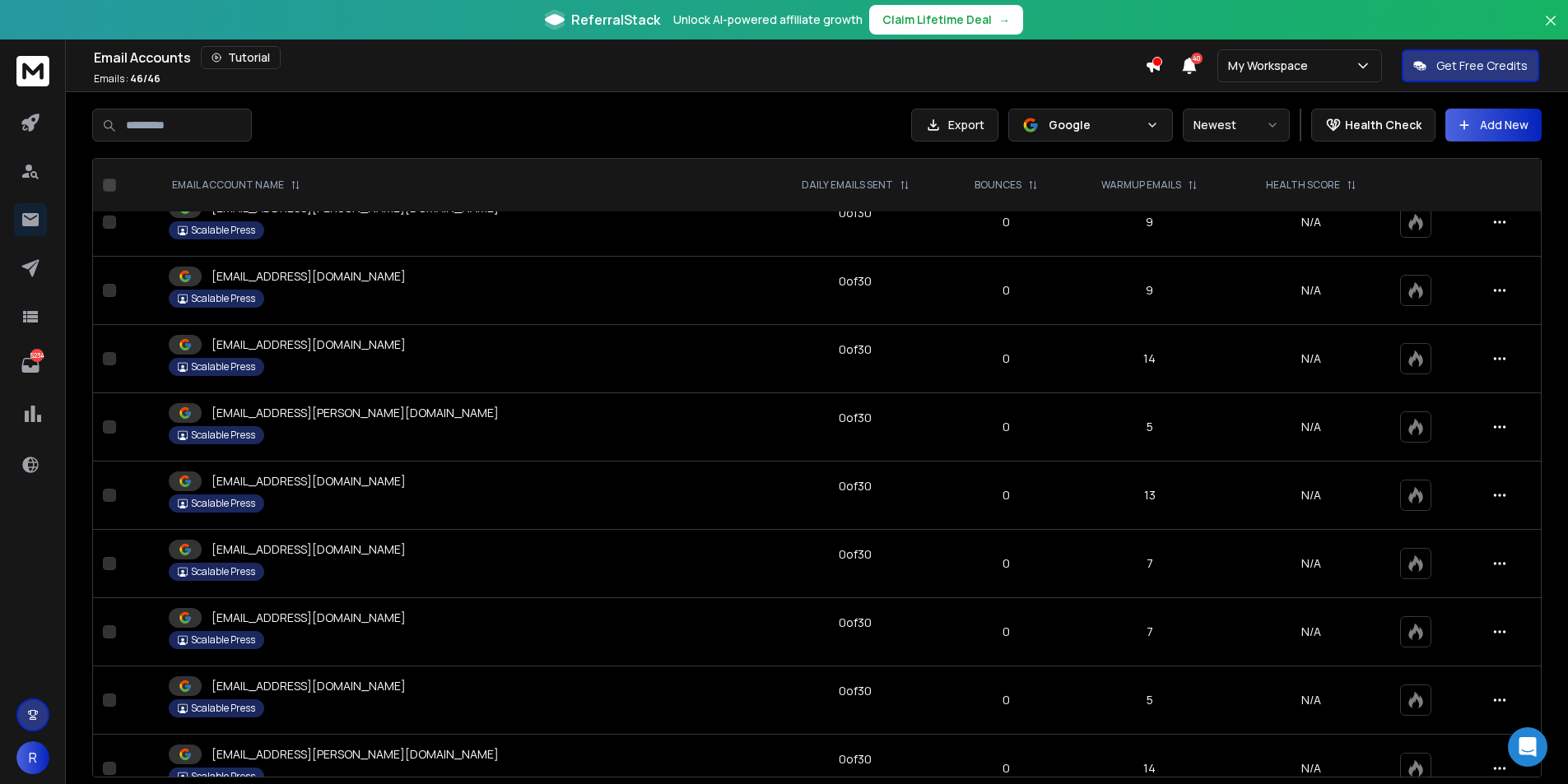
scroll to position [2590, 0]
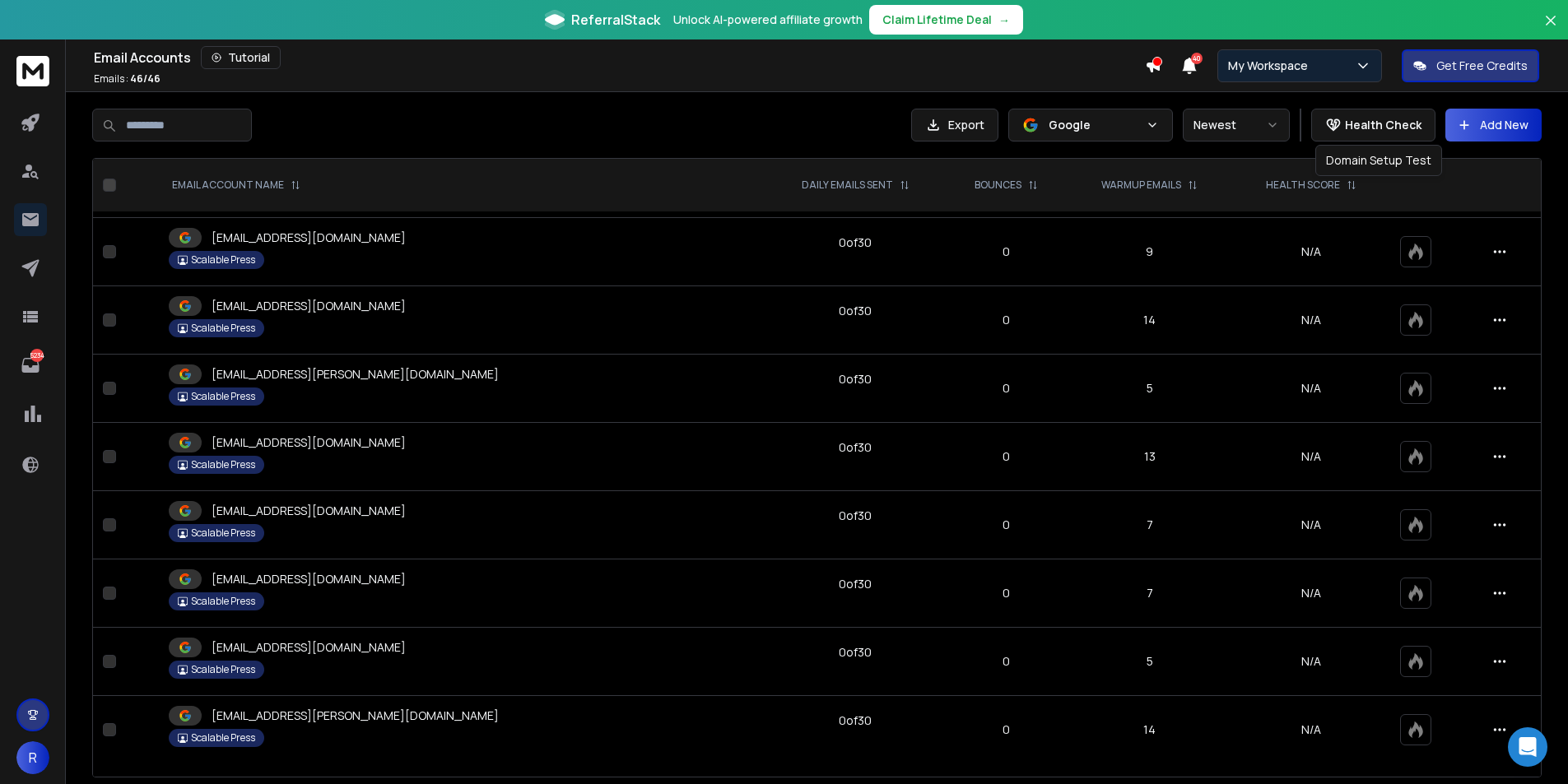
click at [1305, 80] on button "My Workspace" at bounding box center [1300, 66] width 165 height 33
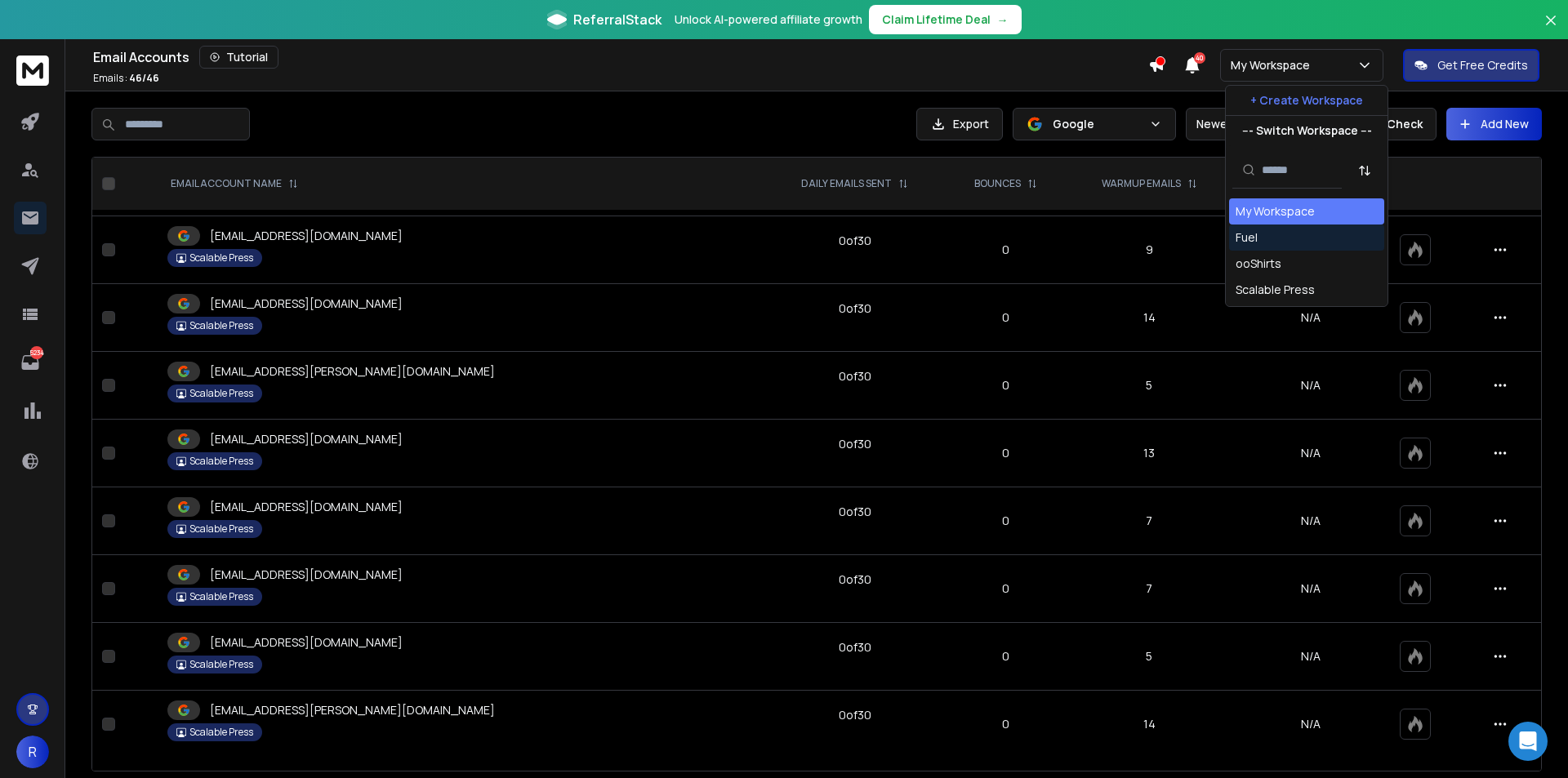
click at [1262, 229] on div "Fuel" at bounding box center [1306, 238] width 155 height 26
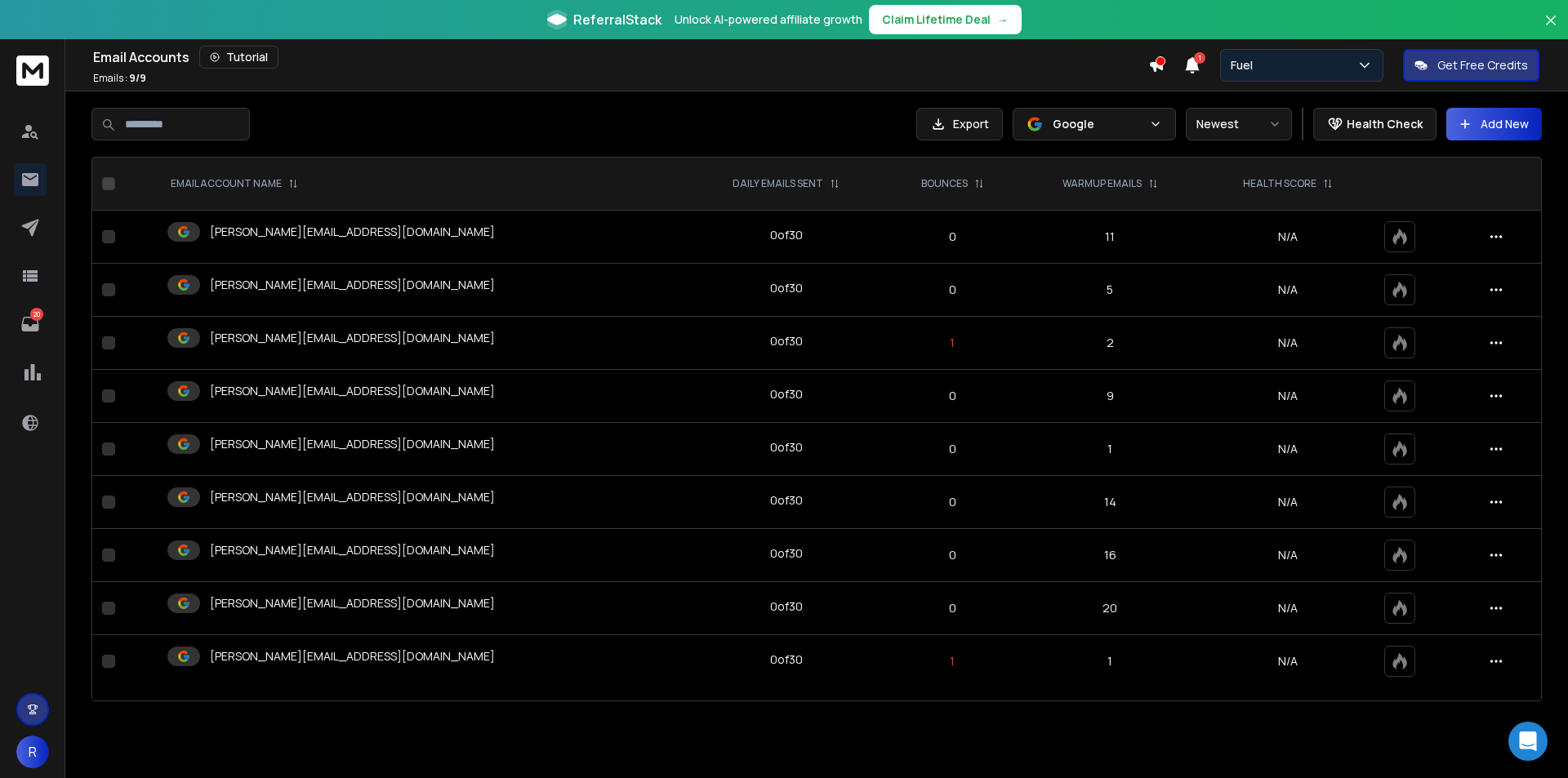
click at [1348, 58] on div "Fuel" at bounding box center [1301, 65] width 142 height 16
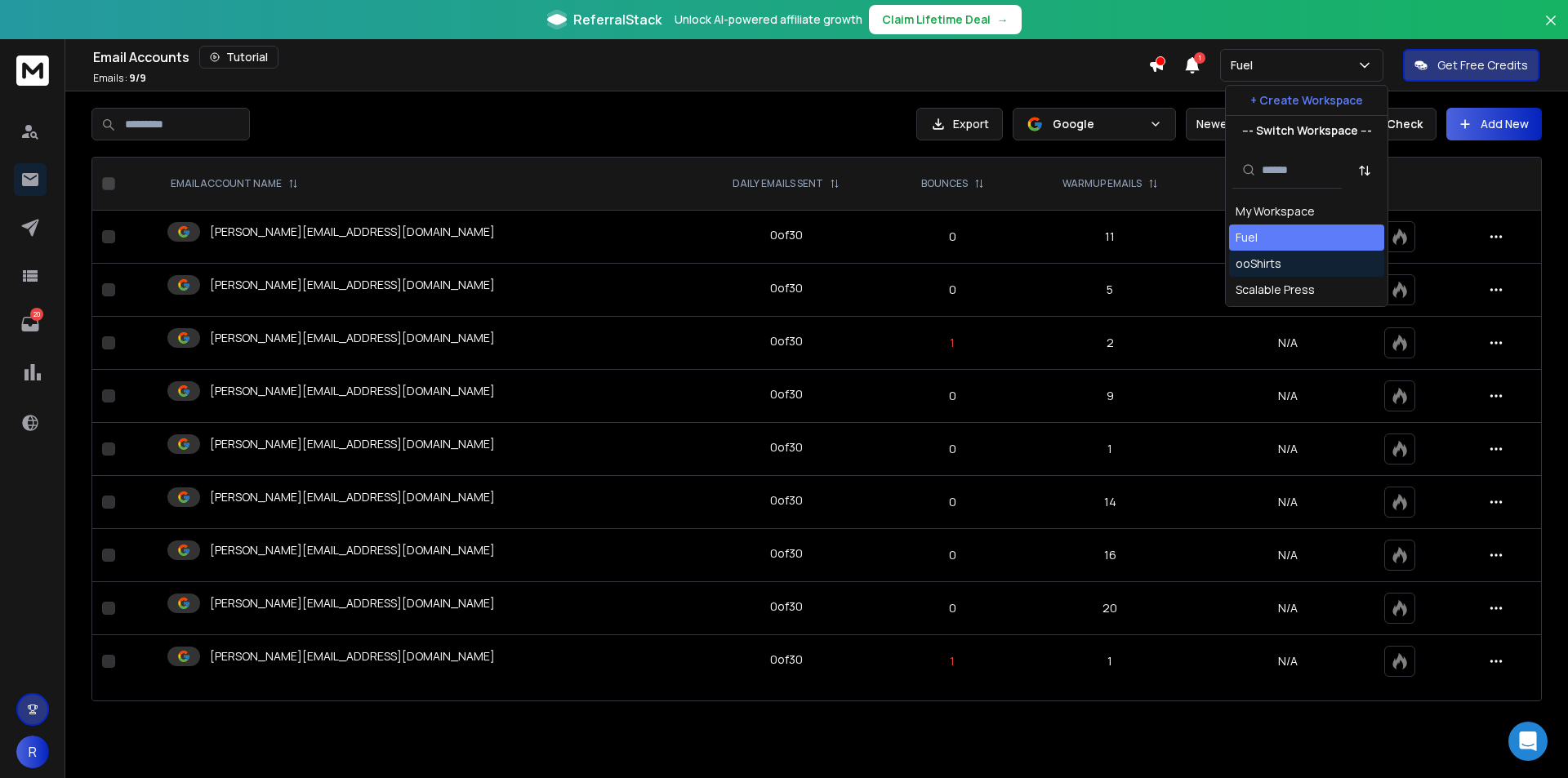
click at [1275, 268] on div "ooShirts" at bounding box center [1258, 263] width 46 height 16
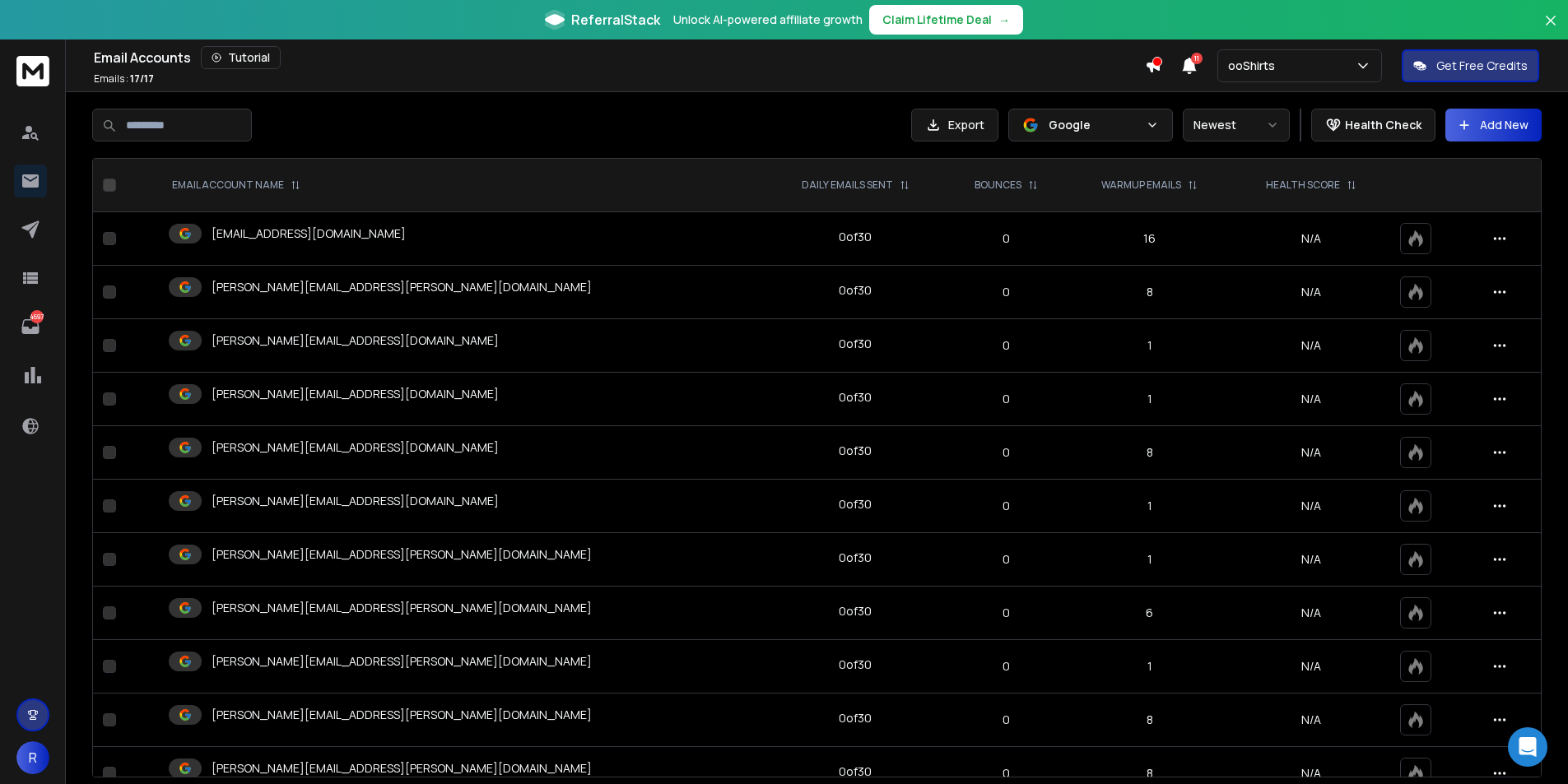
click at [1113, 130] on p "Google" at bounding box center [1094, 125] width 90 height 16
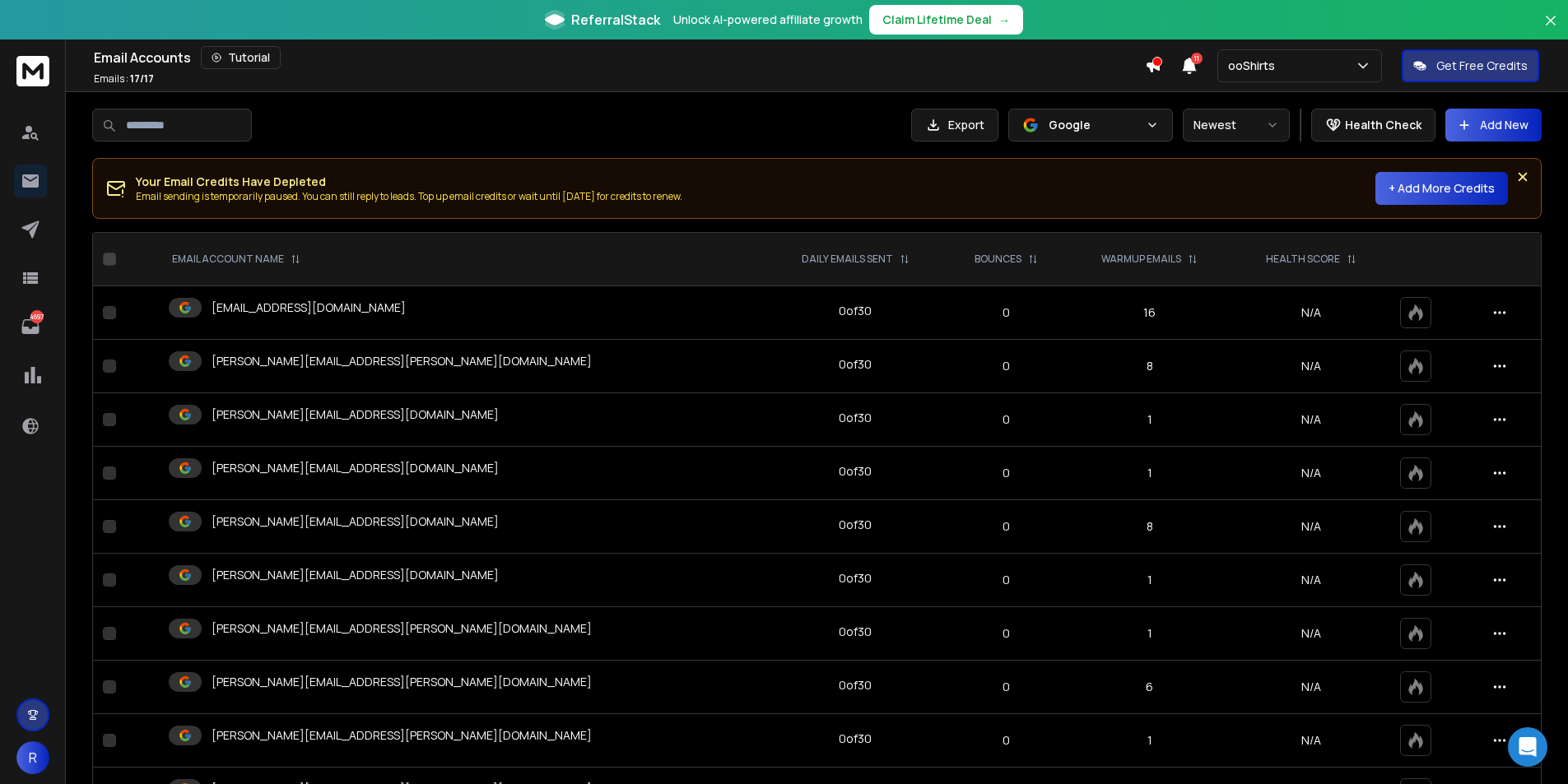
click at [1113, 134] on div "Google" at bounding box center [1091, 125] width 165 height 33
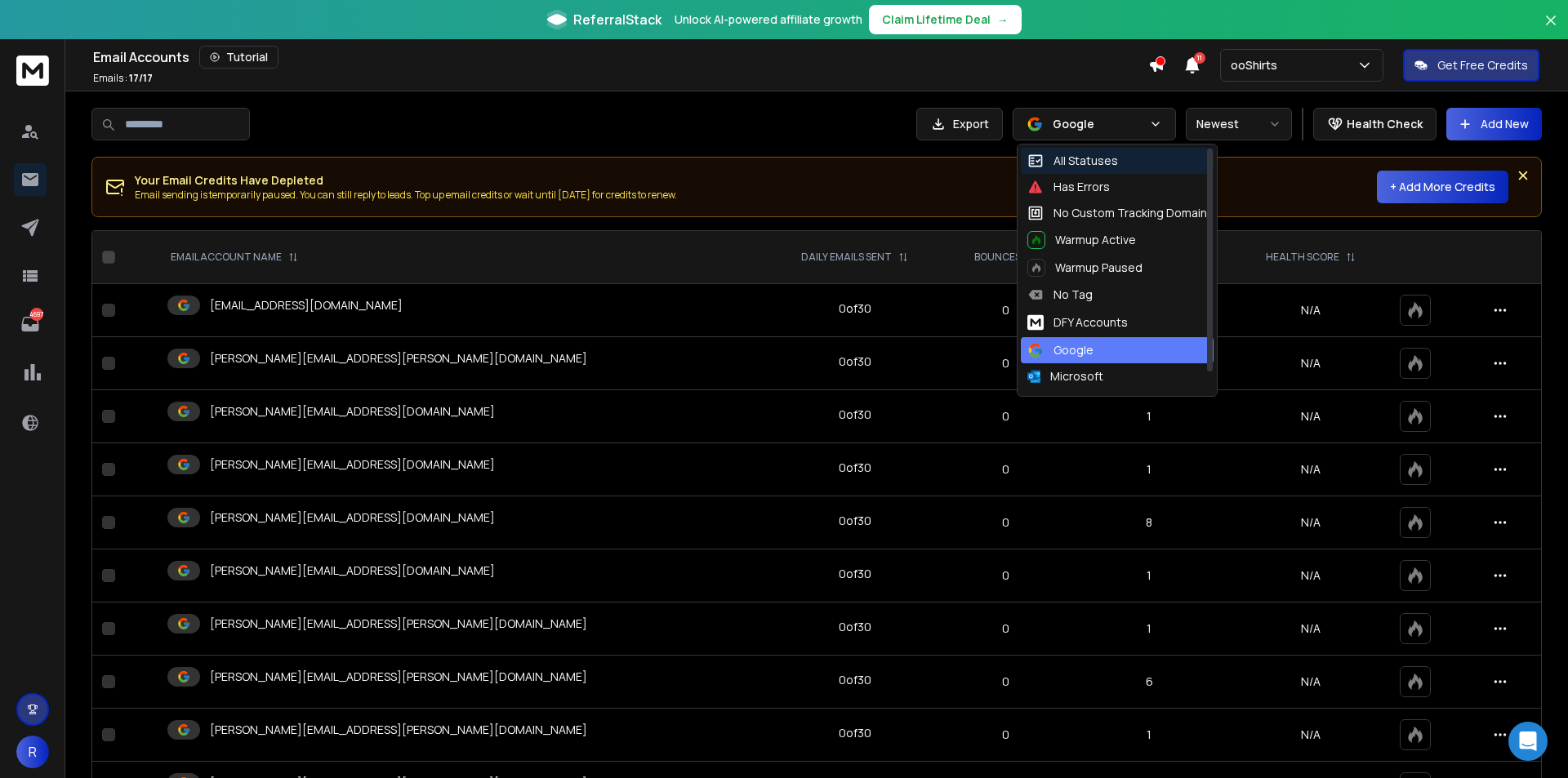
click at [1100, 156] on div "All Statuses" at bounding box center [1072, 160] width 90 height 16
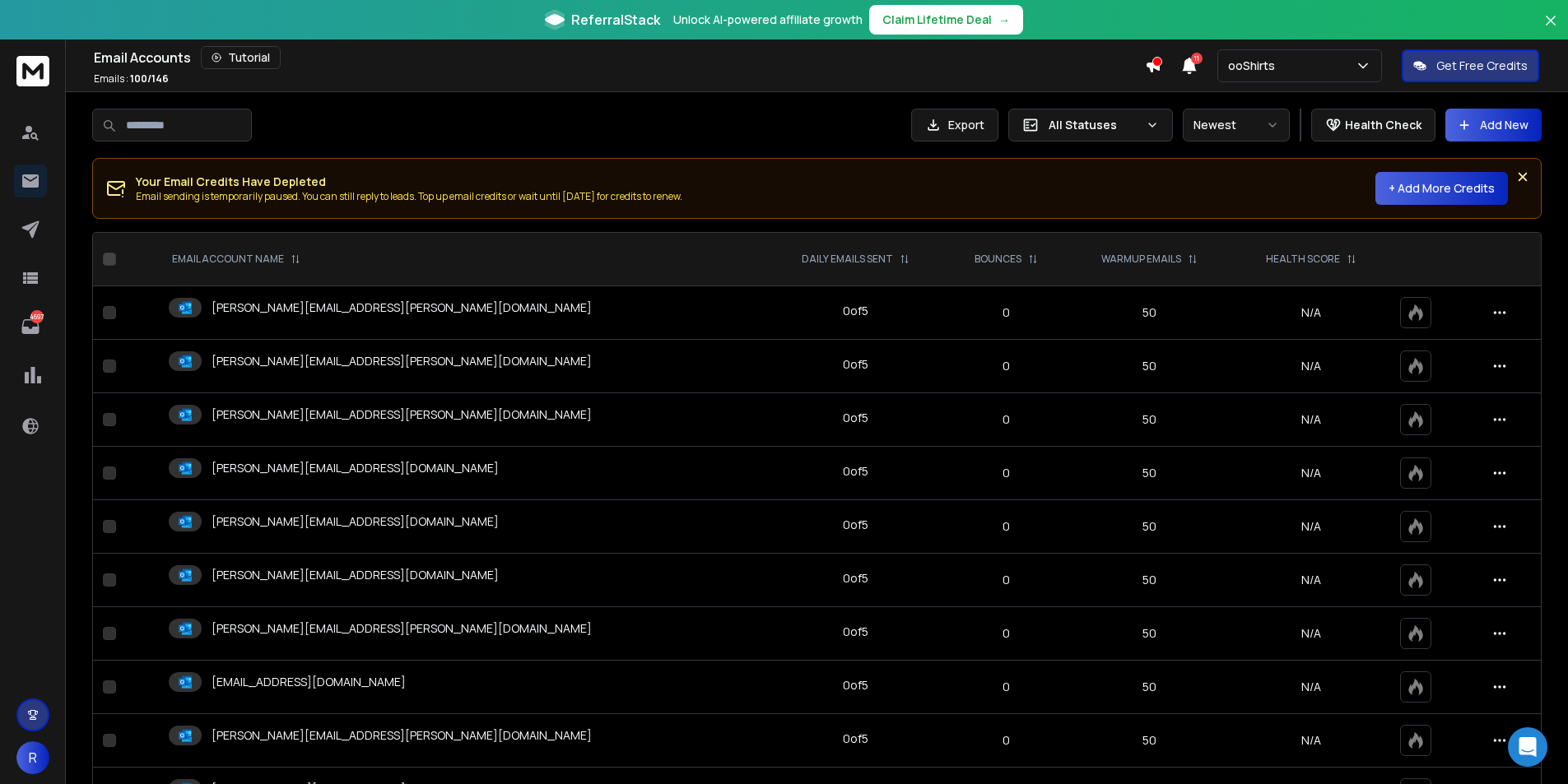
click at [1129, 137] on div "All Statuses" at bounding box center [1091, 125] width 165 height 33
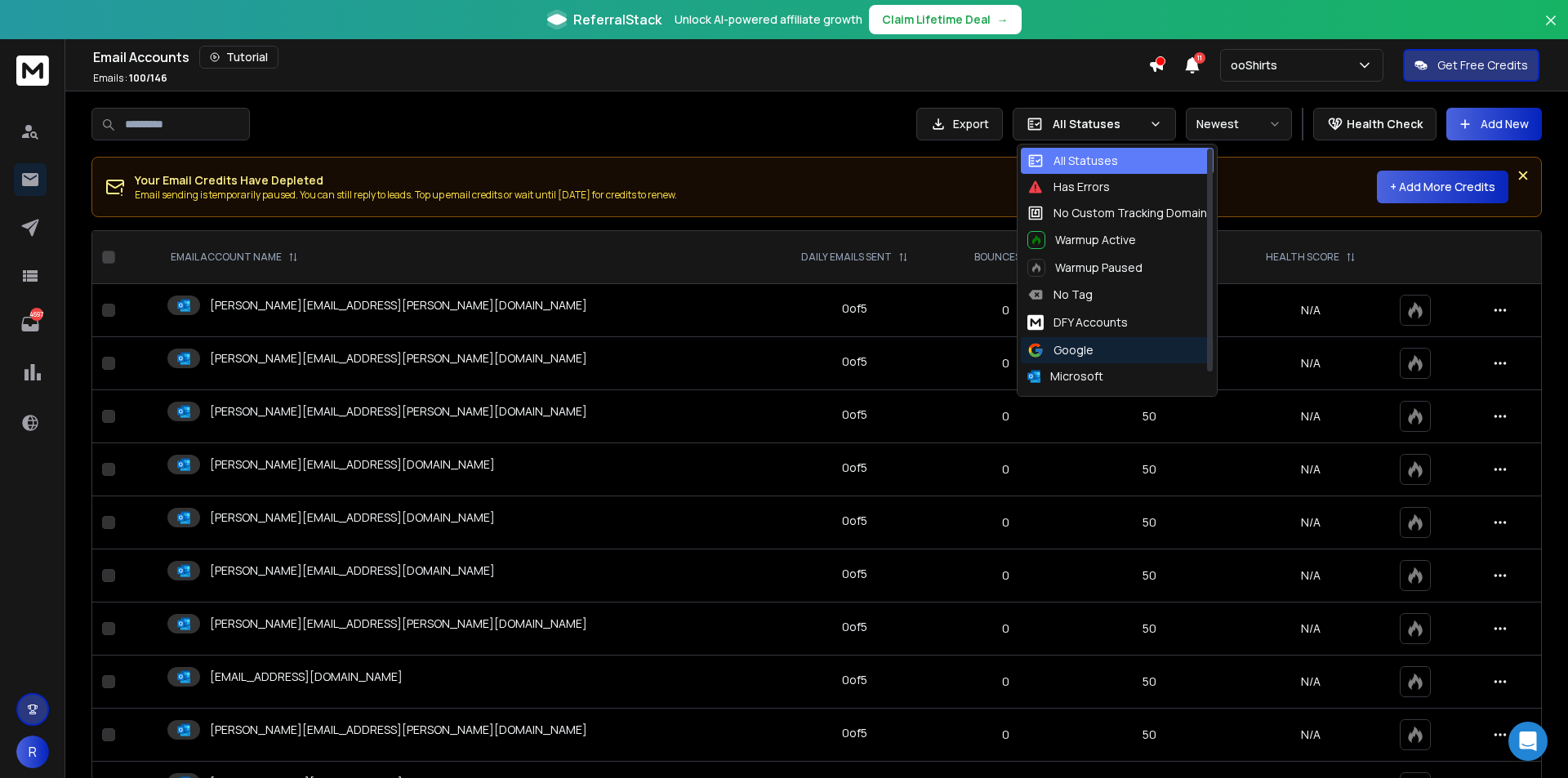
click at [1073, 355] on div "Google" at bounding box center [1060, 350] width 66 height 16
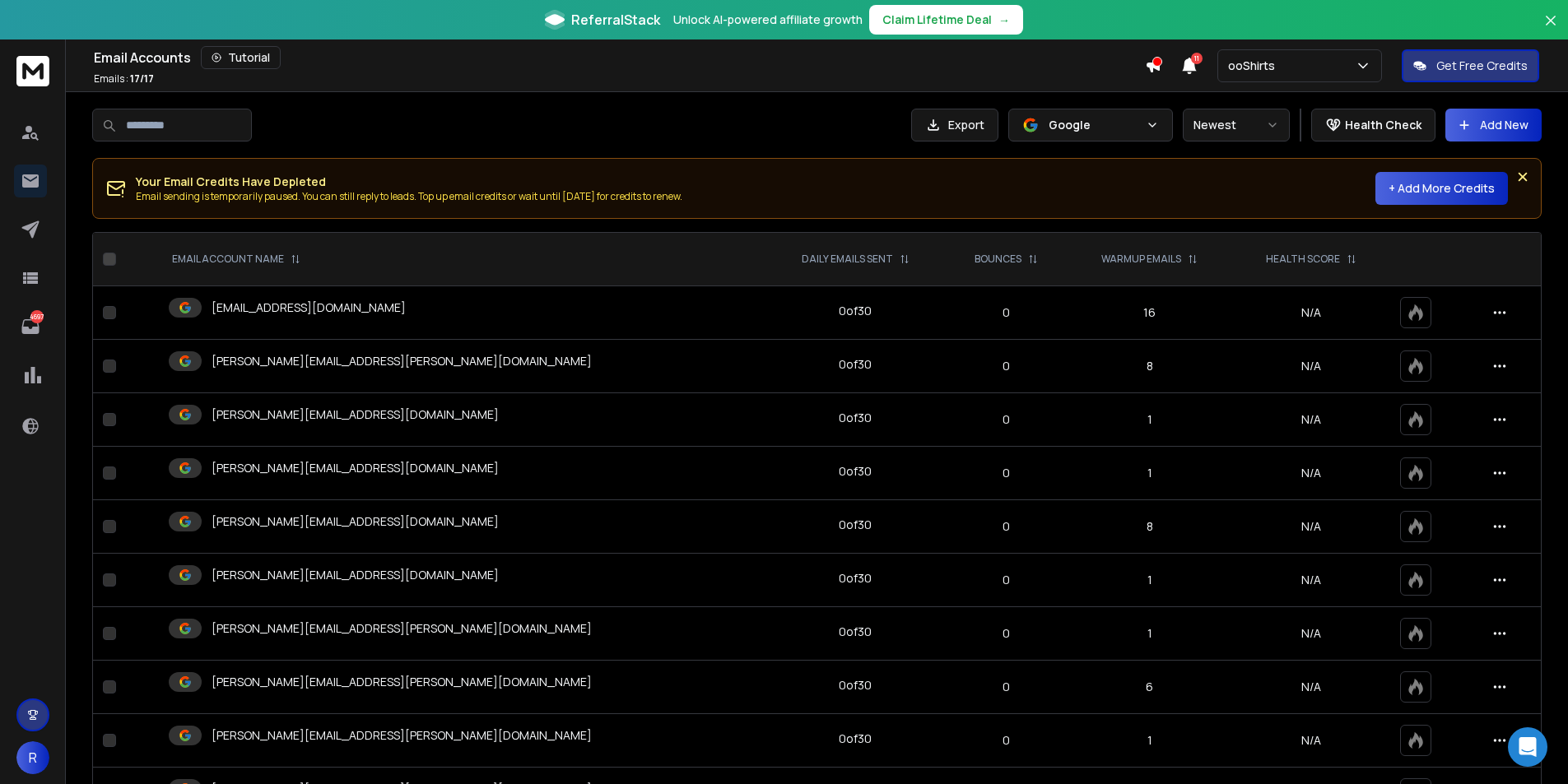
click at [1094, 125] on p "Google" at bounding box center [1094, 125] width 90 height 16
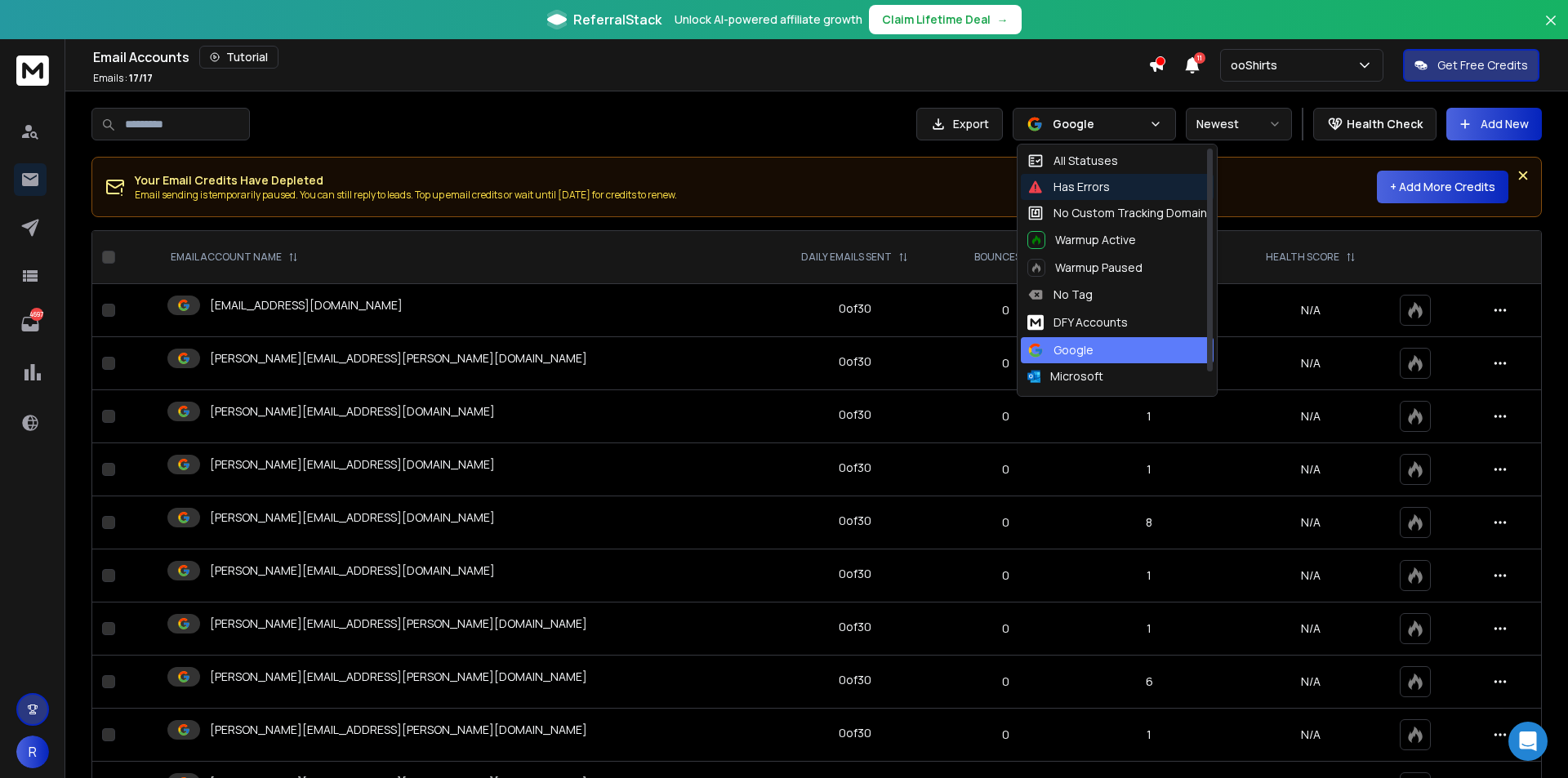
click at [1079, 189] on div "Has Errors" at bounding box center [1069, 187] width 83 height 16
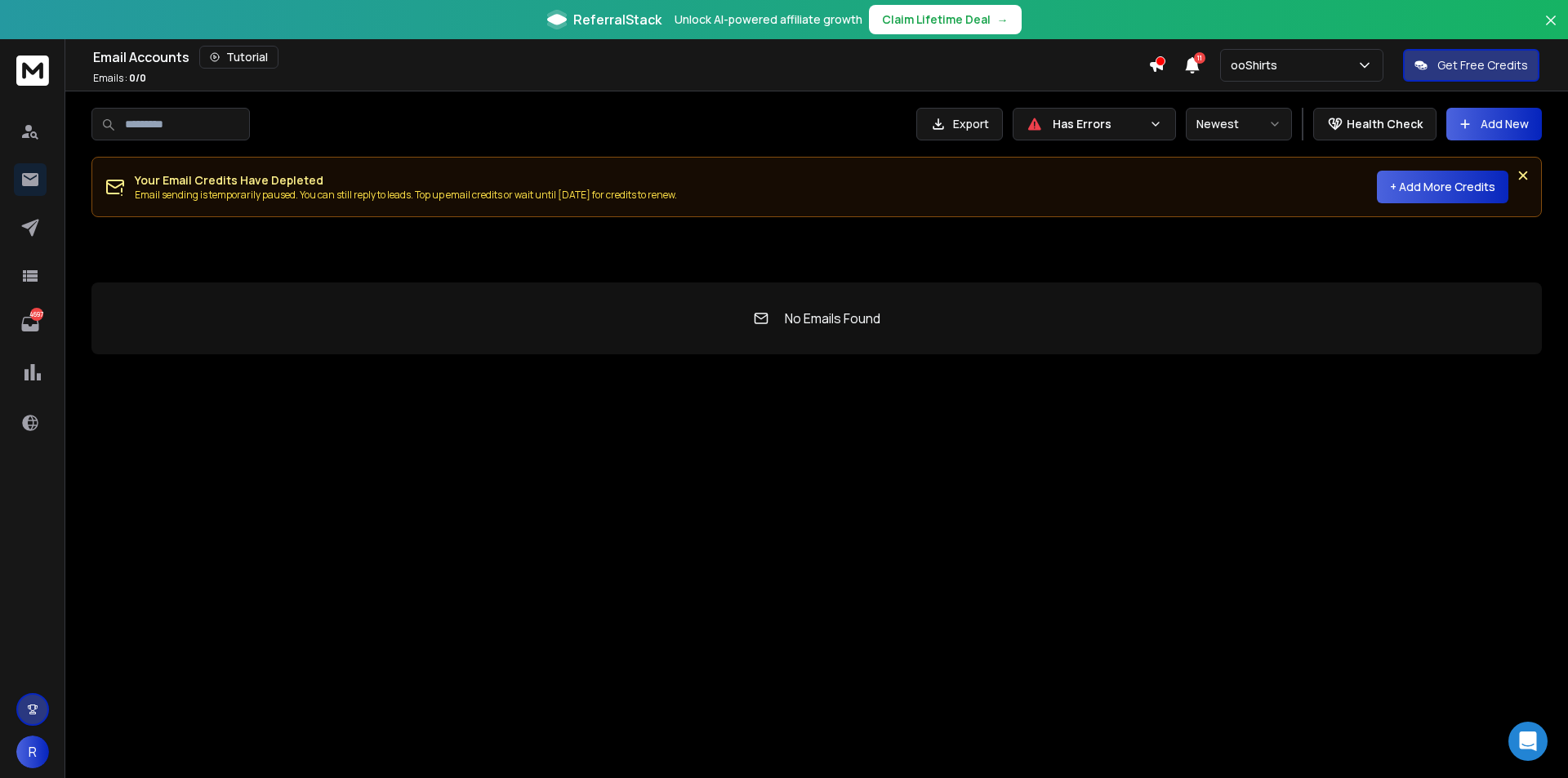
click at [1072, 132] on p "Has Errors" at bounding box center [1097, 124] width 90 height 16
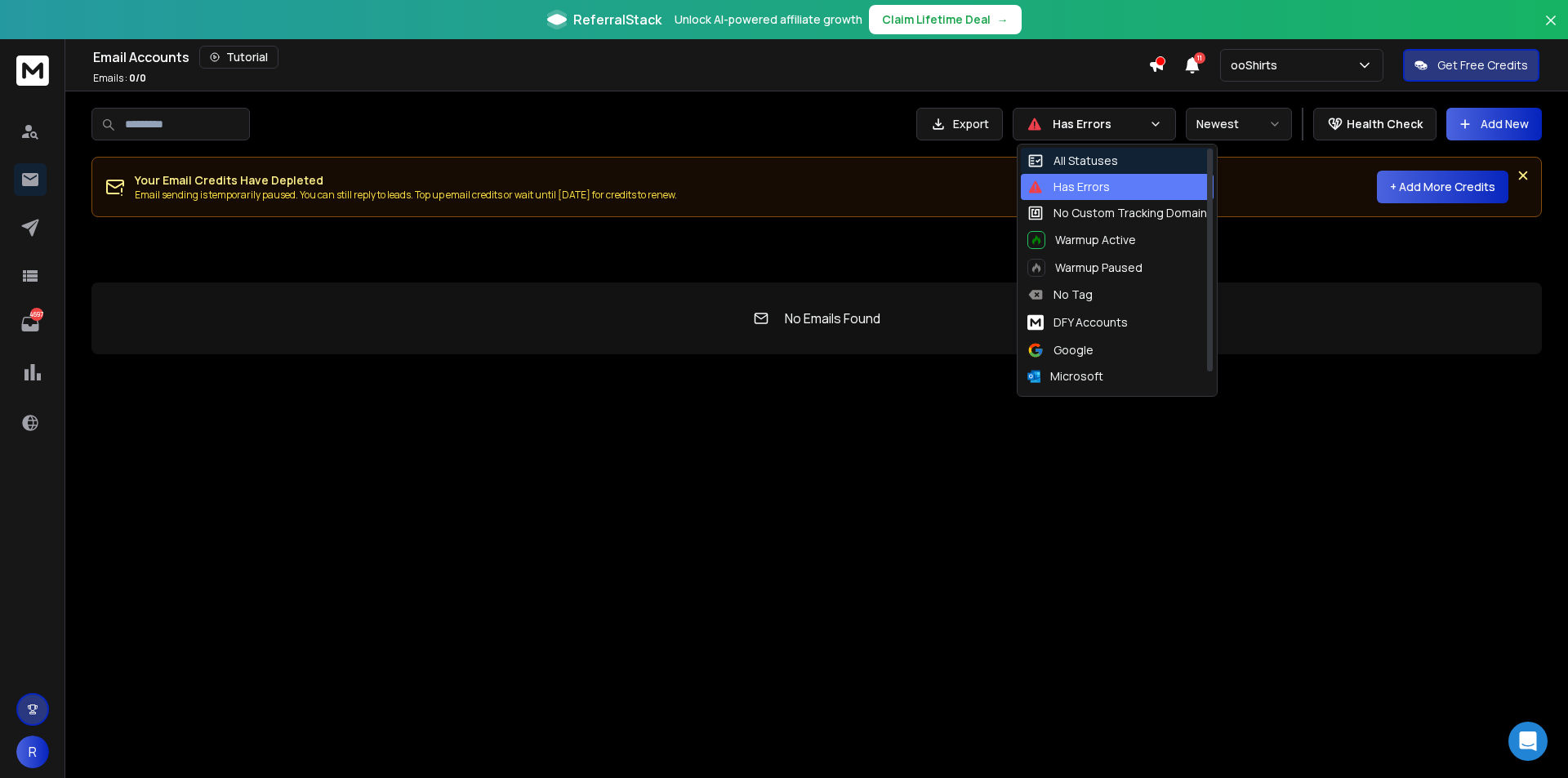
click at [1068, 161] on div "All Statuses" at bounding box center [1072, 160] width 90 height 16
